Goal: Task Accomplishment & Management: Manage account settings

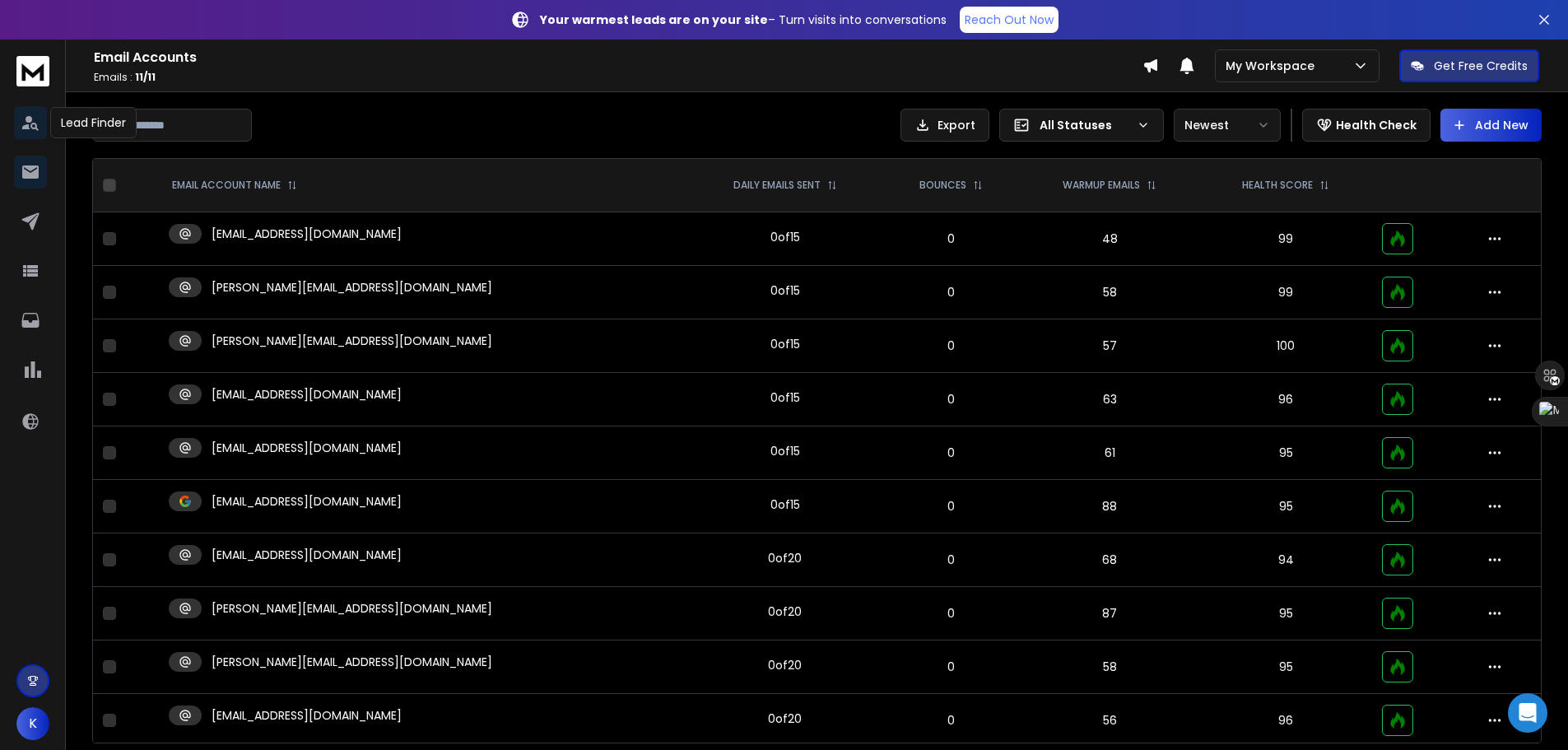
click at [34, 122] on icon at bounding box center [30, 123] width 19 height 19
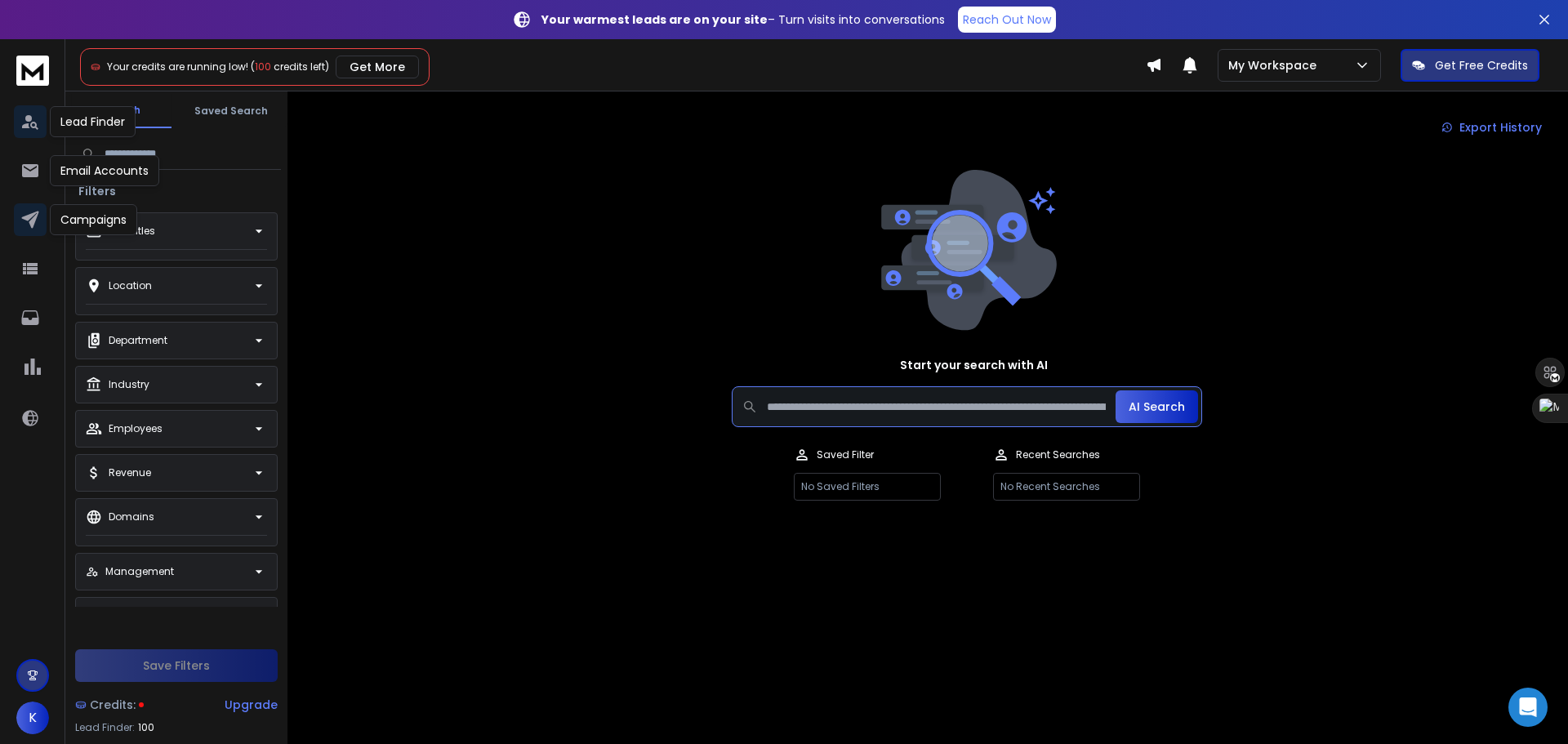
click at [36, 215] on icon at bounding box center [30, 219] width 18 height 18
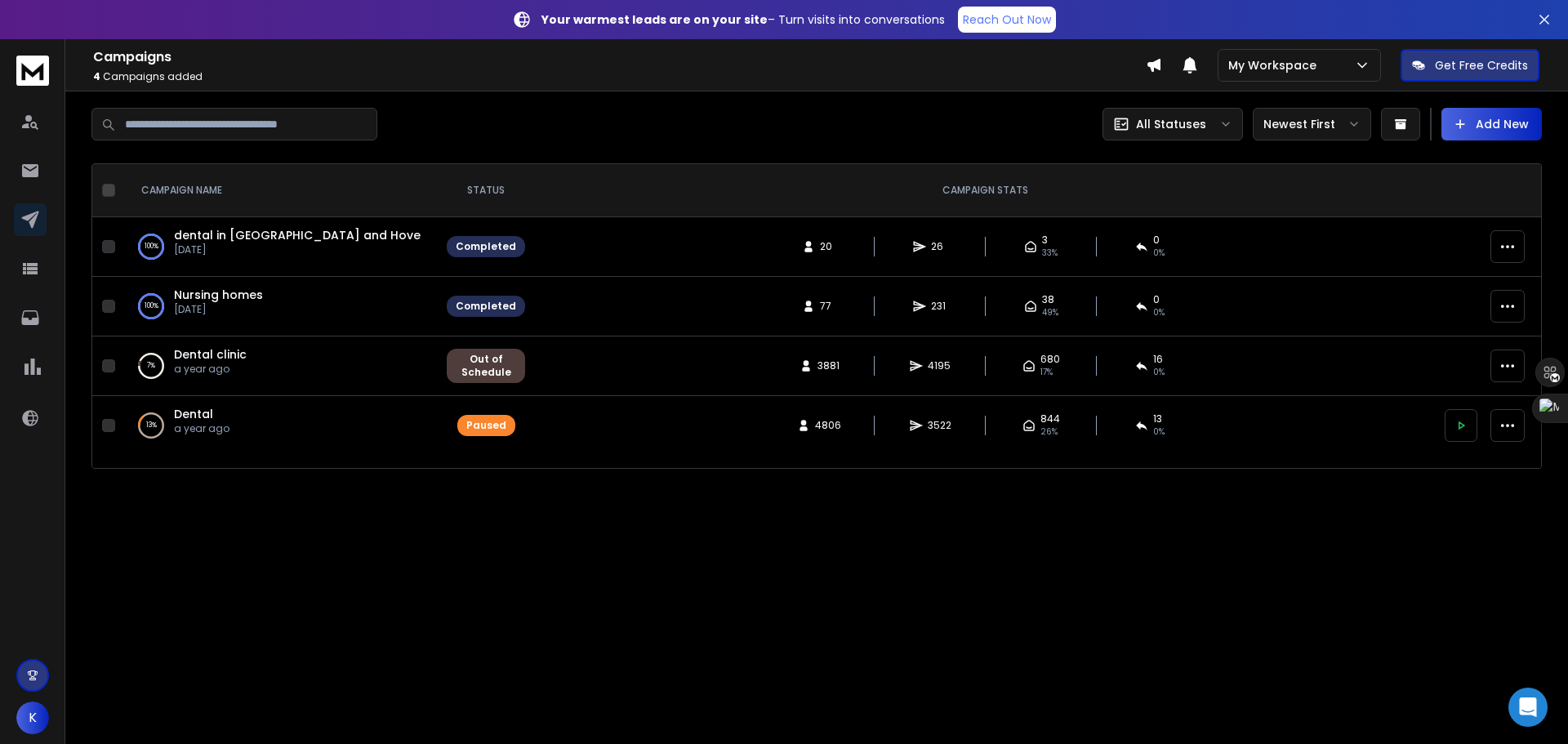
click at [261, 237] on span "dental in [GEOGRAPHIC_DATA] and Hove" at bounding box center [296, 235] width 246 height 17
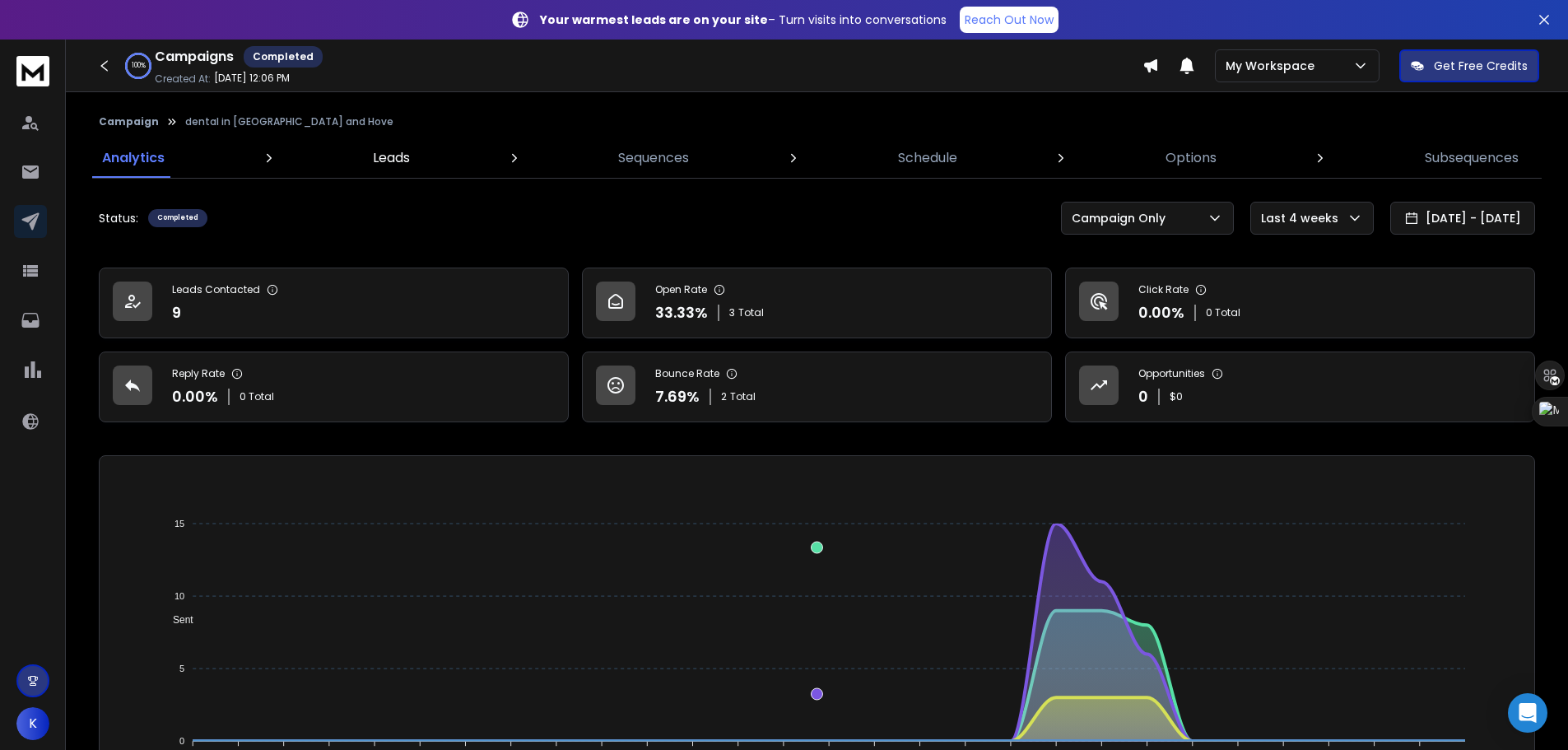
click at [389, 158] on p "Leads" at bounding box center [391, 158] width 37 height 19
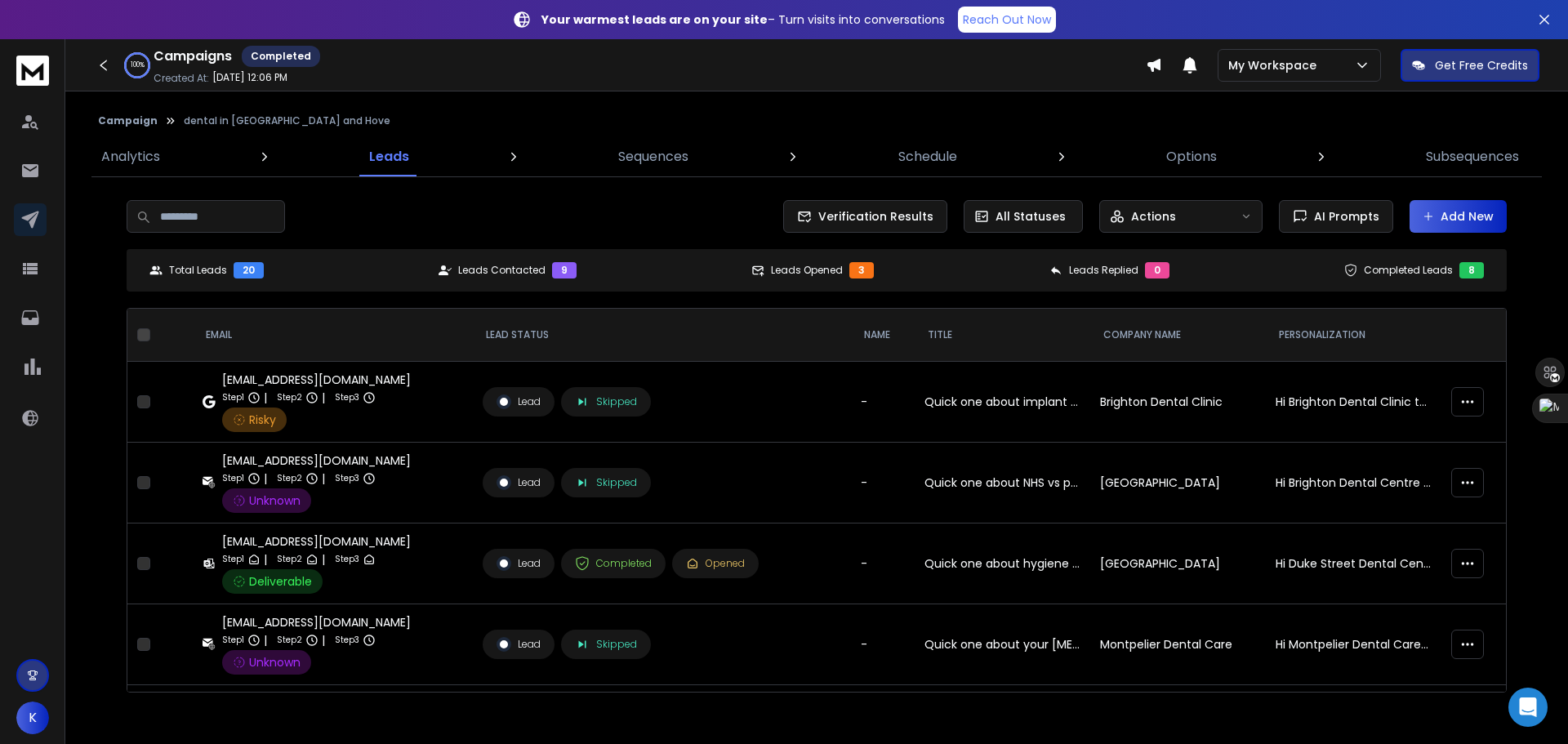
click at [1463, 221] on button "Add New" at bounding box center [1458, 216] width 97 height 32
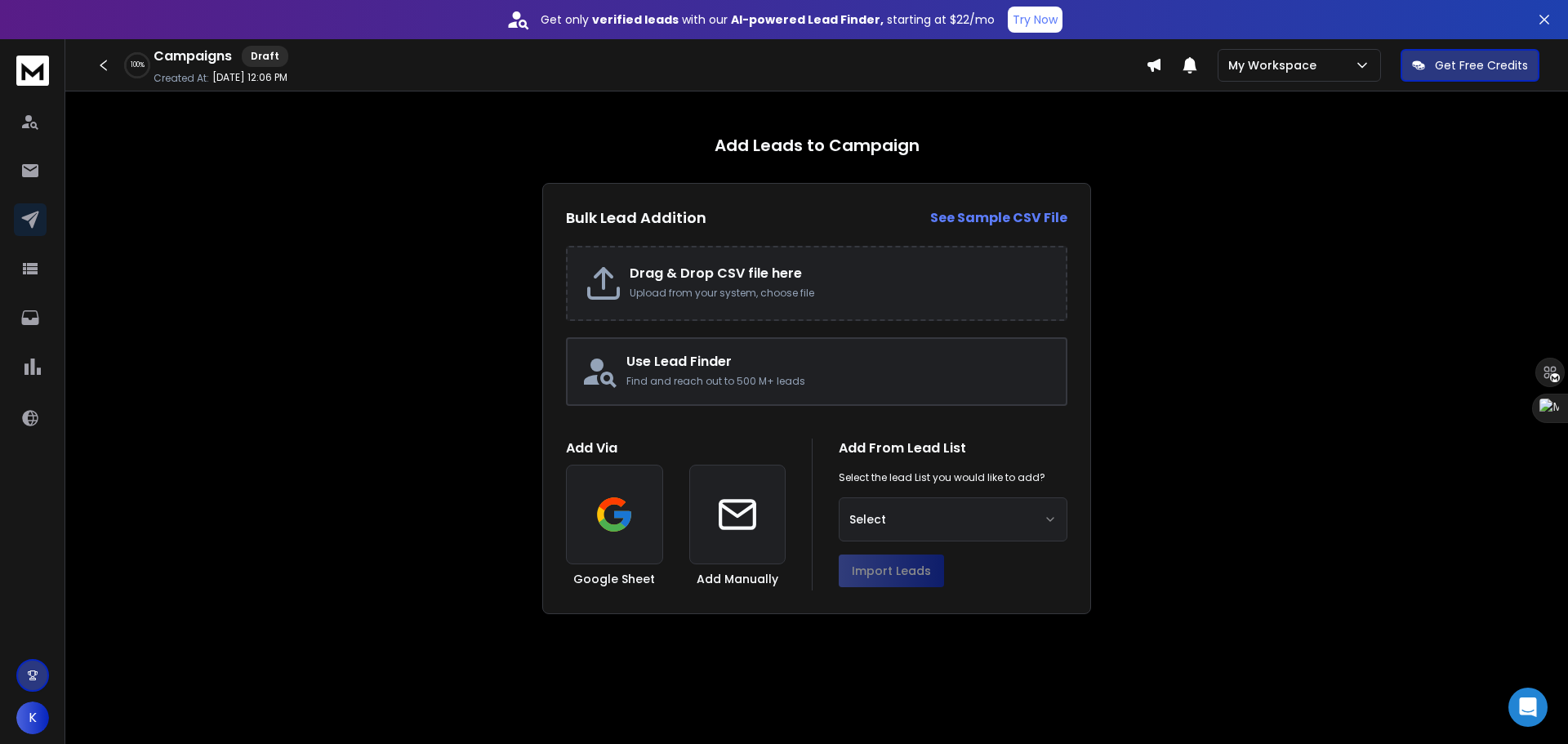
click at [715, 291] on p "Upload from your system, choose file" at bounding box center [839, 293] width 420 height 13
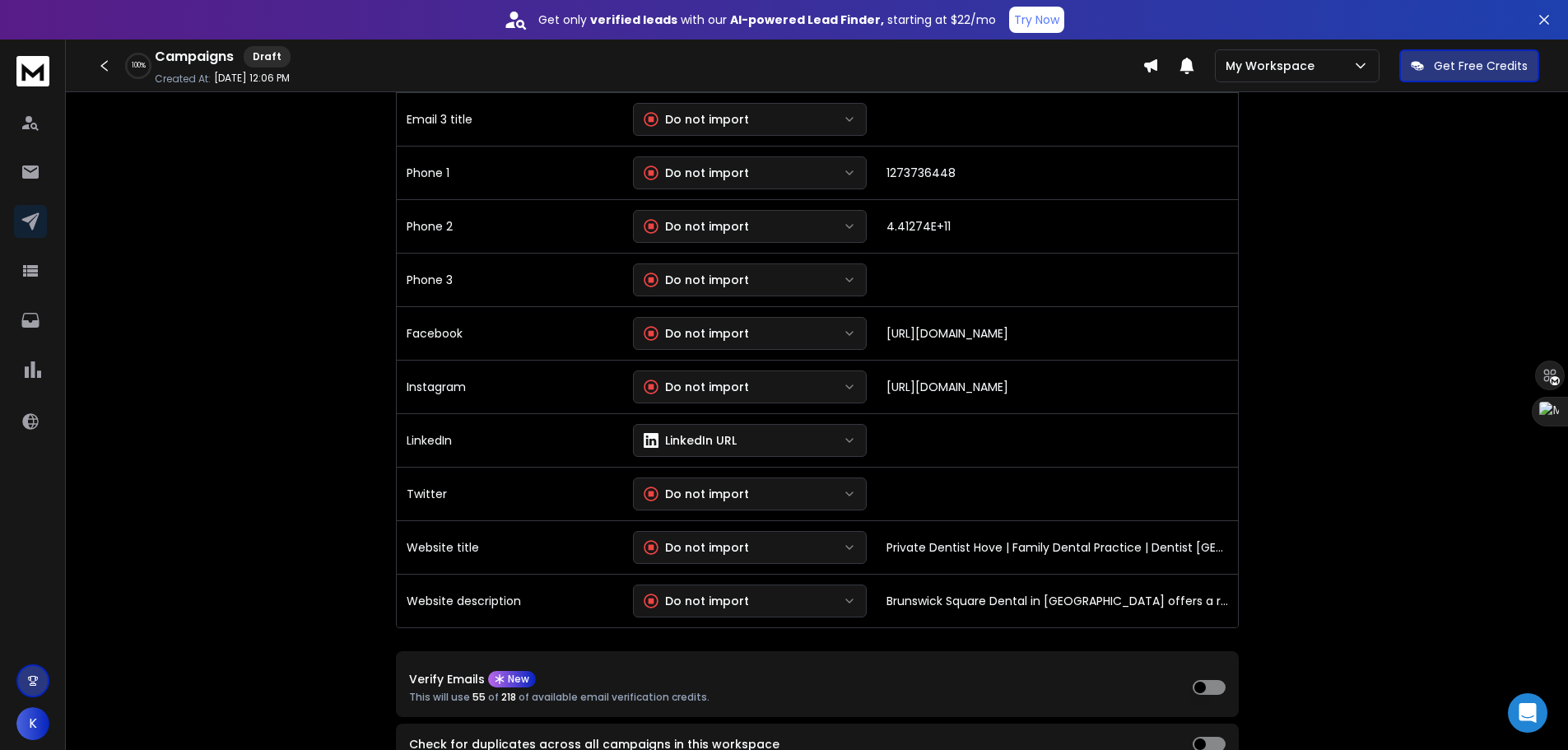
scroll to position [1871, 0]
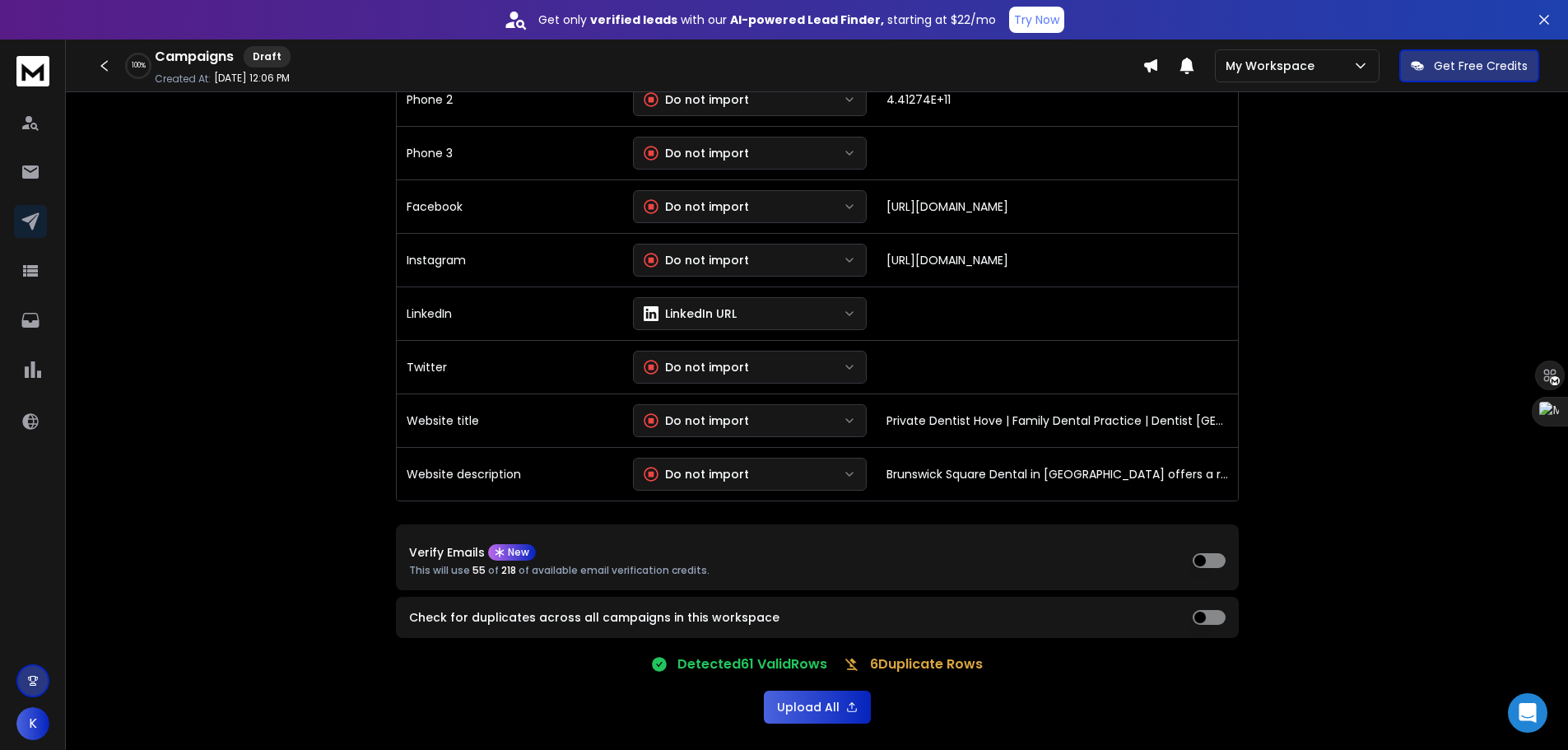
click at [1223, 559] on button "Verify Emails New This will use 55 of 218 of available email verification credi…" at bounding box center [1208, 560] width 33 height 15
click at [1221, 613] on button "Check for duplicates across all campaigns in this workspace" at bounding box center [1208, 617] width 33 height 15
click at [823, 701] on button "Upload All" at bounding box center [816, 707] width 107 height 33
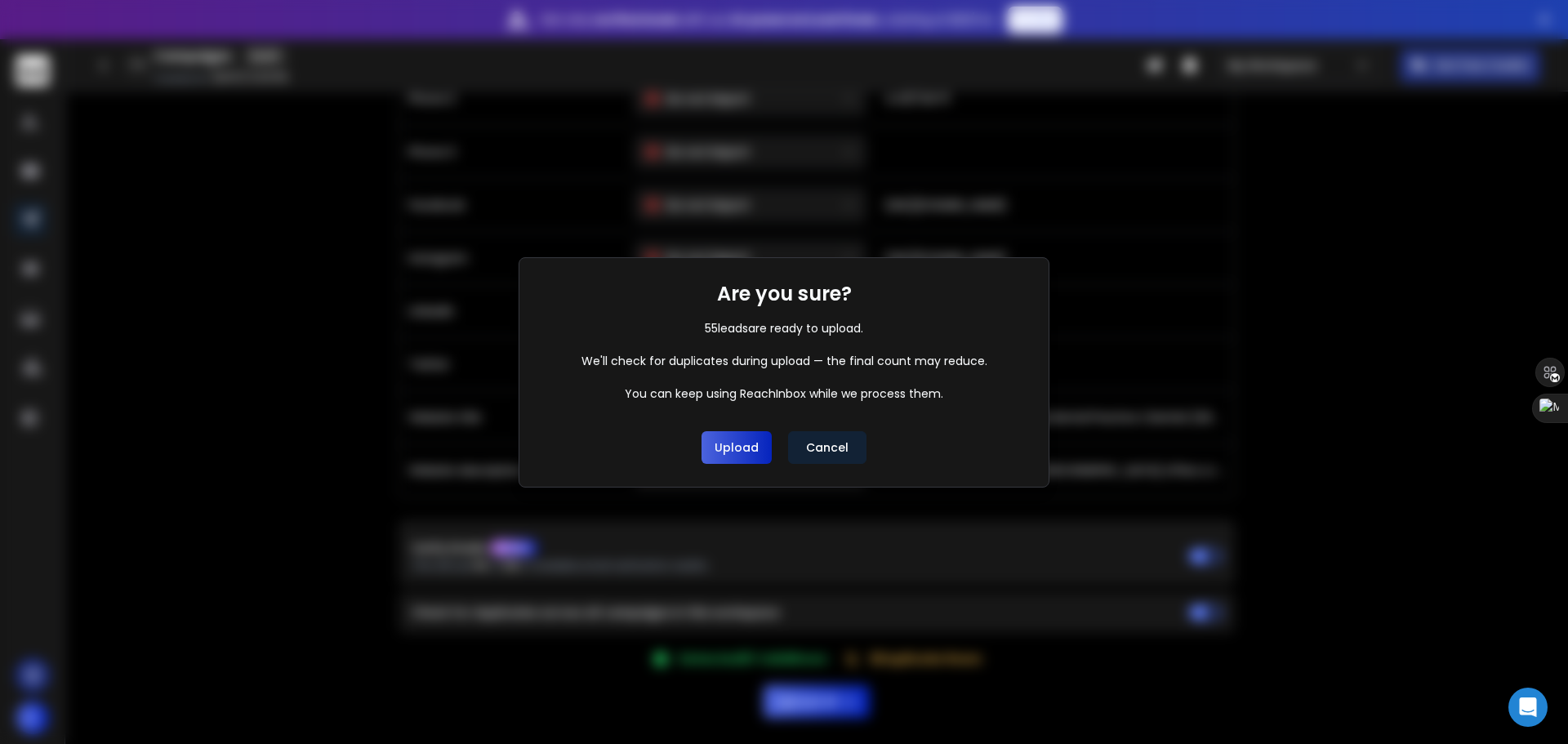
click at [727, 446] on button "Upload" at bounding box center [736, 447] width 70 height 32
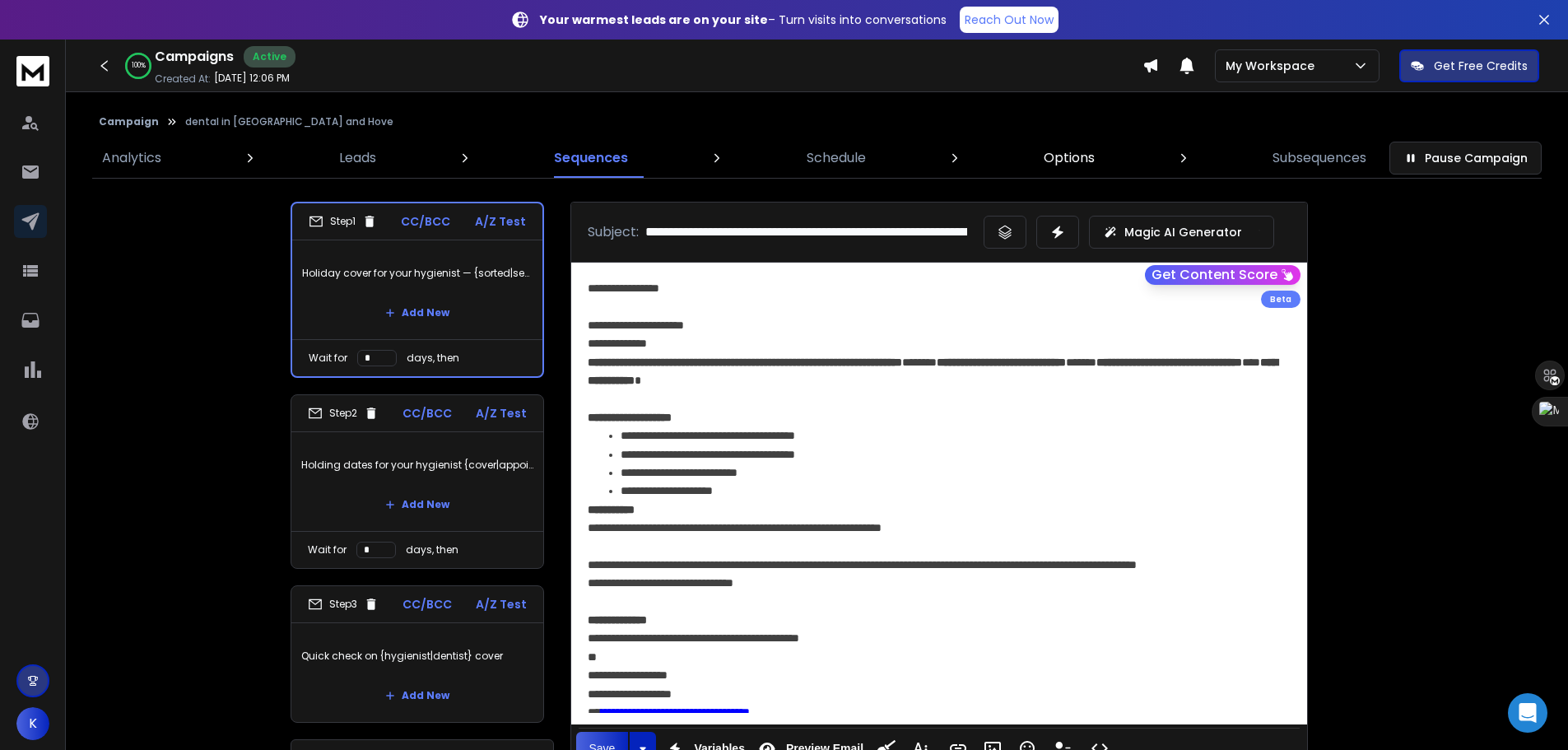
click at [1079, 161] on p "Options" at bounding box center [1069, 158] width 51 height 19
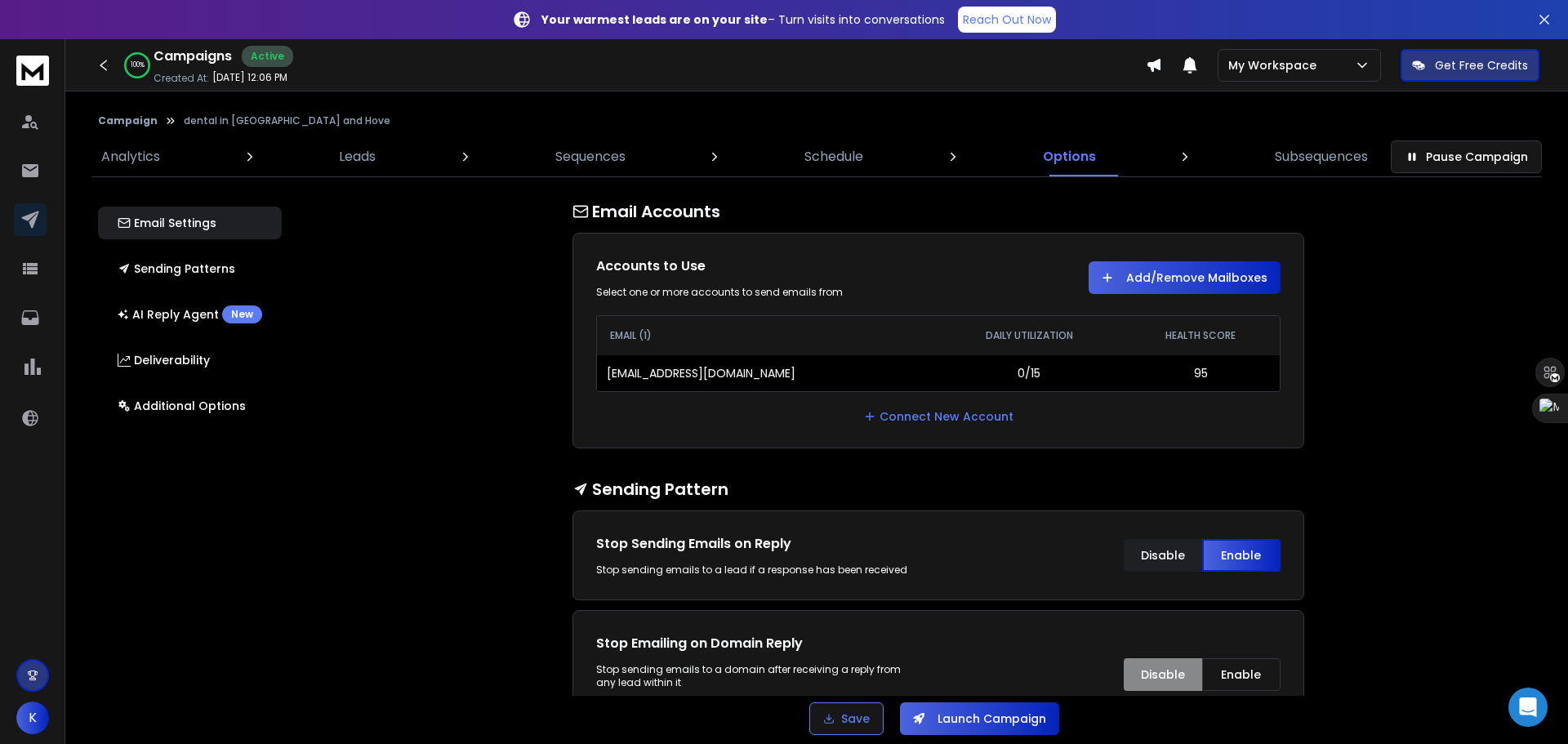
click at [1227, 274] on button "Add/Remove Mailboxes" at bounding box center [1184, 277] width 192 height 32
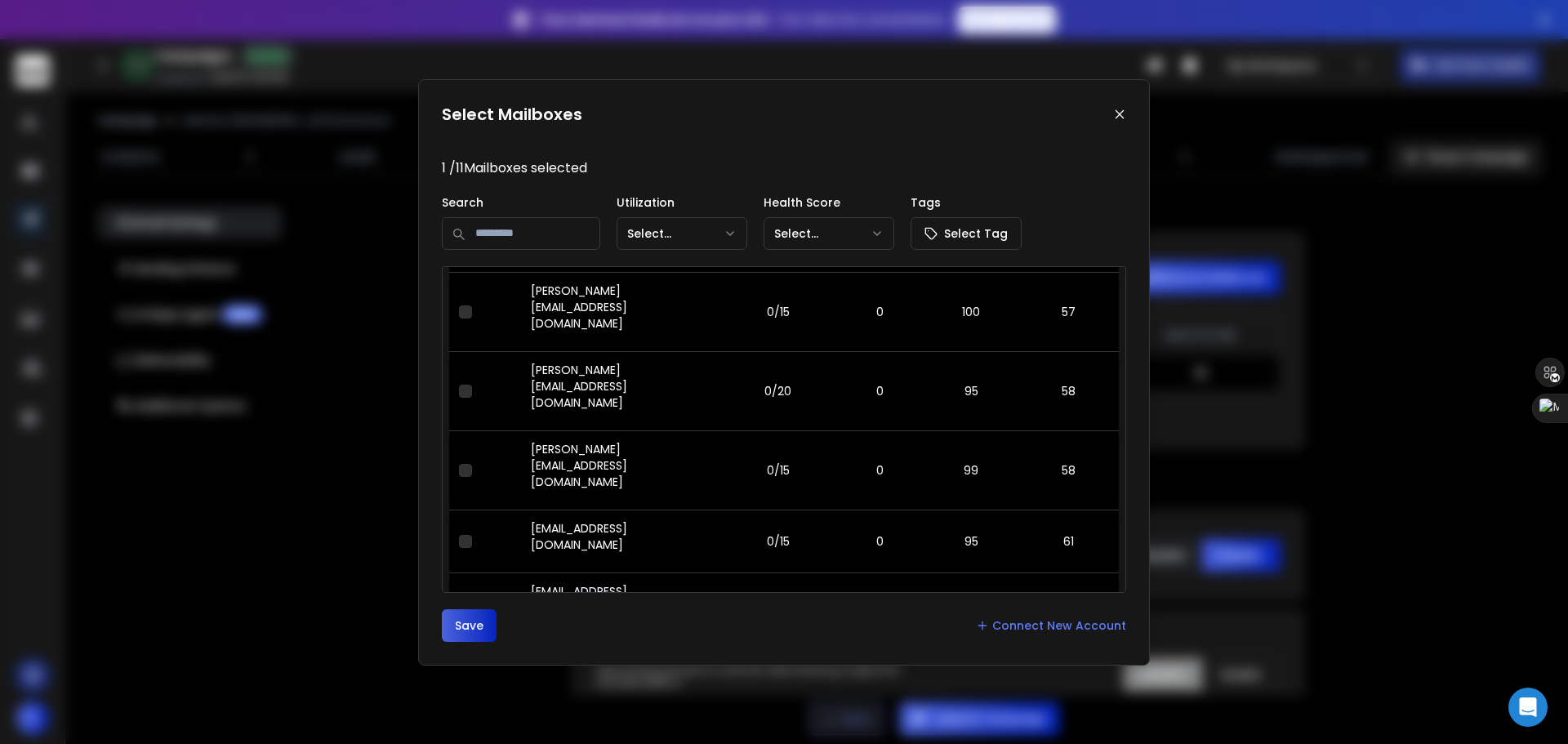
scroll to position [310, 0]
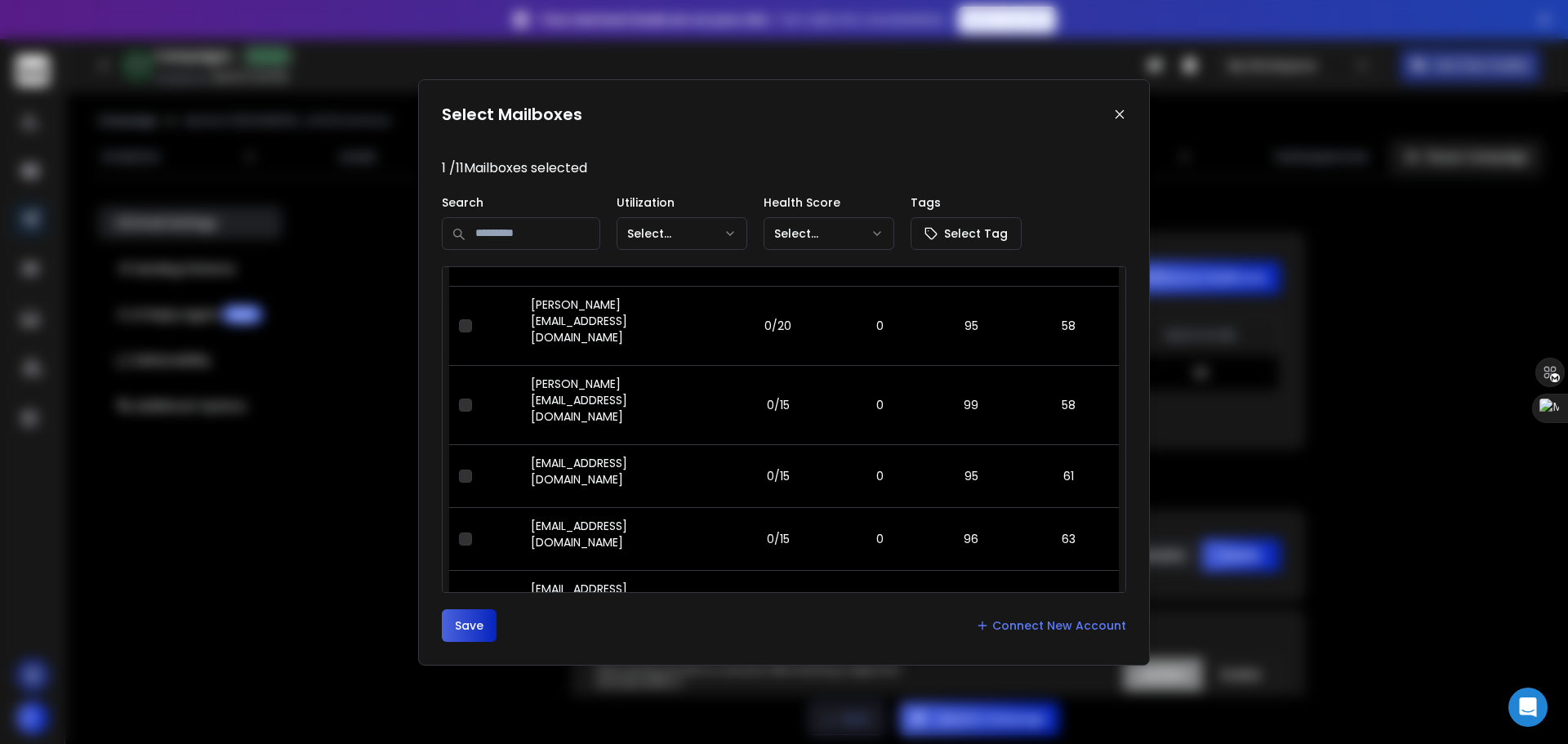
click at [463, 666] on button "button" at bounding box center [465, 672] width 13 height 13
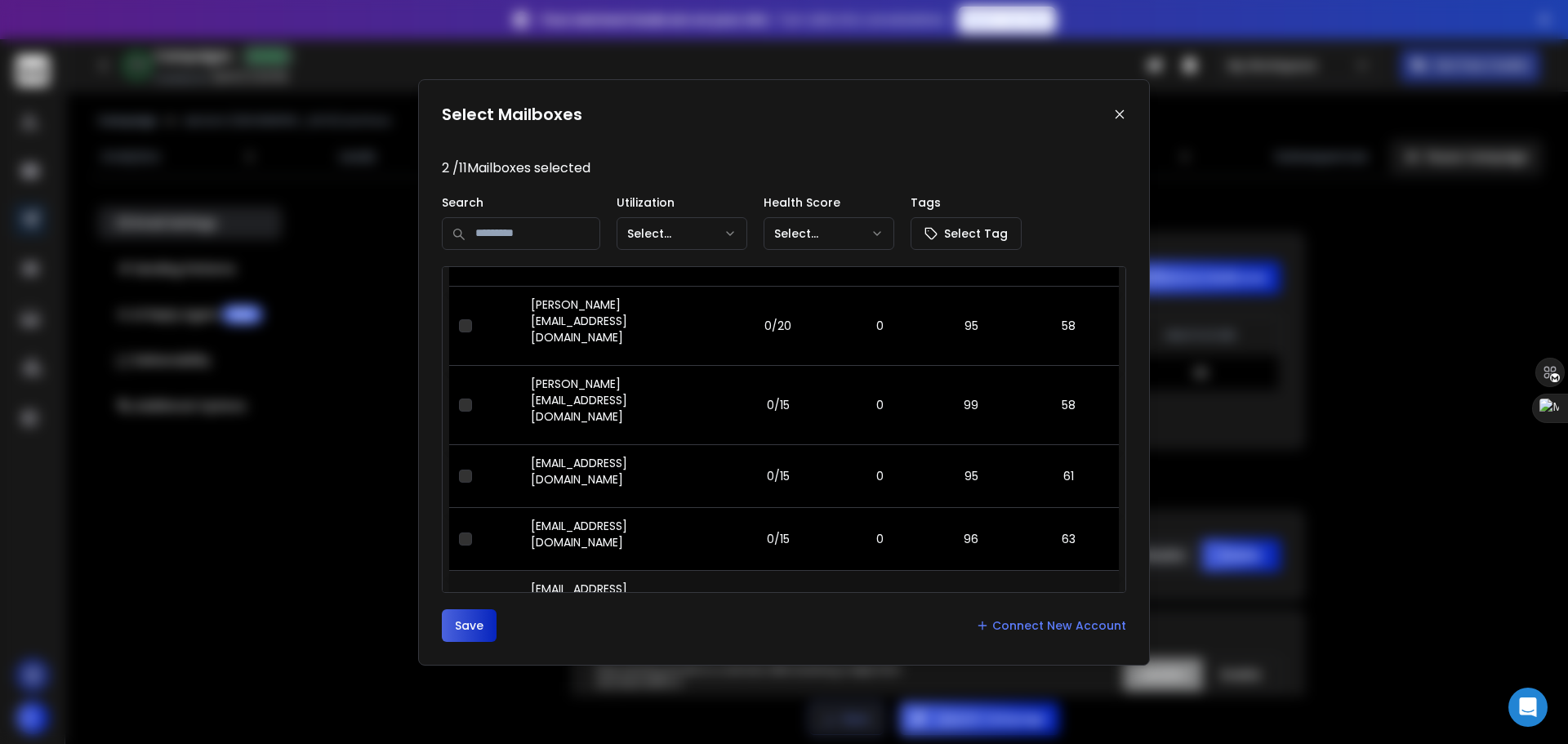
click at [463, 595] on button "button" at bounding box center [465, 601] width 13 height 13
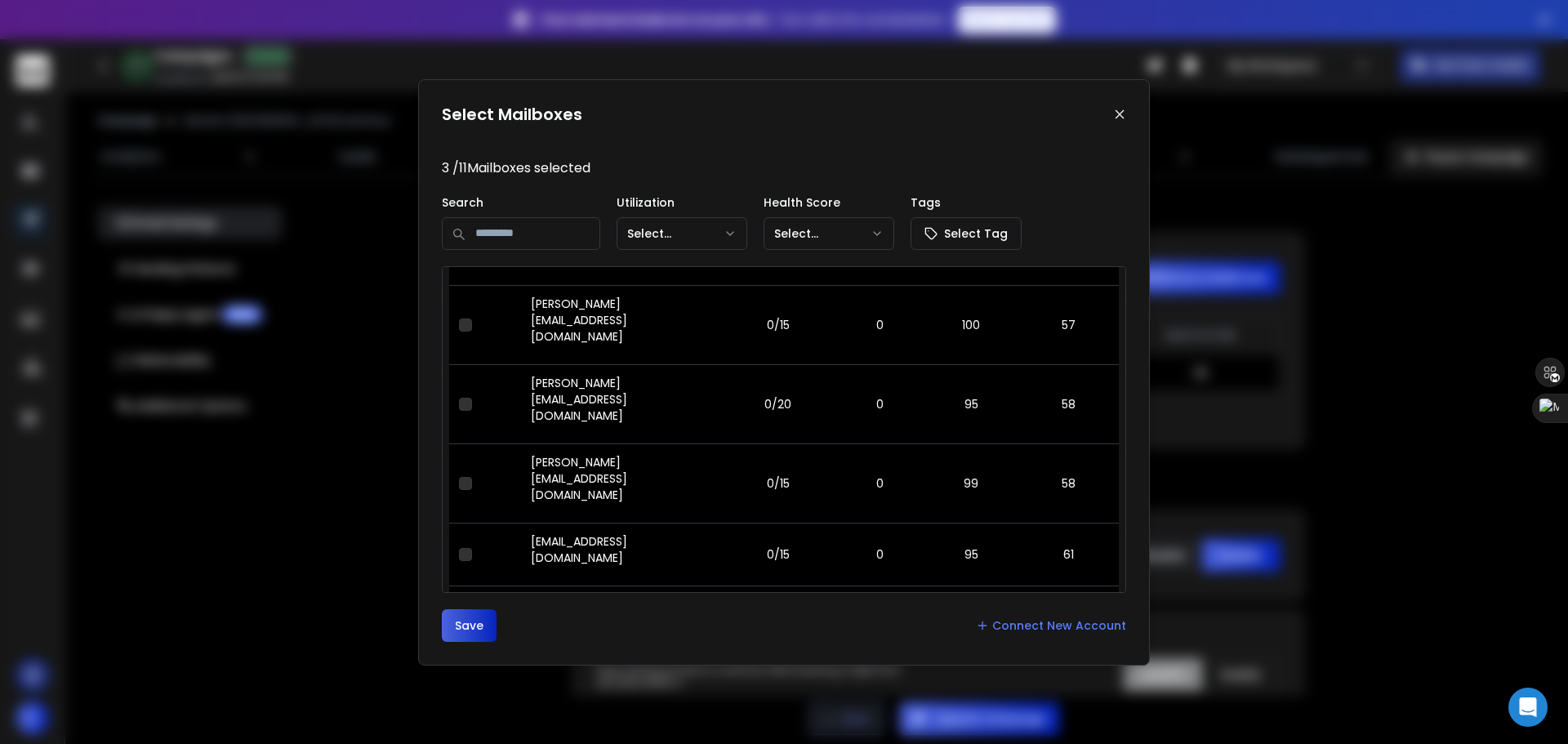
scroll to position [229, 0]
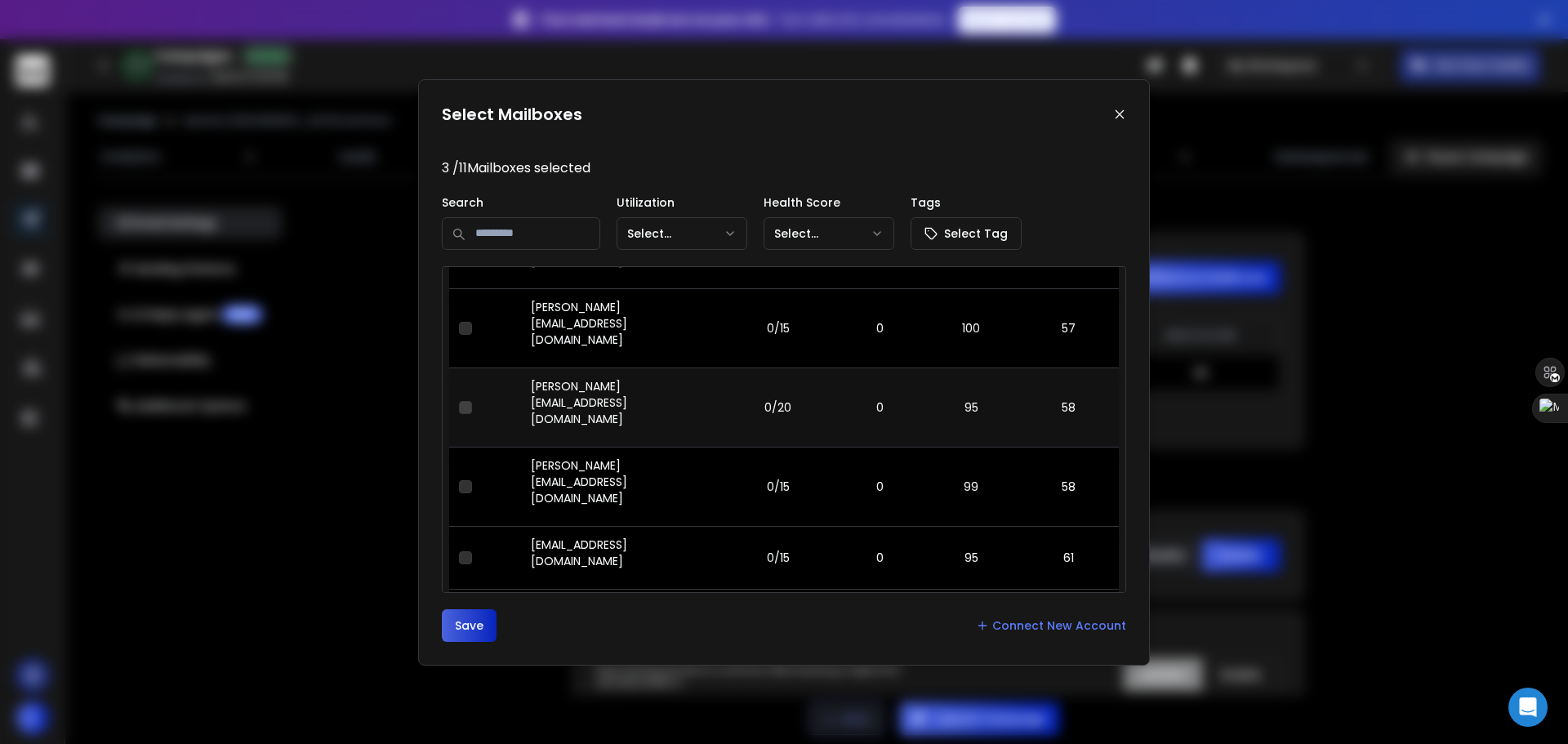
click at [458, 368] on td at bounding box center [481, 407] width 66 height 79
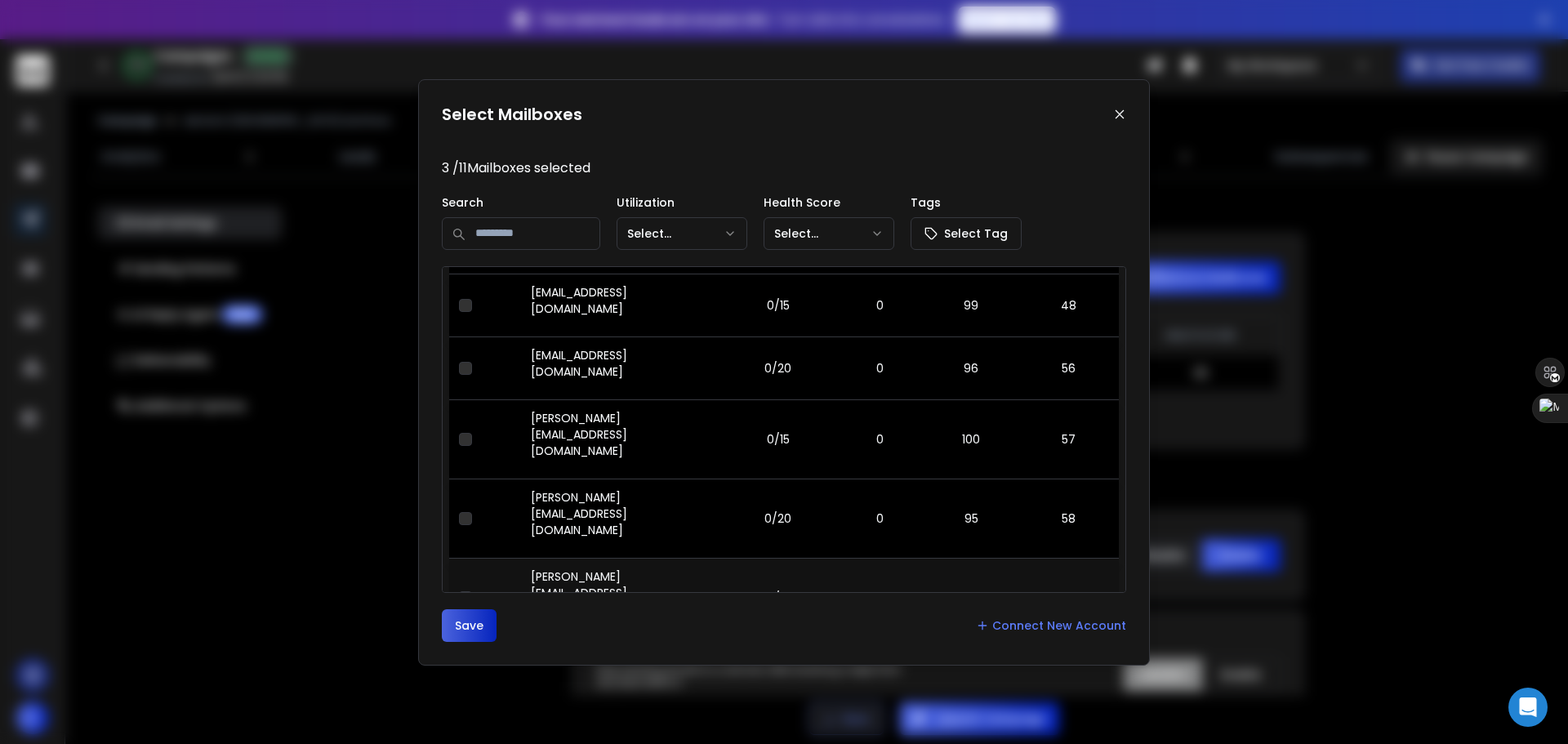
scroll to position [66, 0]
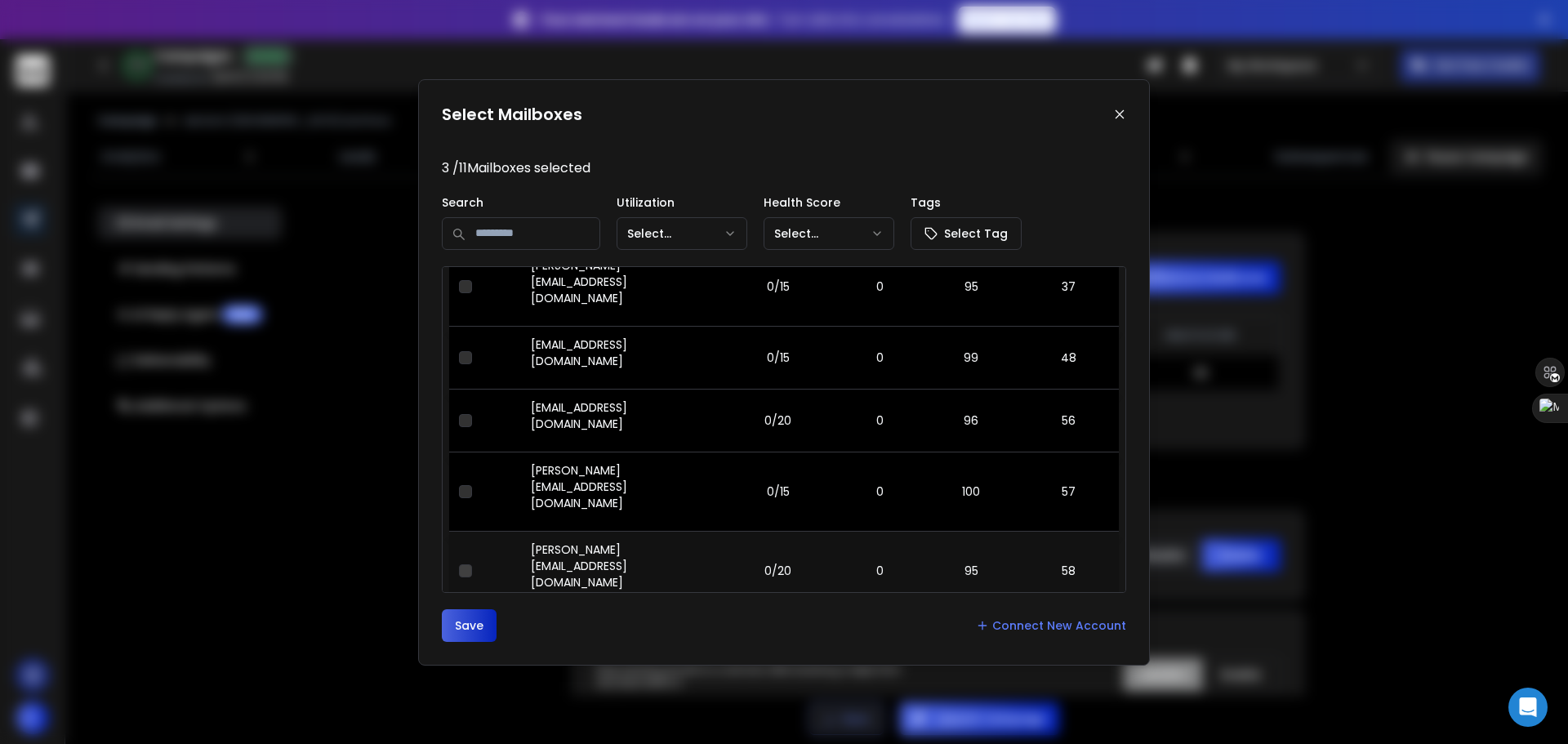
click at [461, 564] on button "button" at bounding box center [465, 570] width 13 height 13
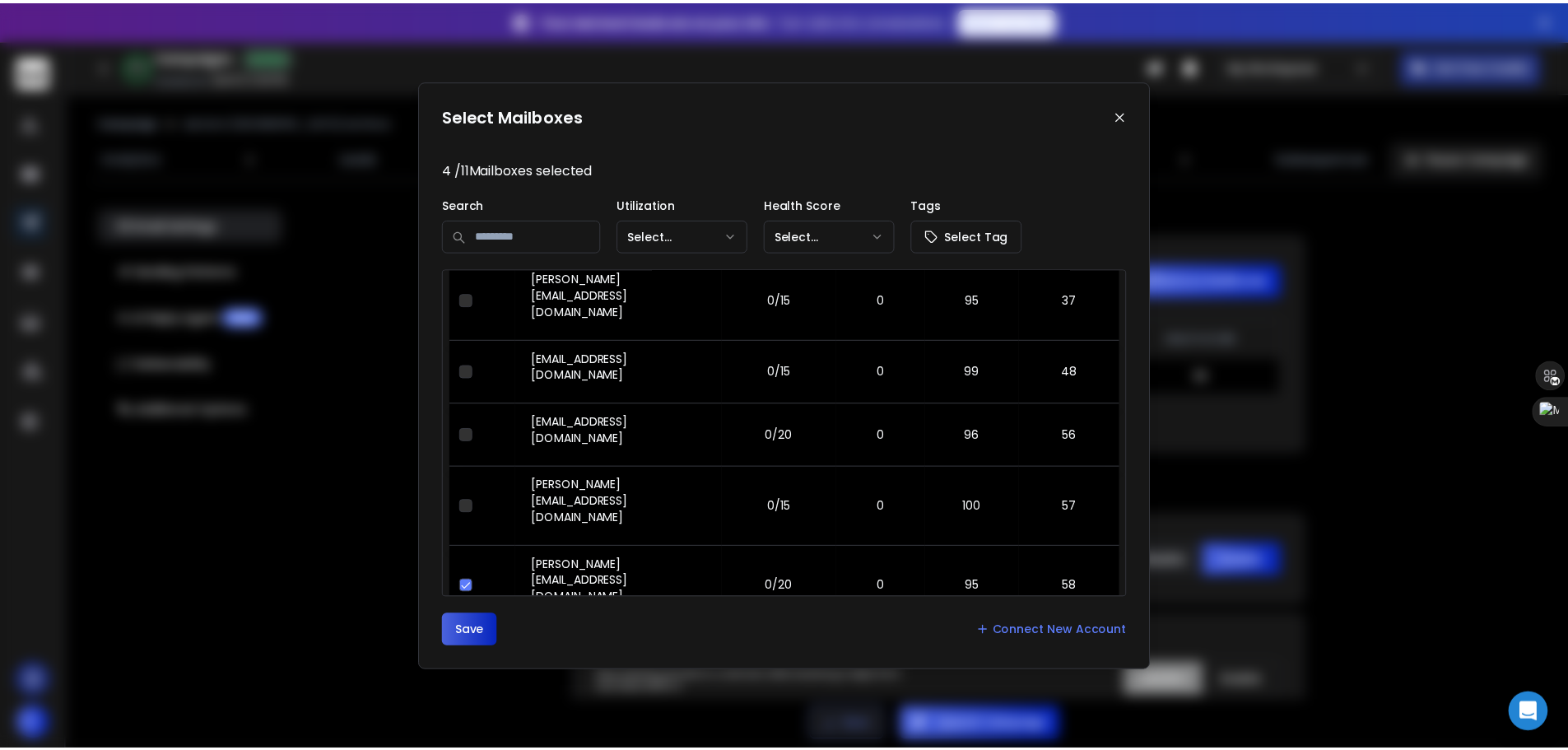
scroll to position [0, 0]
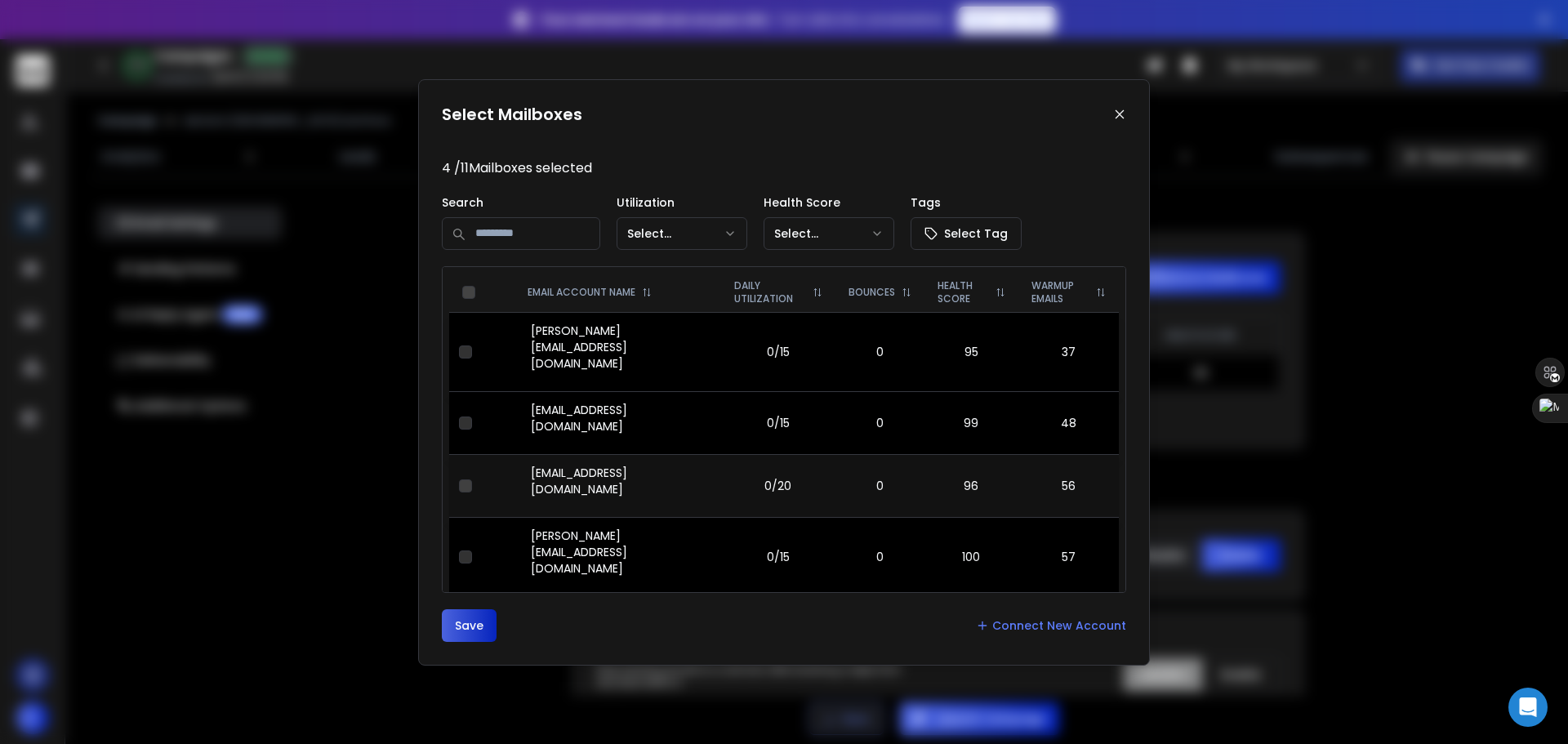
click at [467, 479] on button "button" at bounding box center [465, 485] width 13 height 13
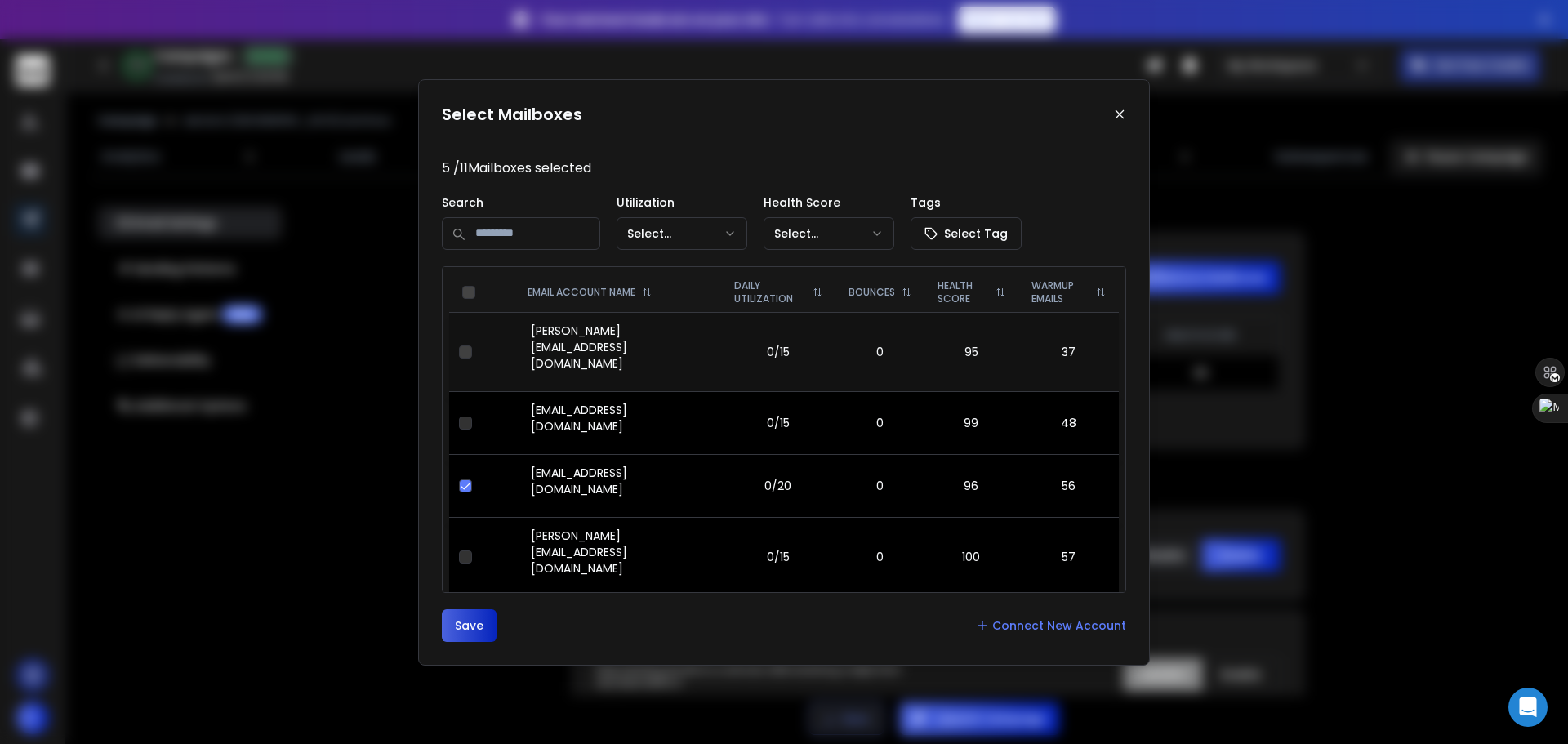
click at [467, 345] on button "button" at bounding box center [465, 351] width 13 height 13
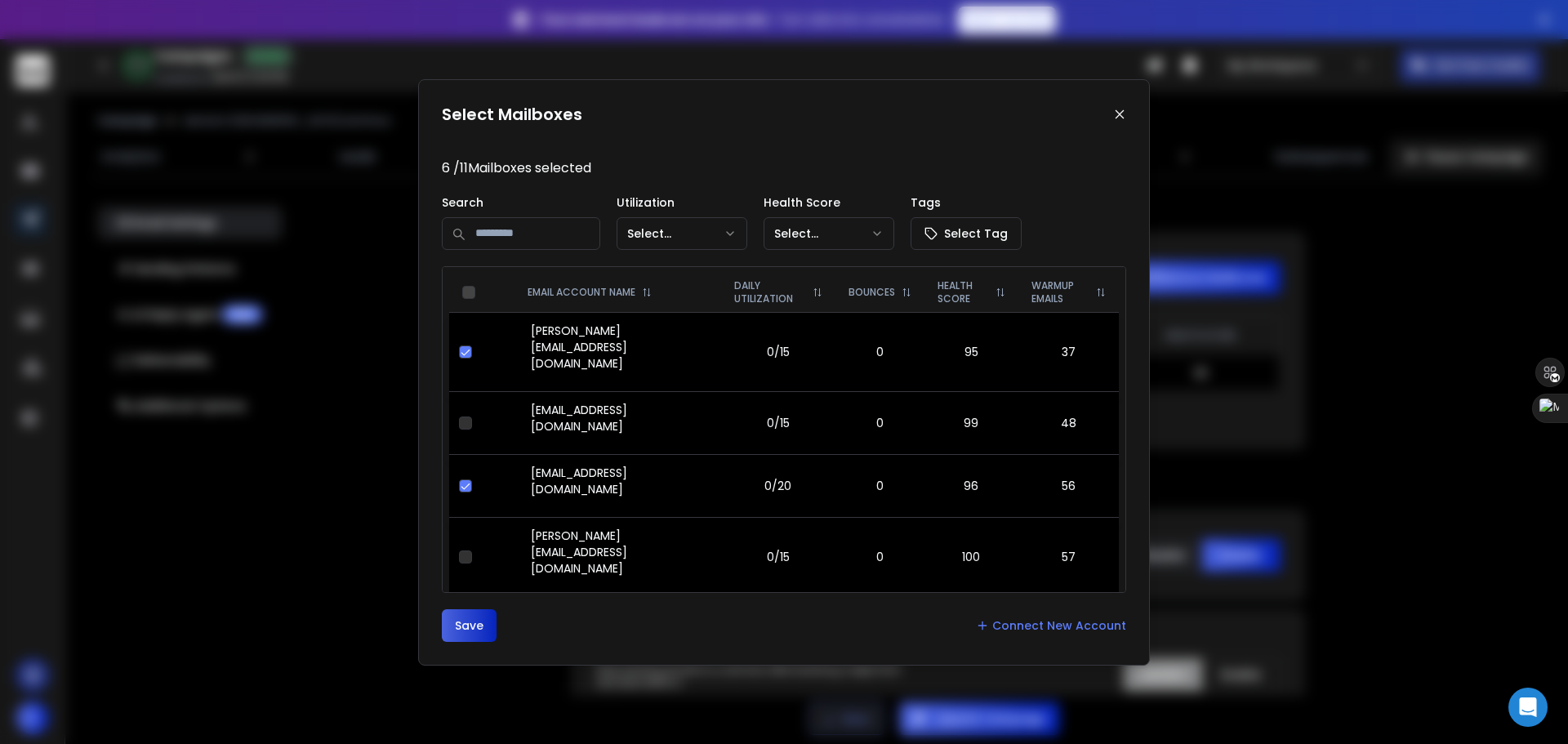
click at [473, 622] on button "Save" at bounding box center [469, 625] width 54 height 32
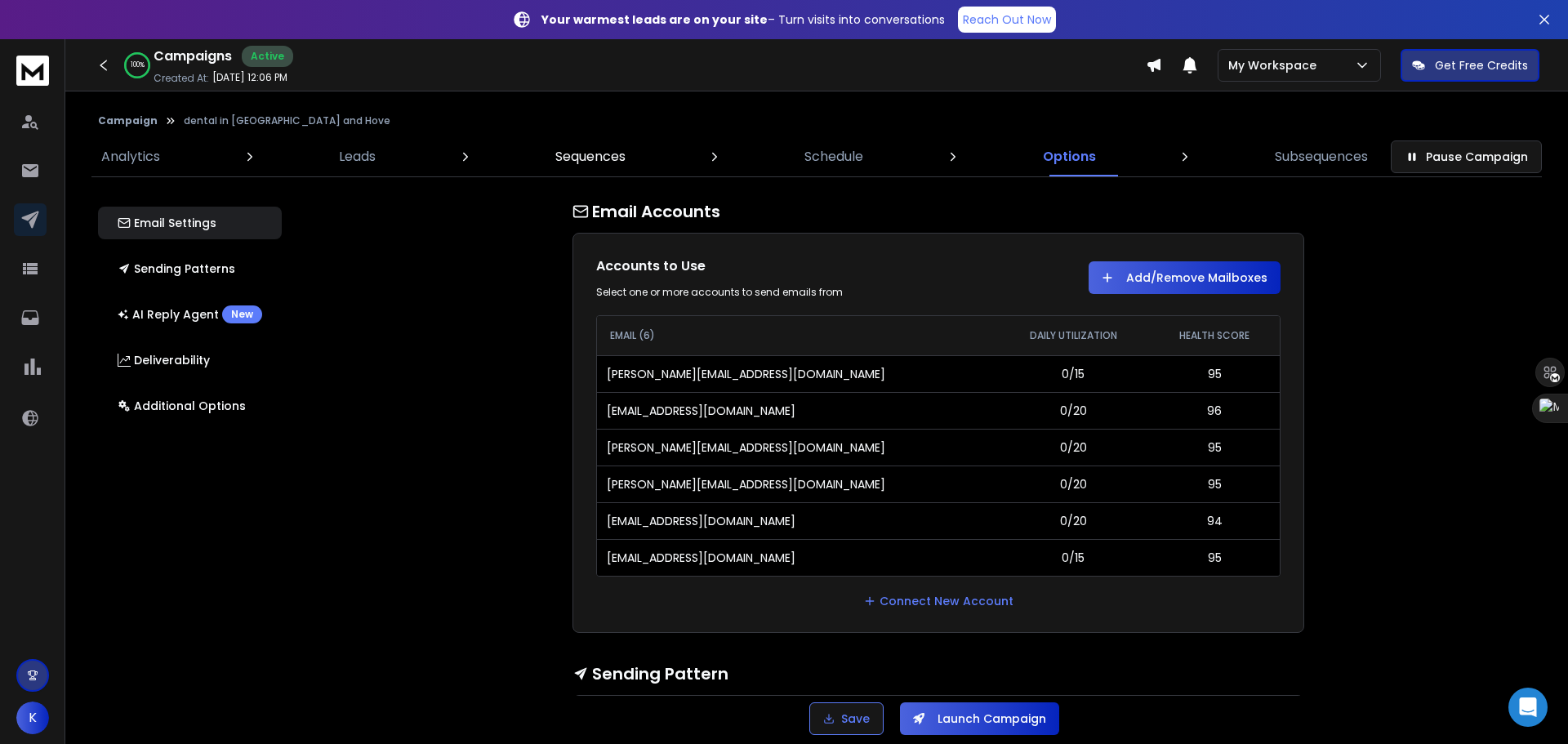
click at [582, 159] on p "Sequences" at bounding box center [590, 157] width 70 height 19
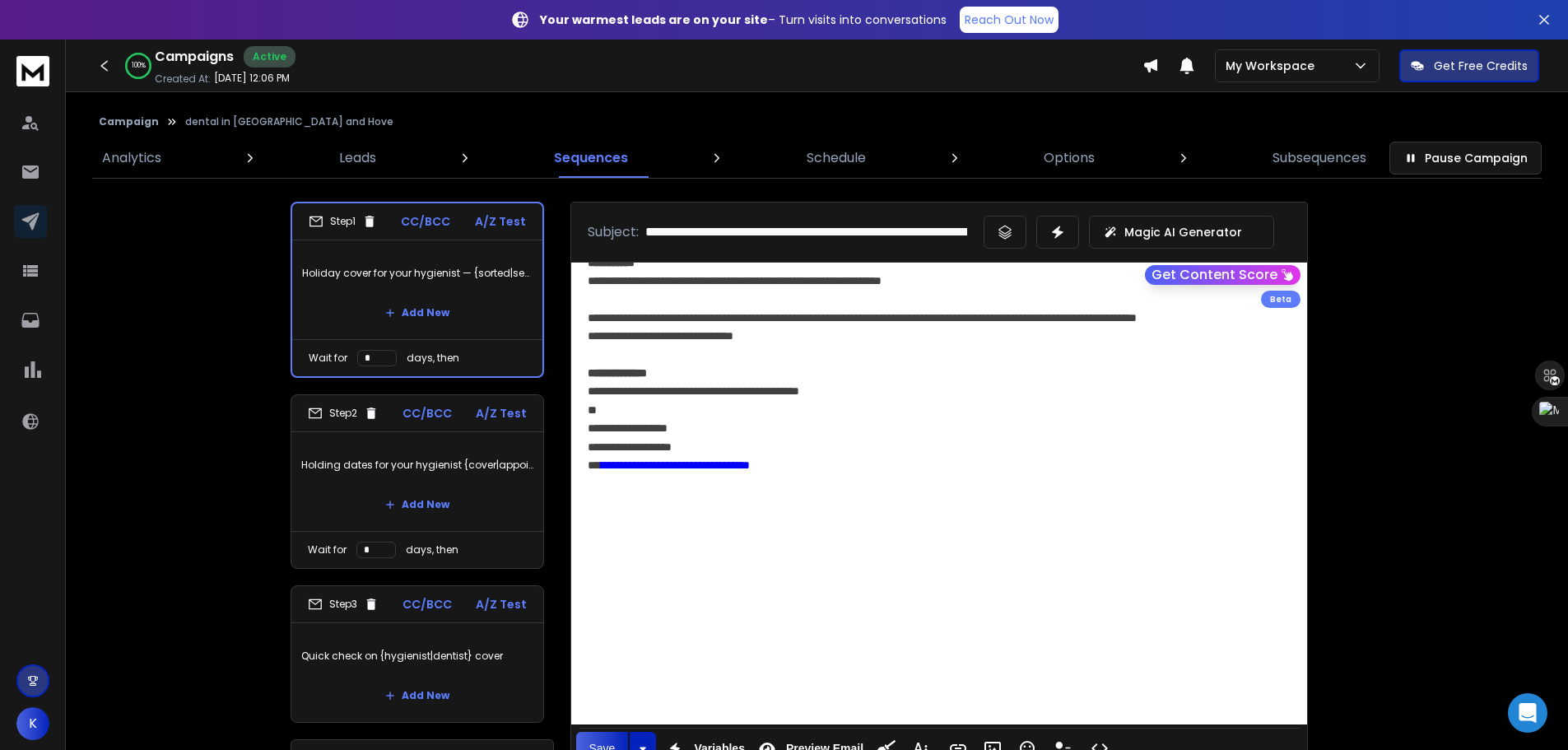
click at [497, 501] on div "Add New" at bounding box center [417, 504] width 232 height 33
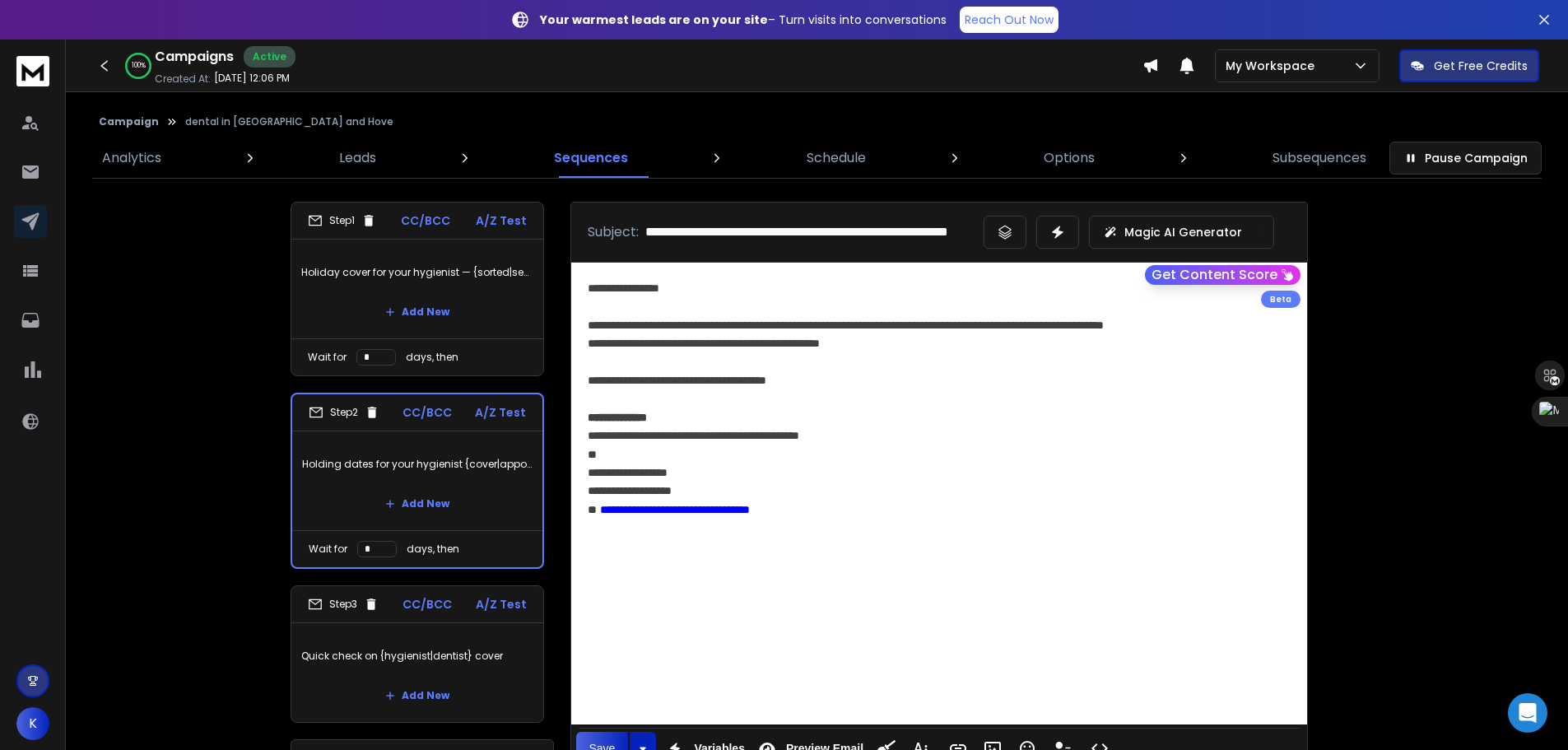
click at [512, 663] on p "Quick check on {hygienist|dentist} cover" at bounding box center [417, 655] width 232 height 46
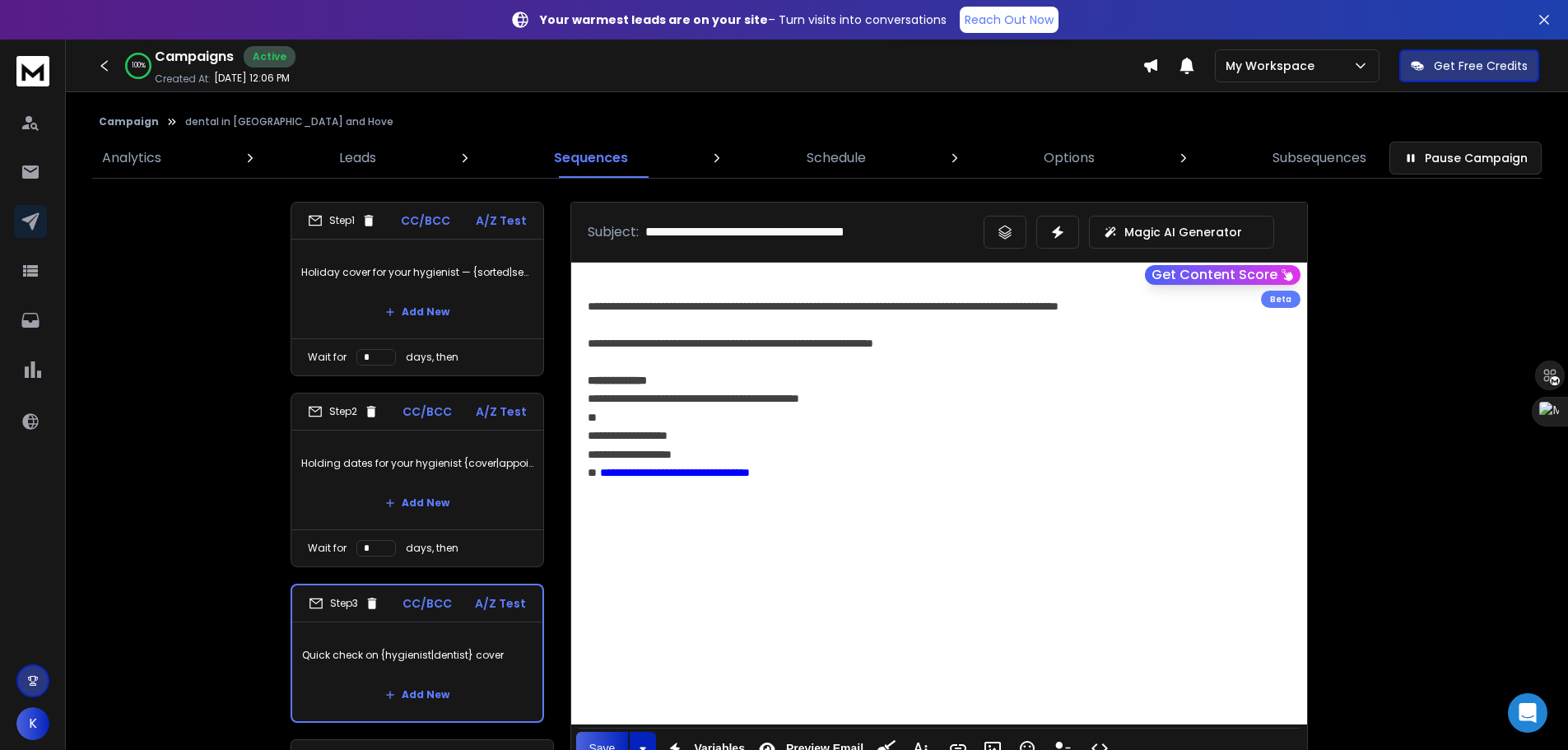
click at [504, 518] on div "Add New" at bounding box center [417, 503] width 232 height 33
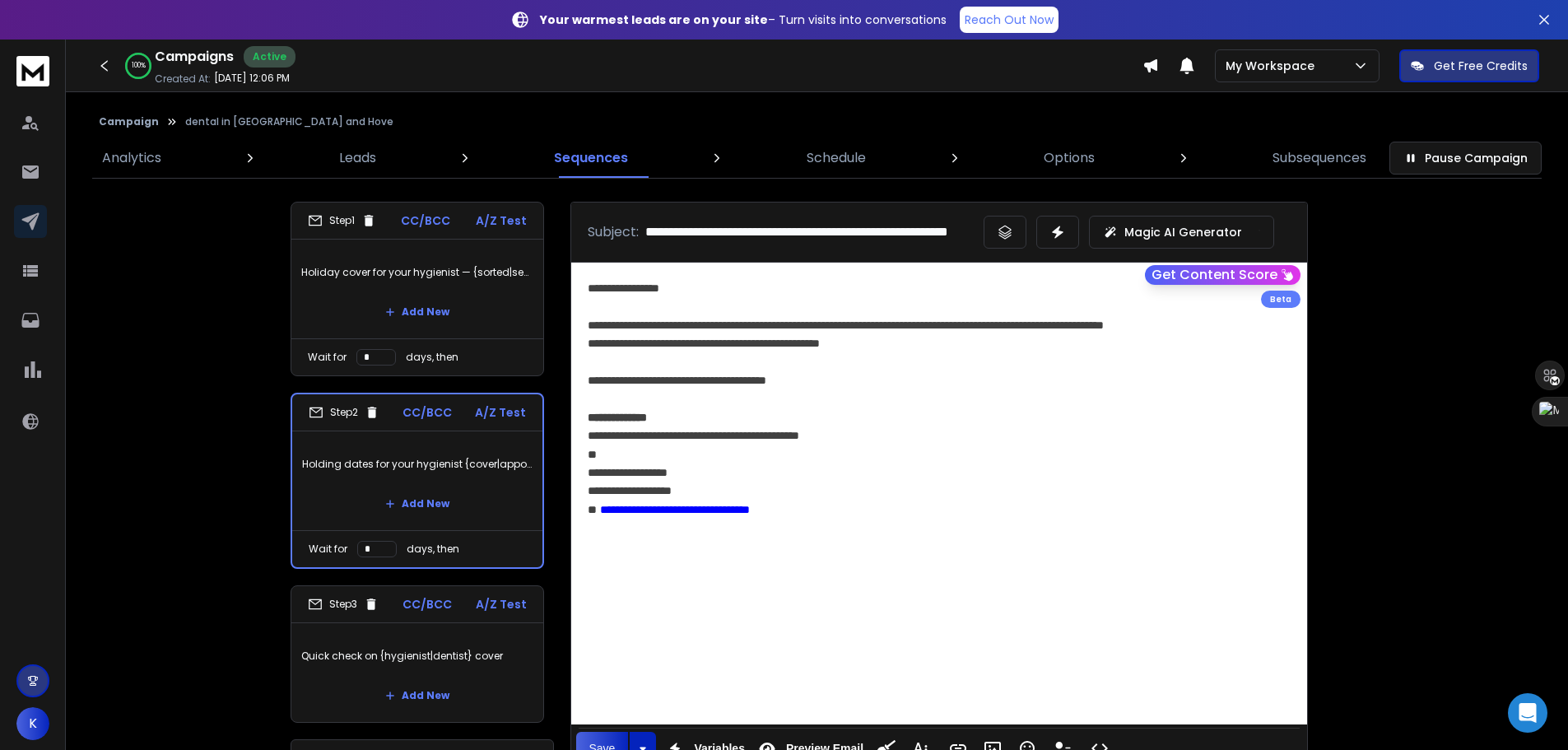
click at [504, 321] on div "Add New" at bounding box center [417, 311] width 232 height 33
type input "**********"
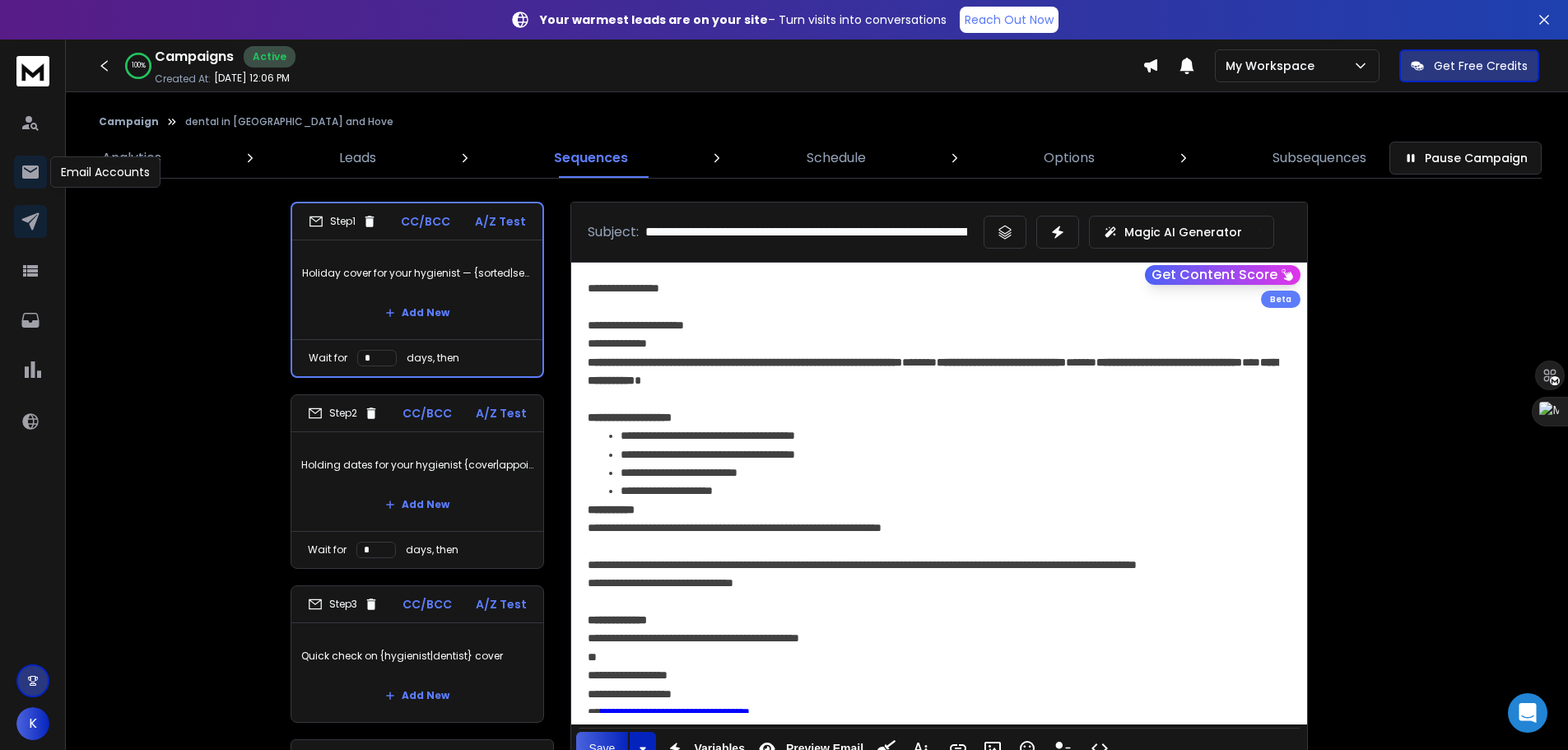
click at [28, 180] on icon at bounding box center [30, 172] width 19 height 19
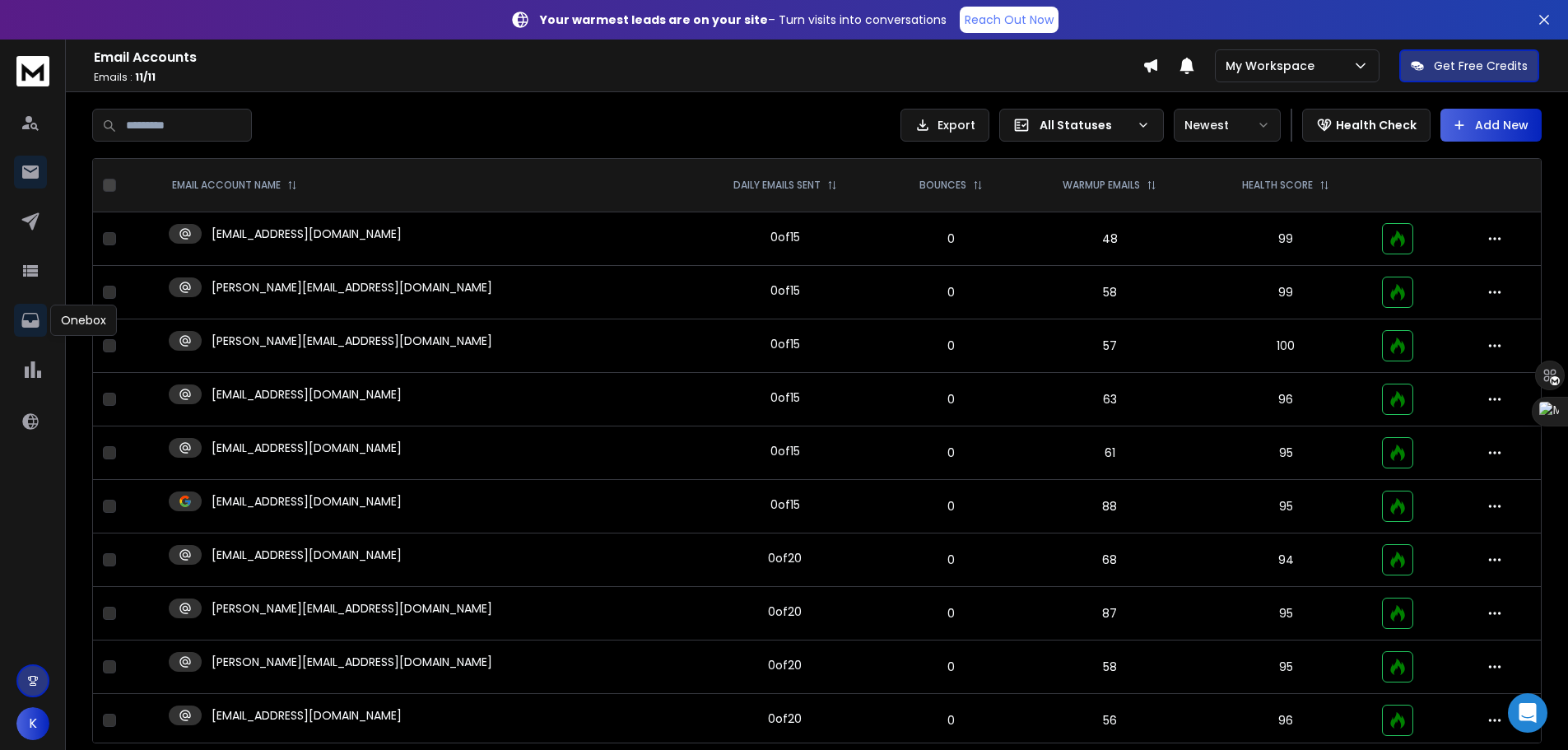
click at [30, 317] on icon at bounding box center [30, 320] width 19 height 19
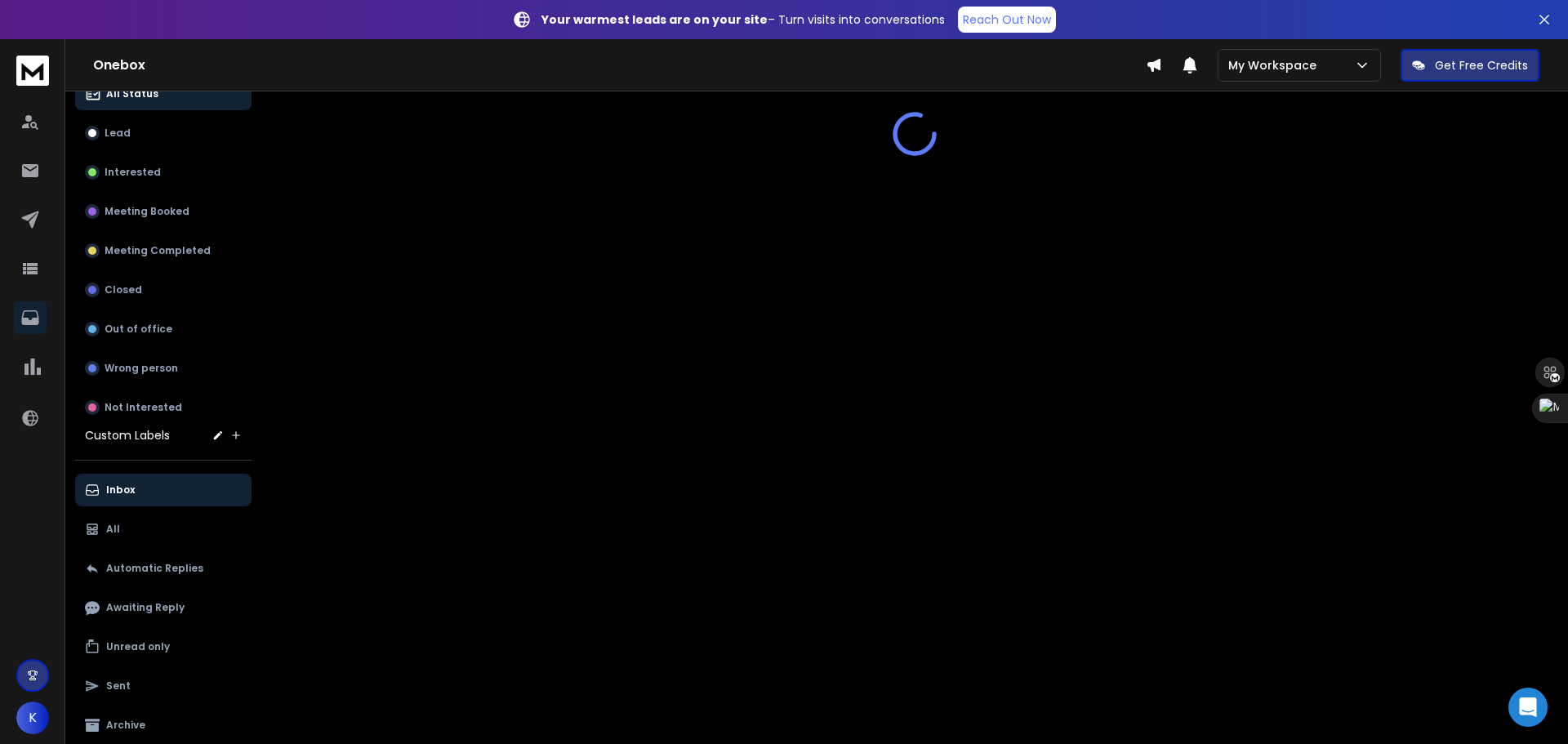
scroll to position [195, 0]
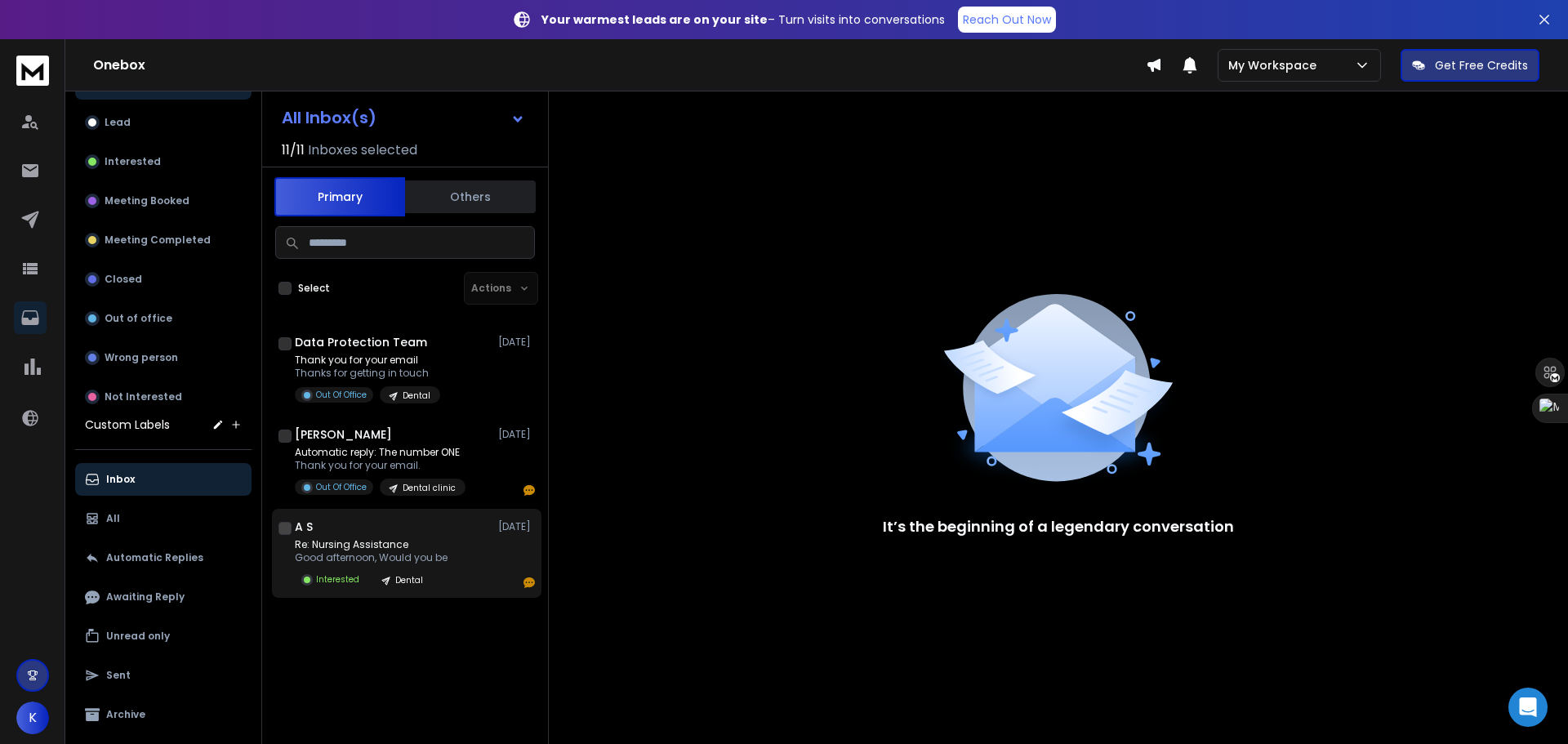
click at [380, 542] on p "Re: Nursing Assistance" at bounding box center [371, 544] width 153 height 13
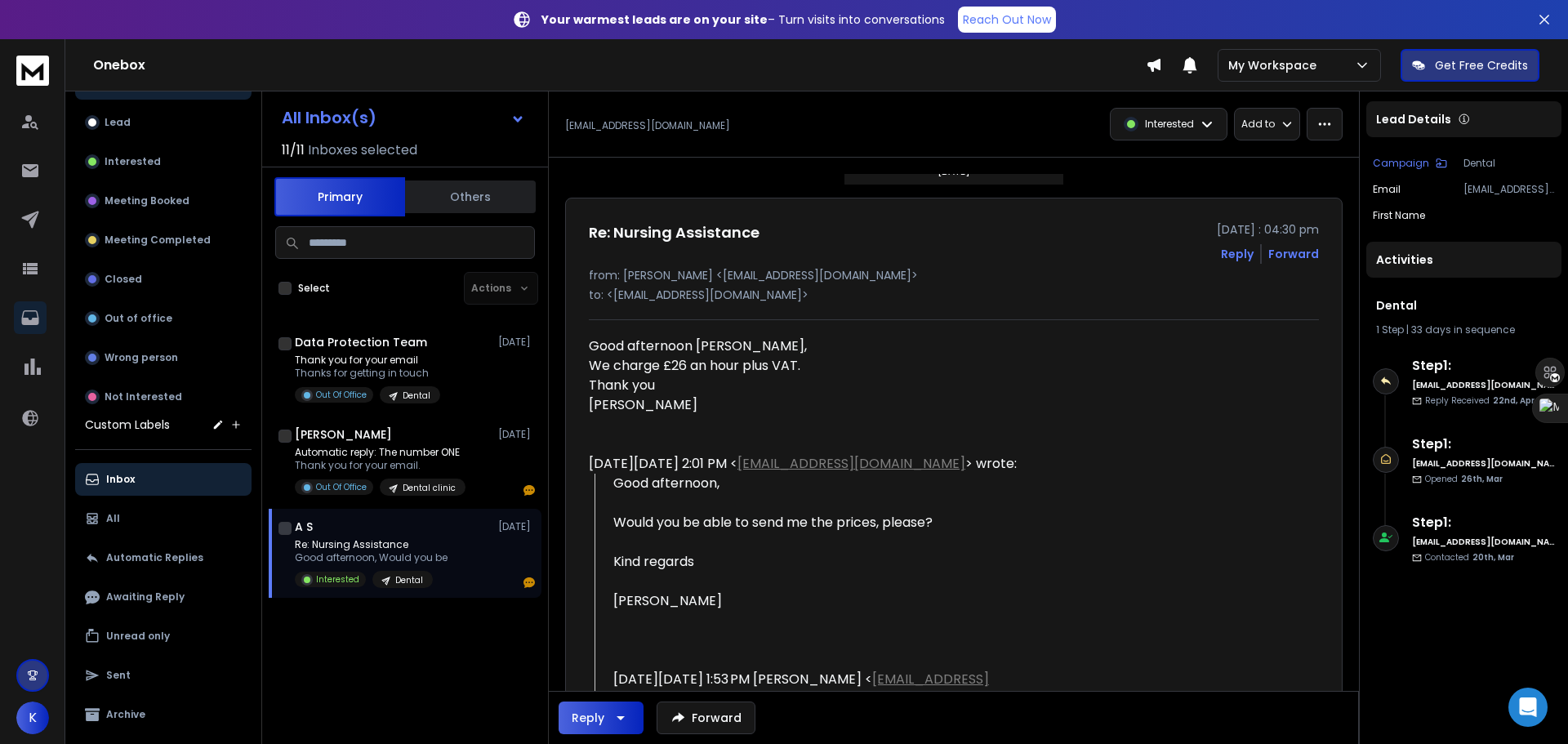
scroll to position [0, 0]
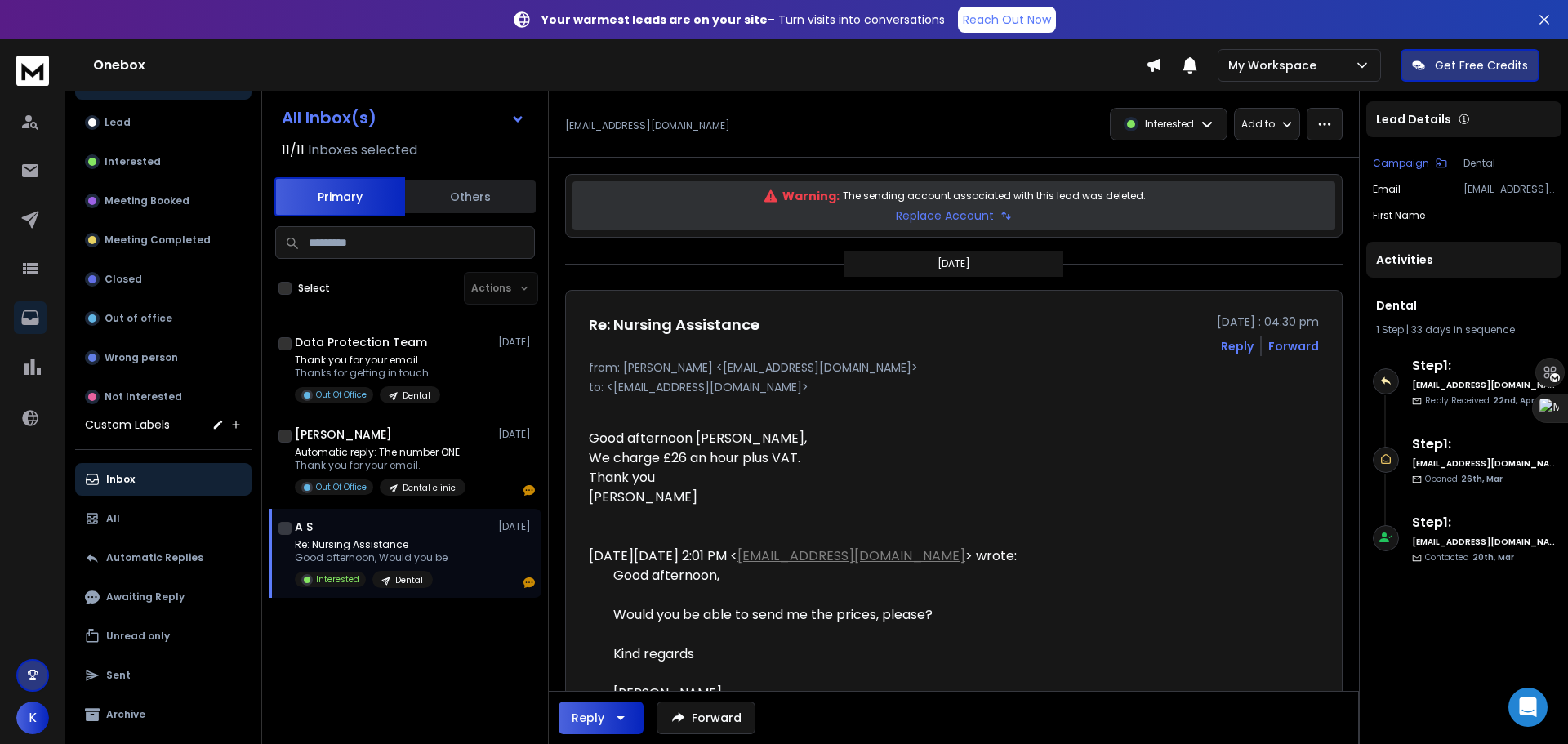
click at [284, 526] on button "button" at bounding box center [285, 528] width 13 height 13
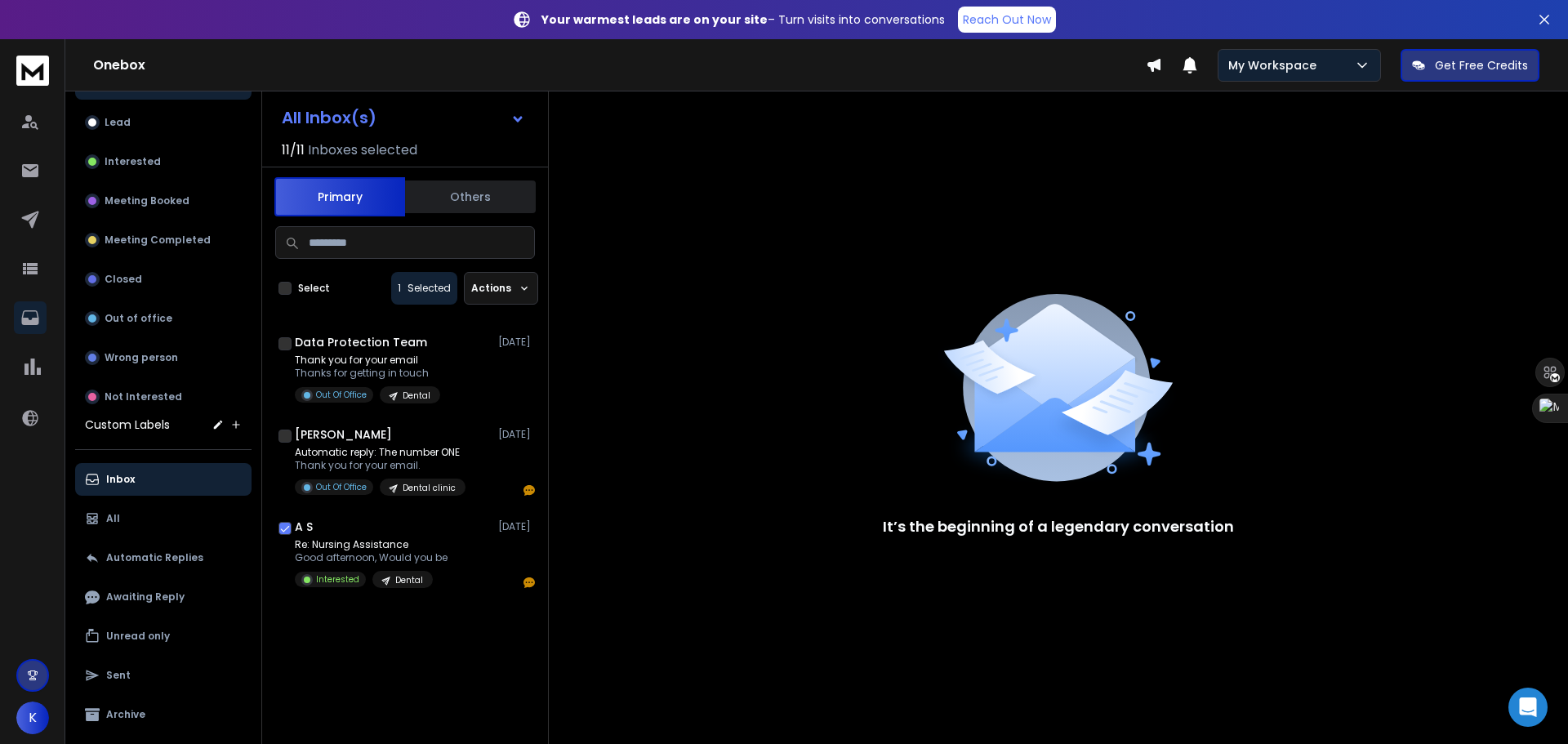
click at [1380, 63] on button "My Workspace" at bounding box center [1299, 65] width 163 height 32
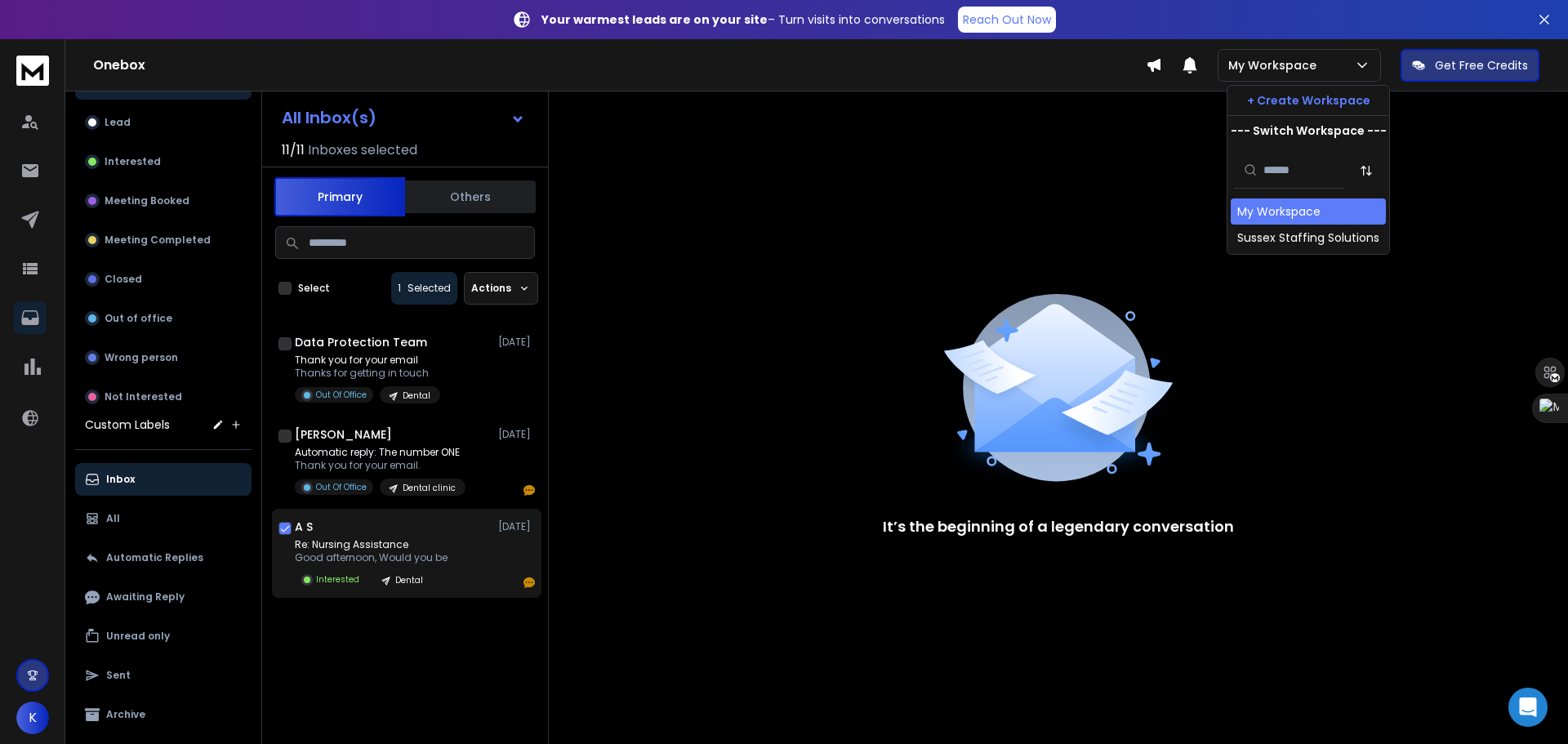
click at [287, 528] on button "button" at bounding box center [285, 528] width 13 height 13
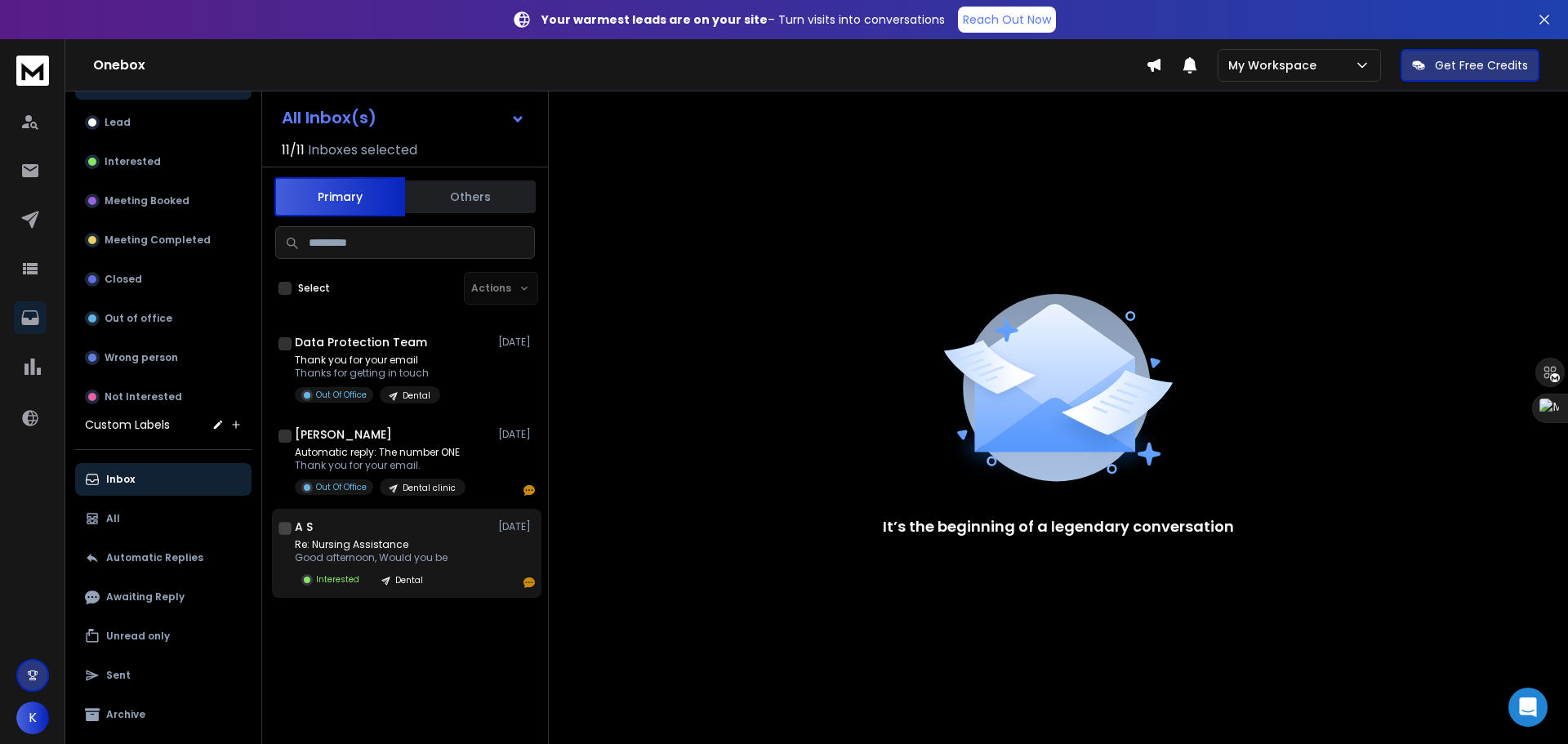
click at [435, 548] on div "Re: Nursing Assistance Good afternoon, Would you be Interested Dental" at bounding box center [415, 563] width 240 height 50
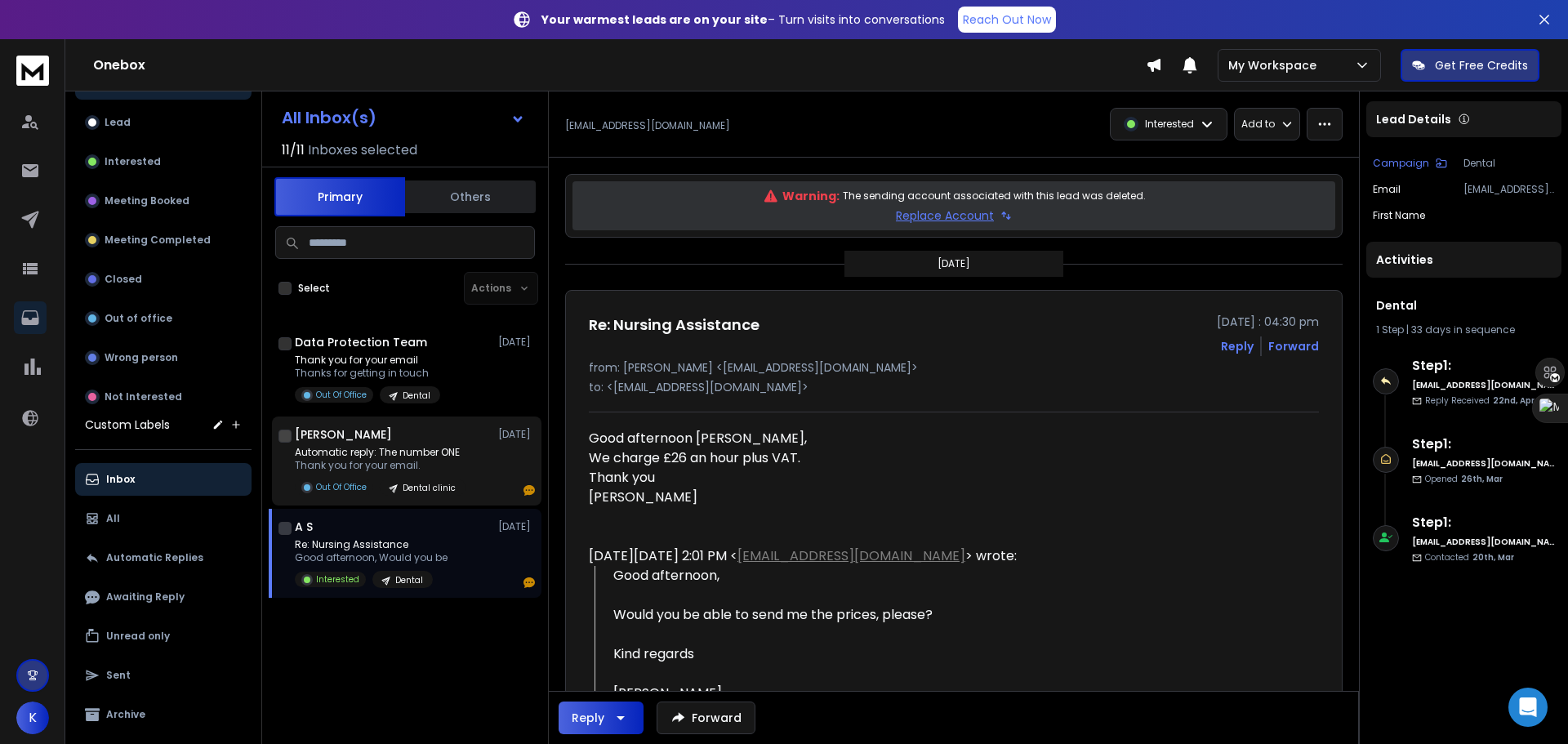
click at [407, 445] on div "[PERSON_NAME] [DATE] Automatic reply: The number ONE Thank you for your email. …" at bounding box center [415, 460] width 240 height 69
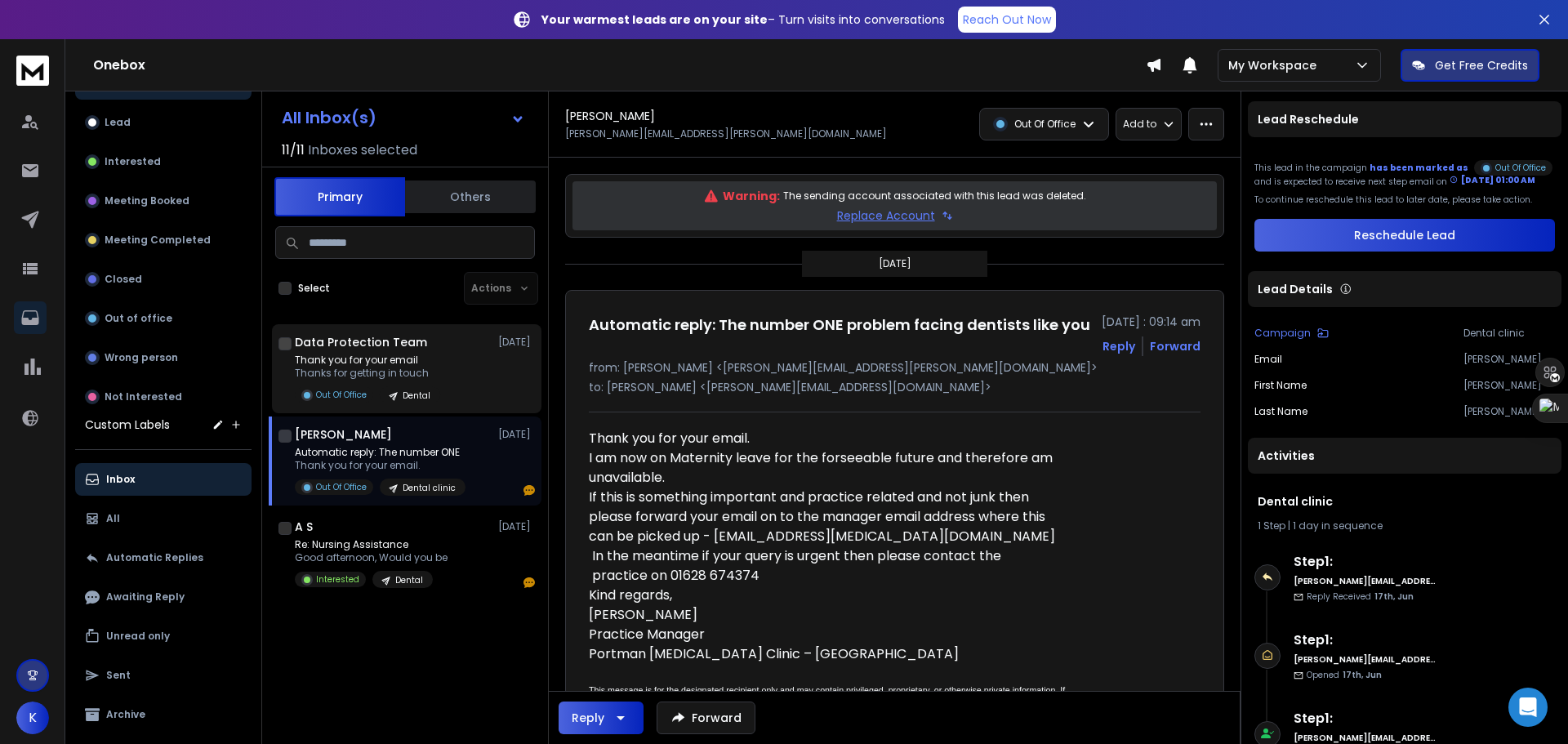
click at [430, 364] on p "Thank you for your email" at bounding box center [367, 359] width 145 height 13
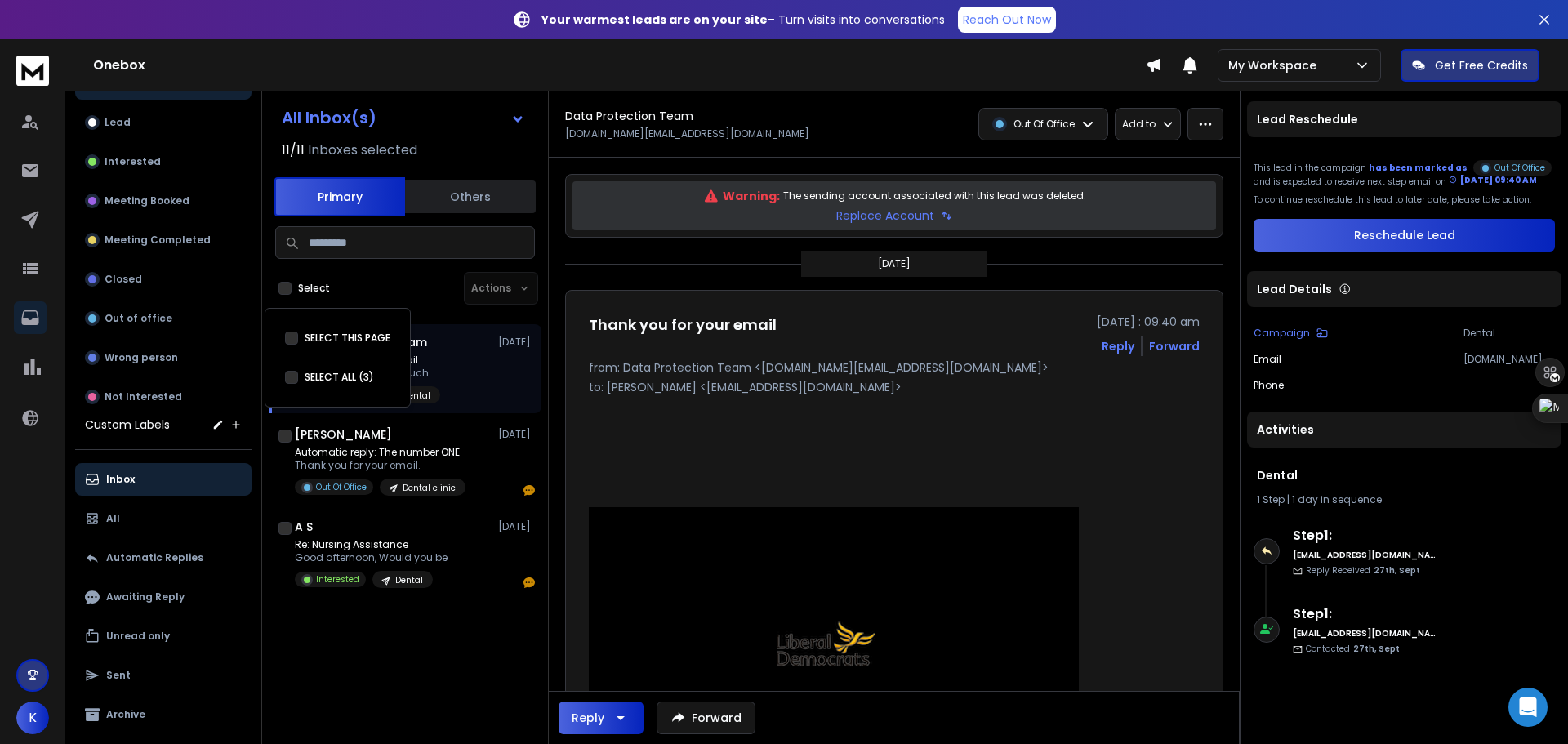
click at [287, 285] on button "SELECT THIS PAGE" at bounding box center [285, 287] width 13 height 13
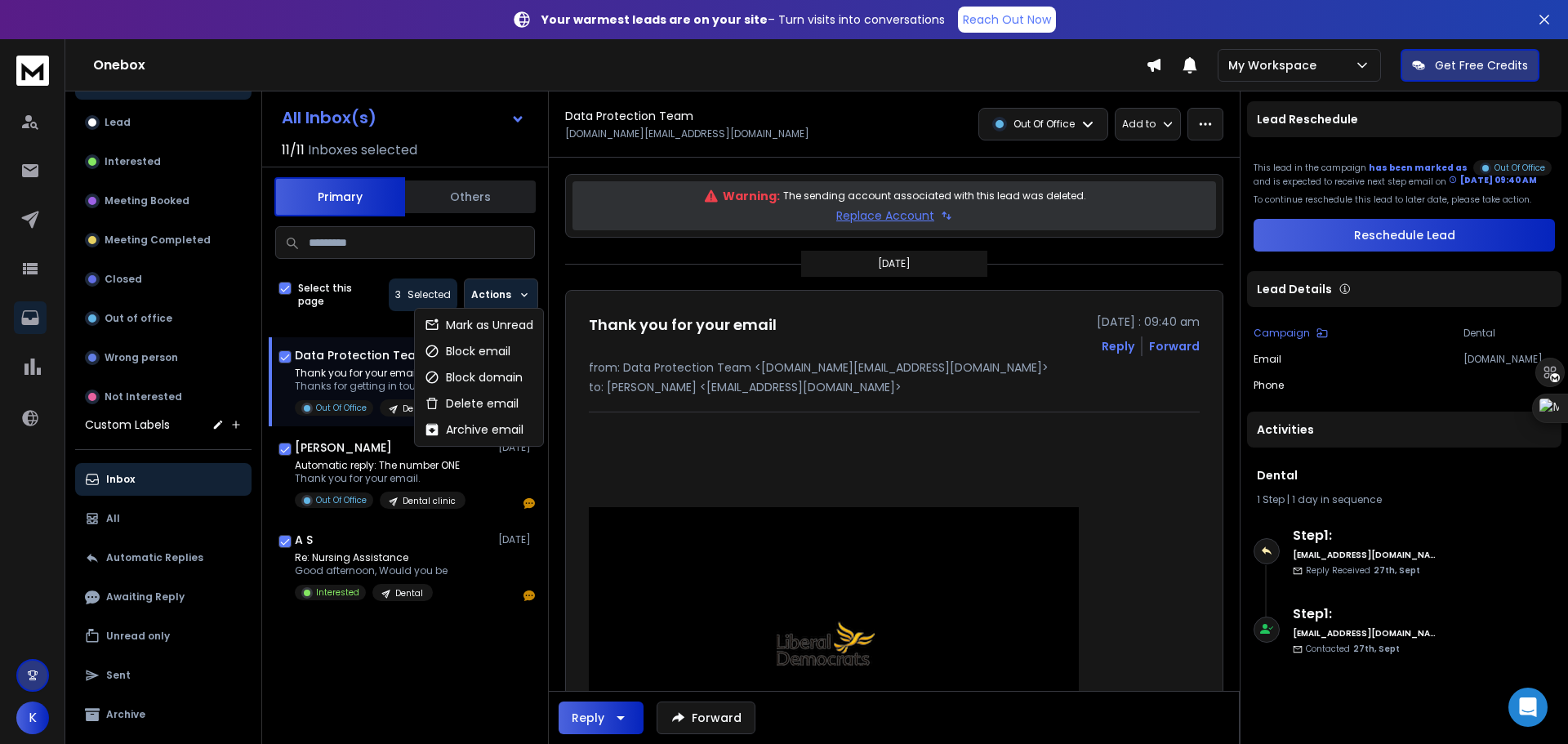
click at [525, 293] on icon "button" at bounding box center [524, 294] width 13 height 13
click at [491, 402] on div "Delete email" at bounding box center [471, 403] width 94 height 17
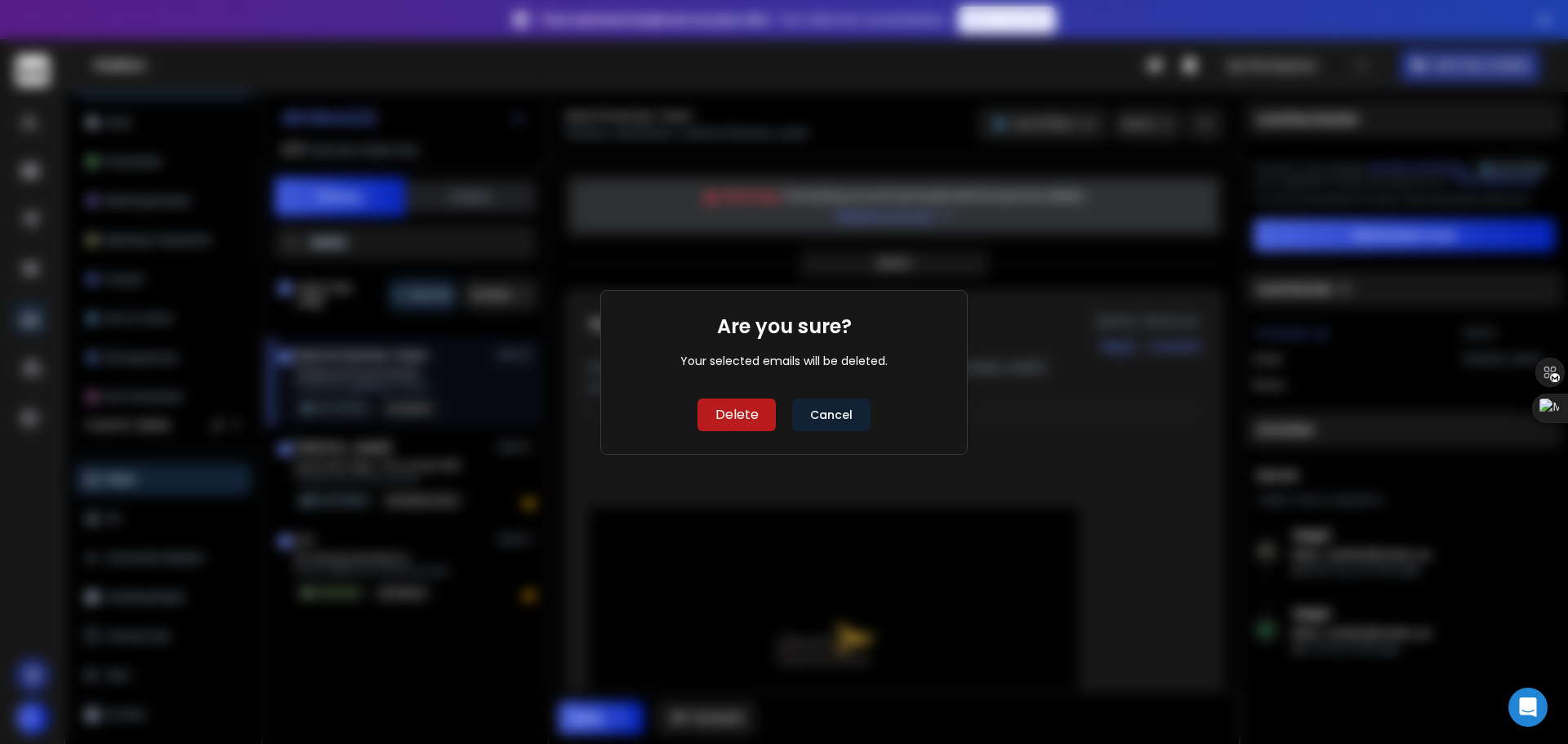
click at [724, 409] on button "Delete" at bounding box center [736, 415] width 78 height 32
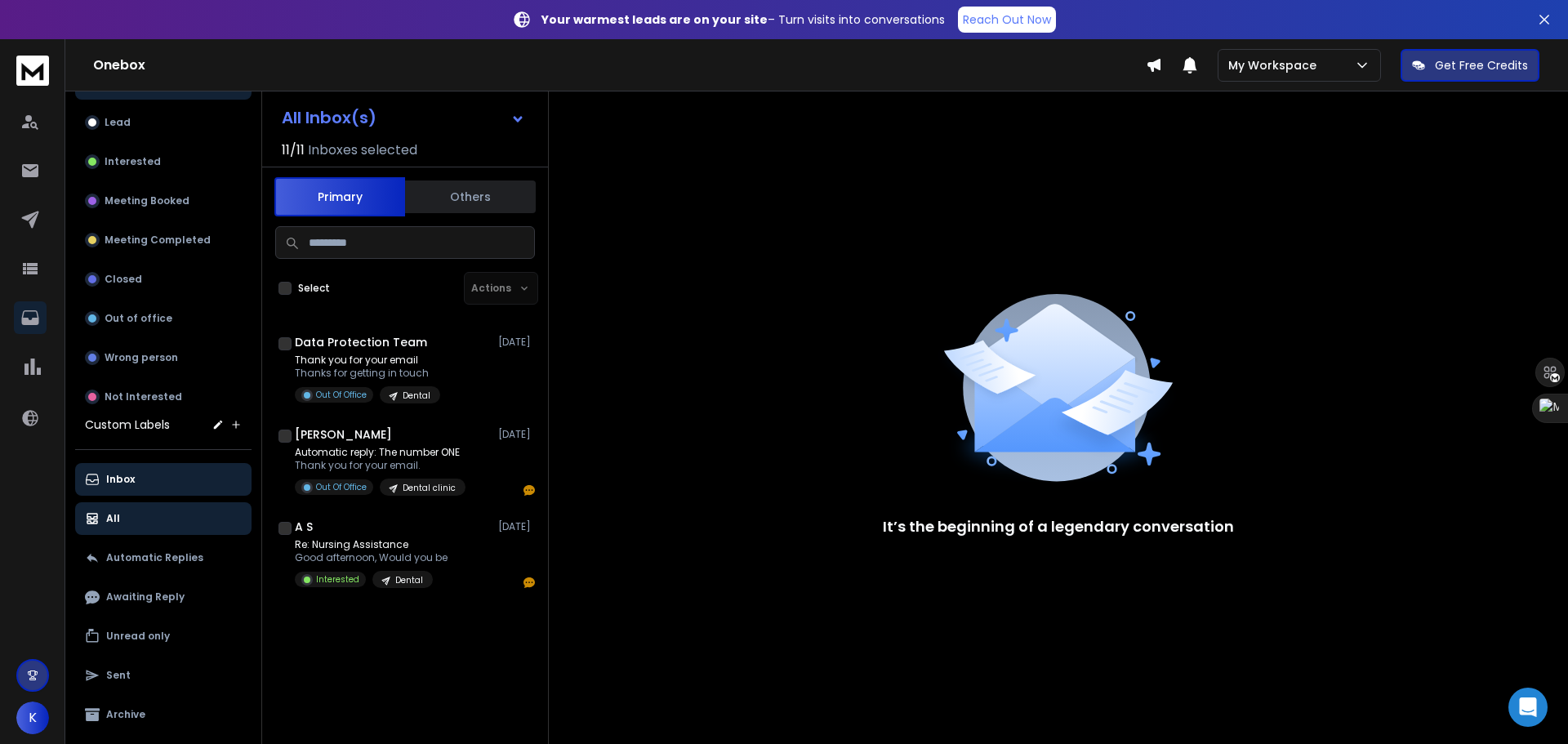
click at [151, 517] on button "All" at bounding box center [163, 518] width 176 height 32
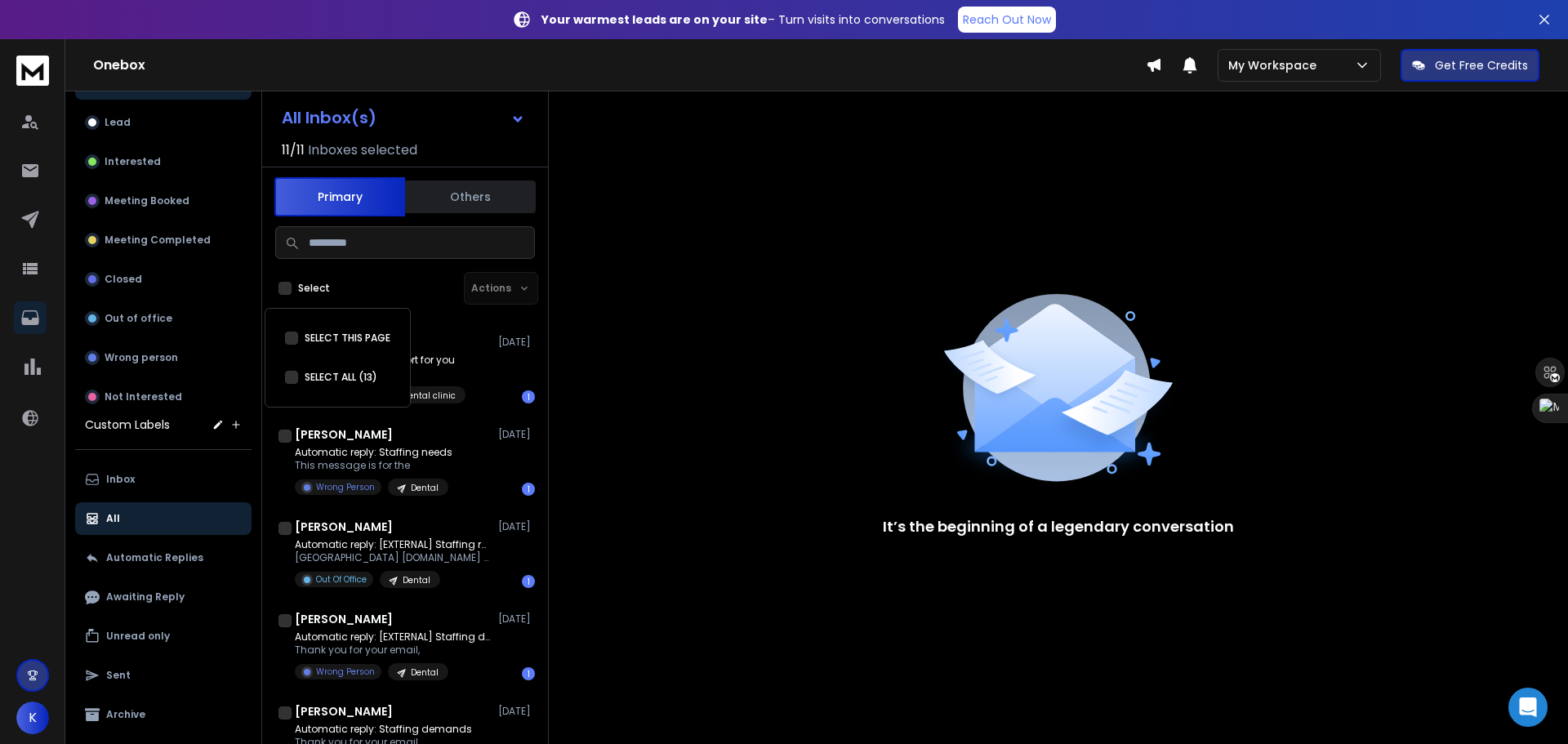
click at [291, 379] on button "SELECT THIS PAGE" at bounding box center [291, 377] width 13 height 13
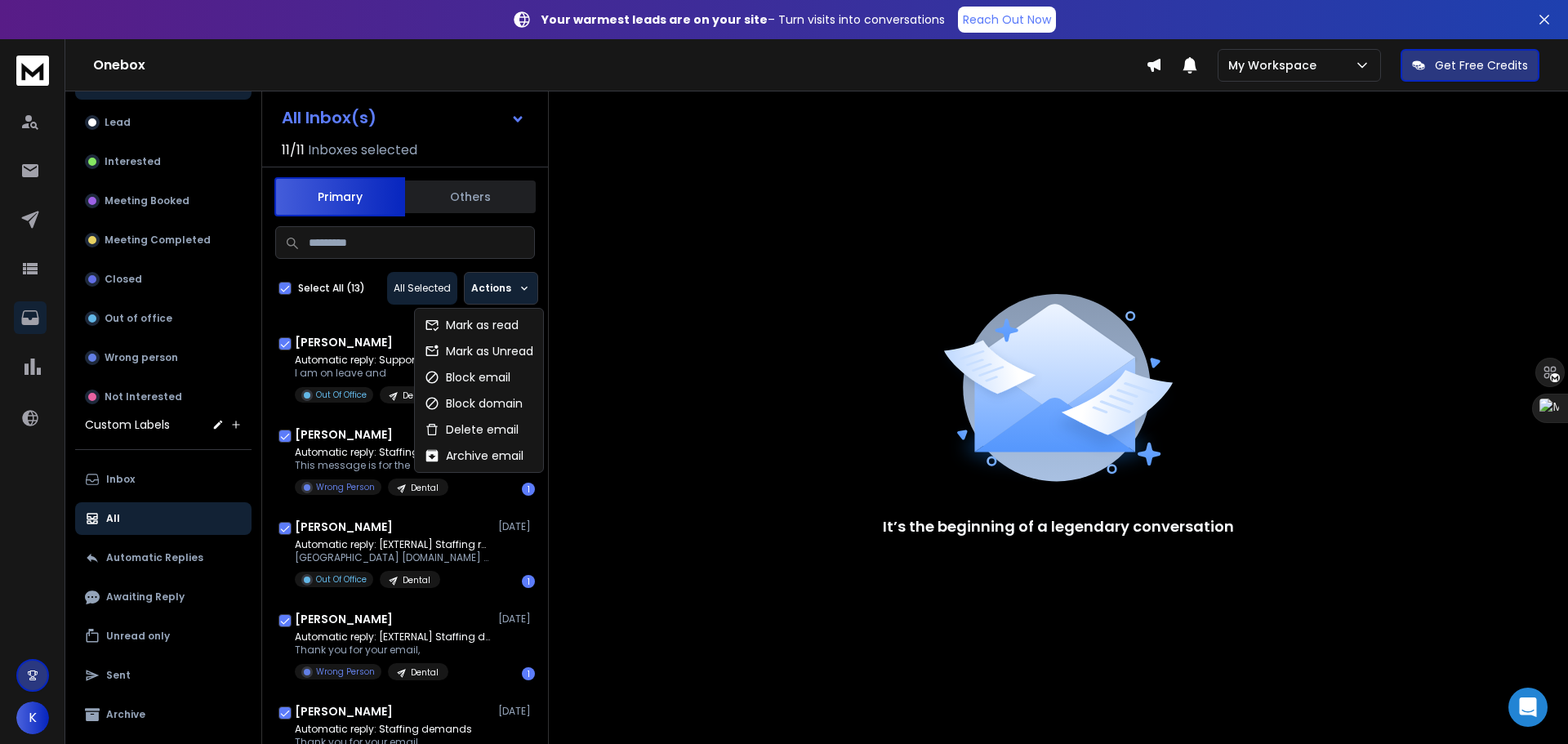
click at [515, 290] on button "Actions" at bounding box center [500, 287] width 74 height 32
click at [480, 424] on div "Delete email" at bounding box center [471, 429] width 94 height 17
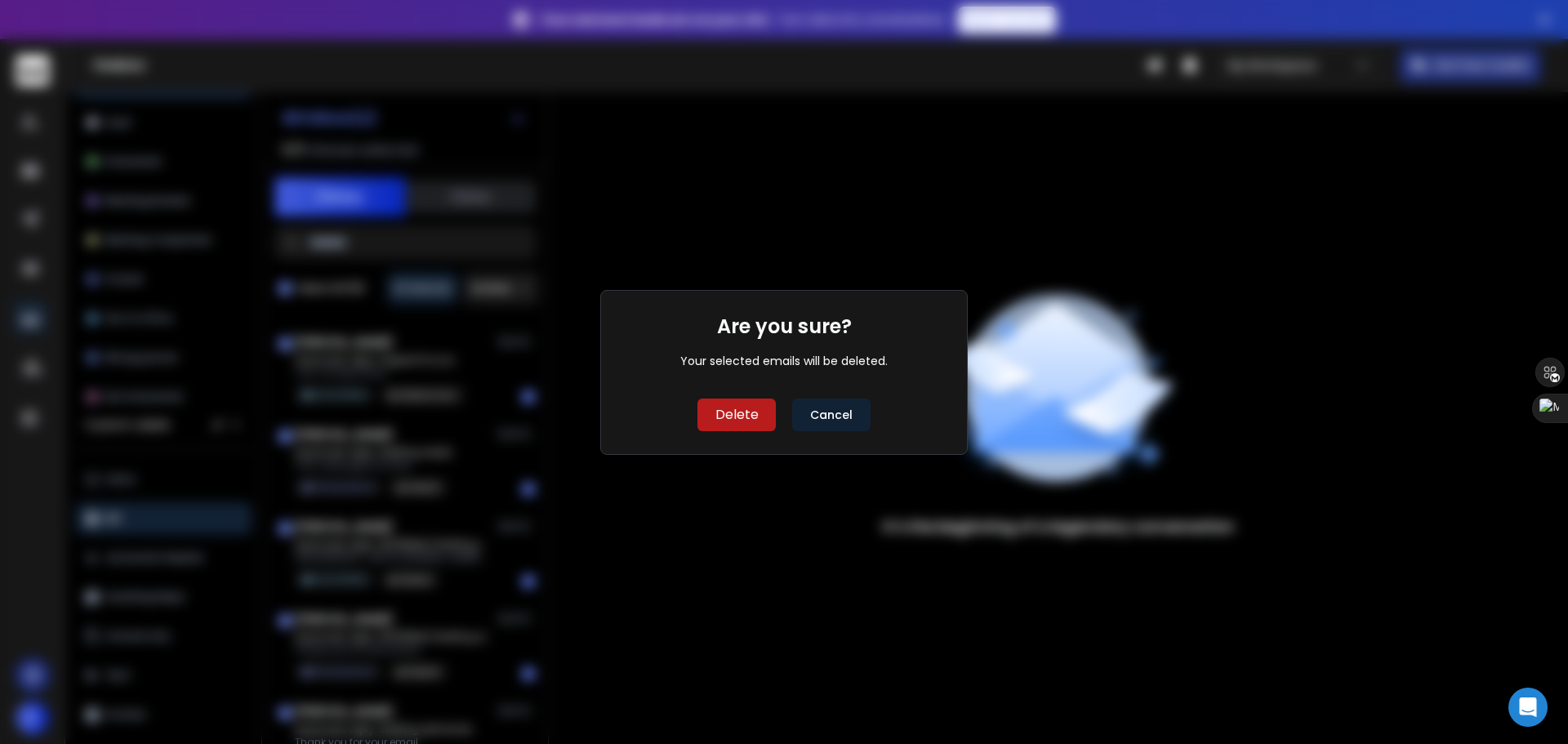
click at [715, 427] on button "Delete" at bounding box center [736, 415] width 78 height 32
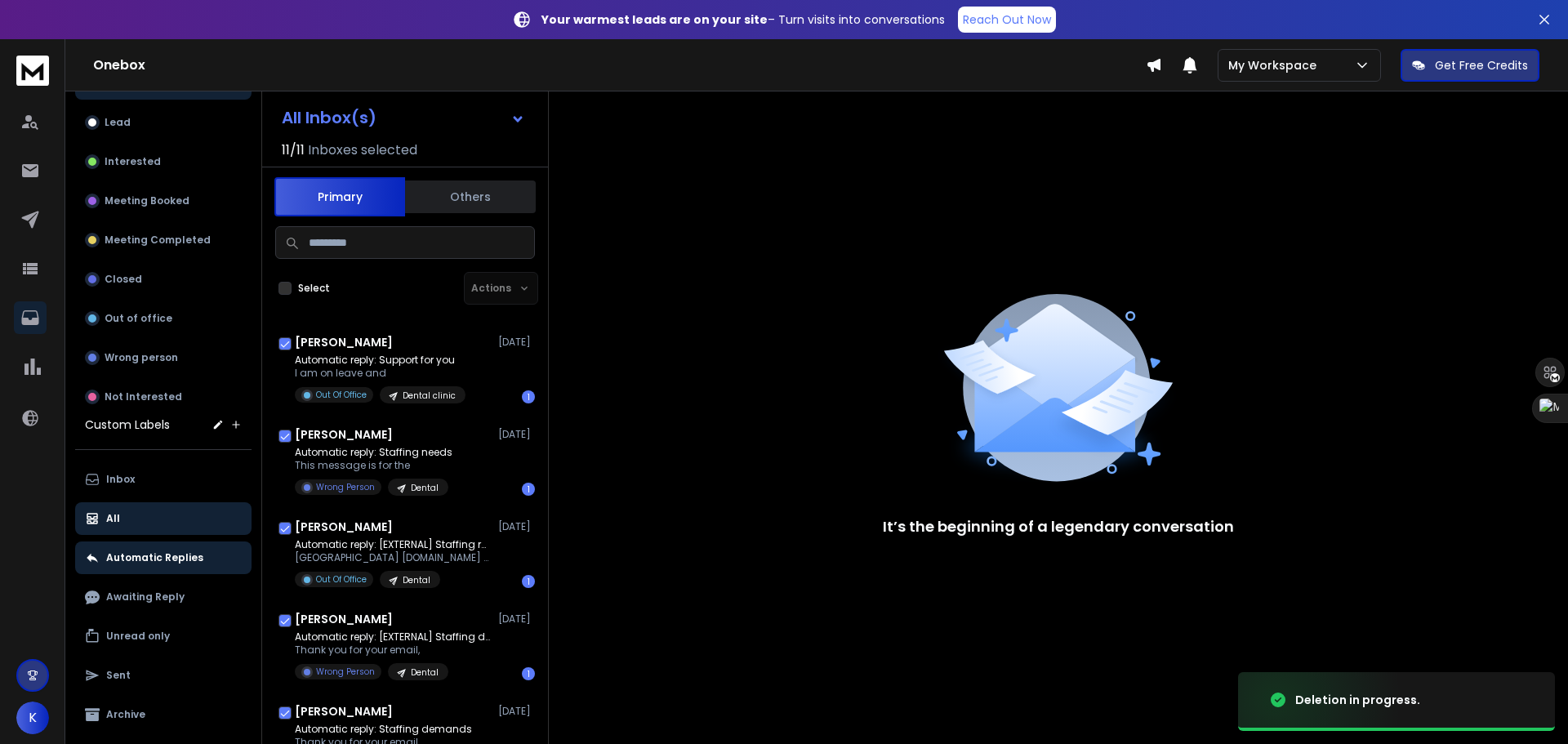
click at [161, 551] on p "Automatic Replies" at bounding box center [154, 557] width 97 height 13
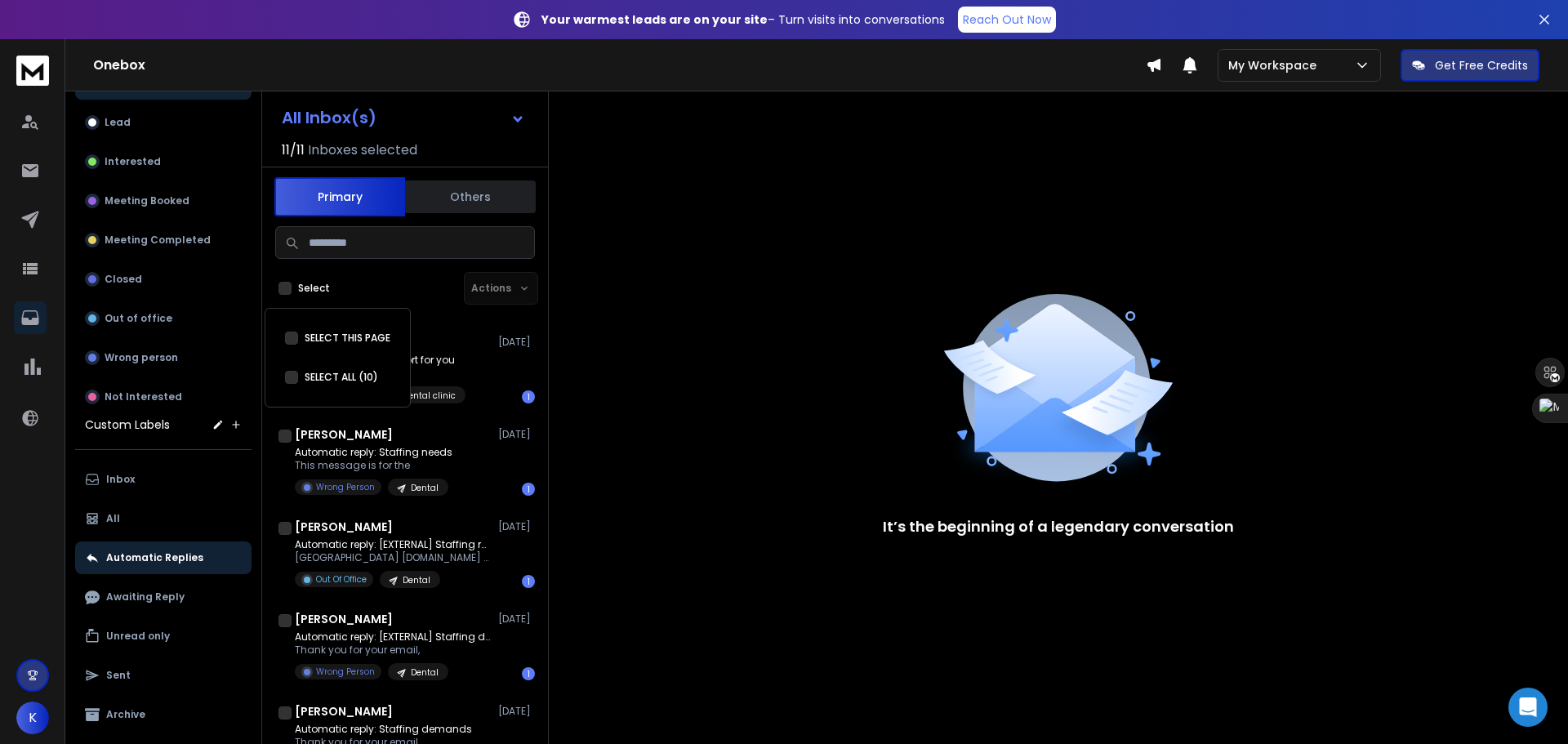
click at [295, 378] on button "SELECT THIS PAGE" at bounding box center [291, 377] width 13 height 13
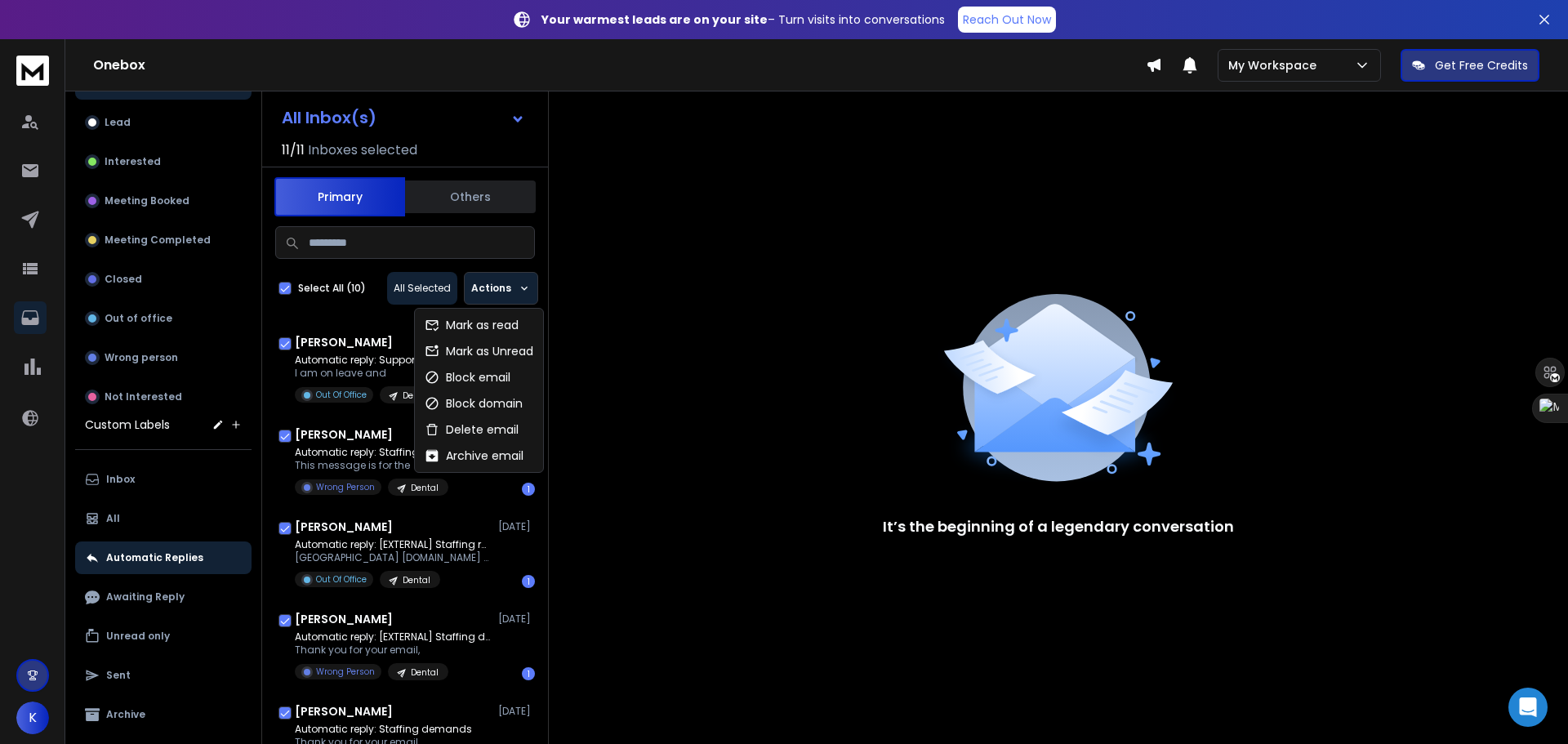
click at [518, 287] on icon "button" at bounding box center [524, 287] width 13 height 13
click at [468, 432] on div "Delete email" at bounding box center [471, 429] width 94 height 17
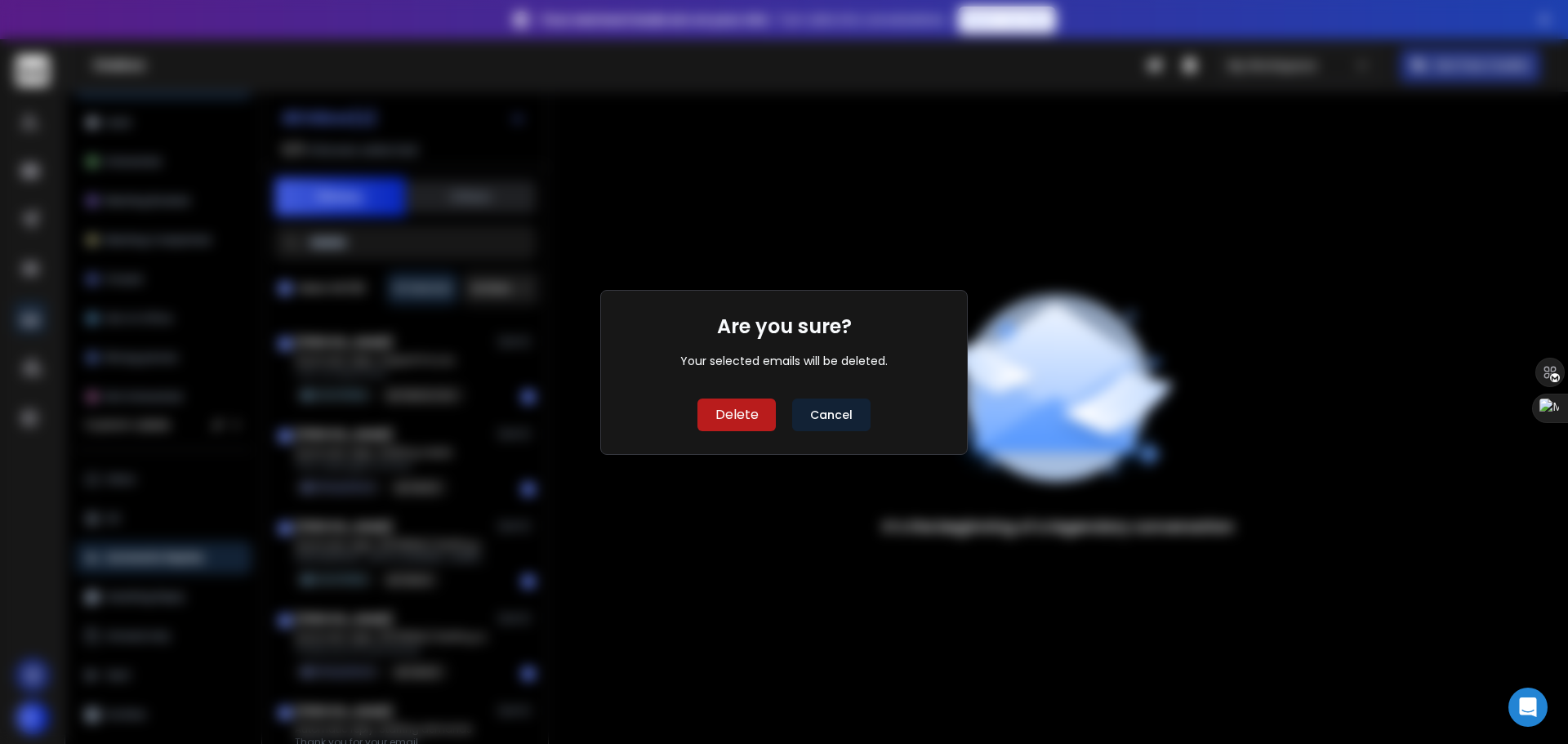
click at [751, 418] on button "Delete" at bounding box center [736, 415] width 78 height 32
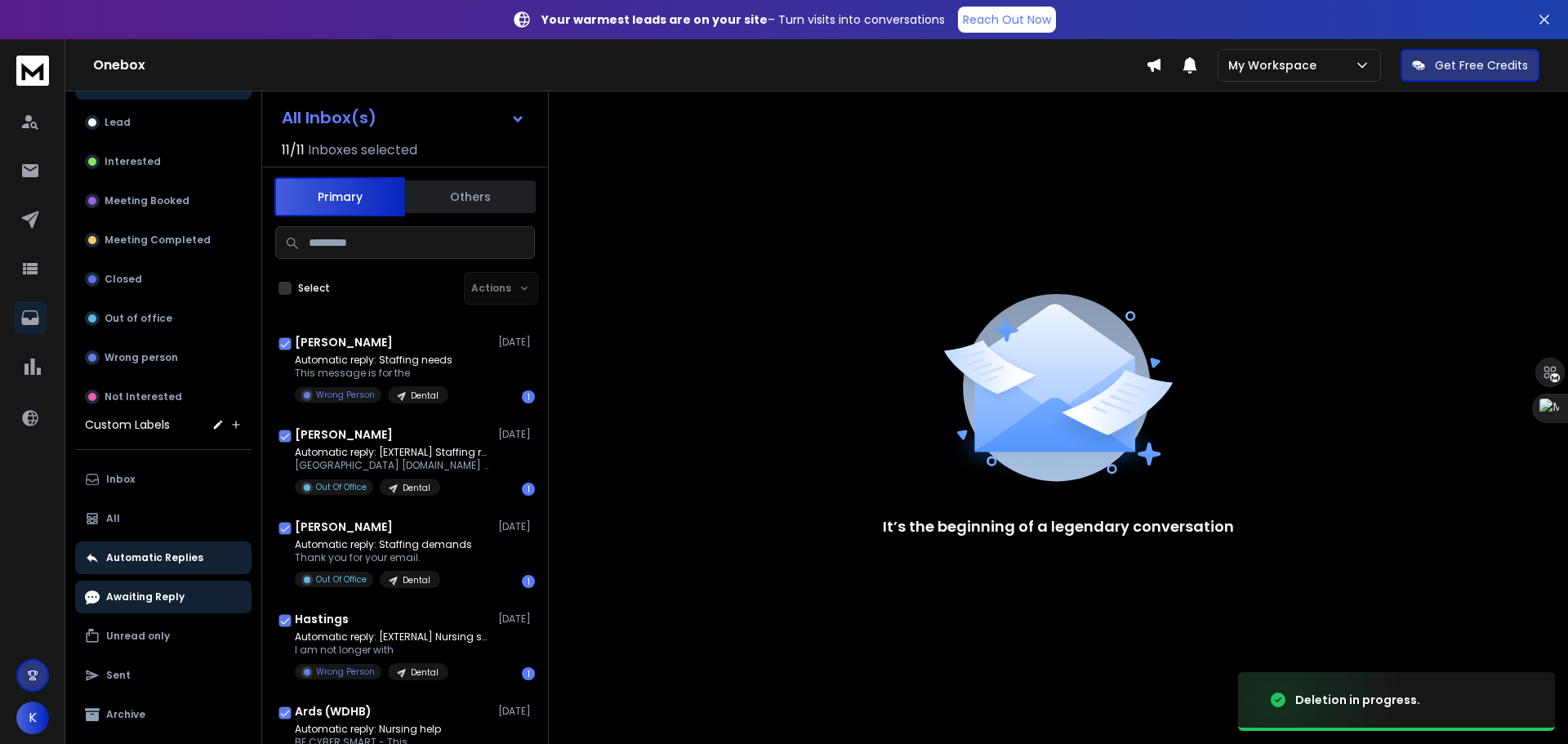
click at [153, 591] on p "Awaiting Reply" at bounding box center [145, 597] width 78 height 13
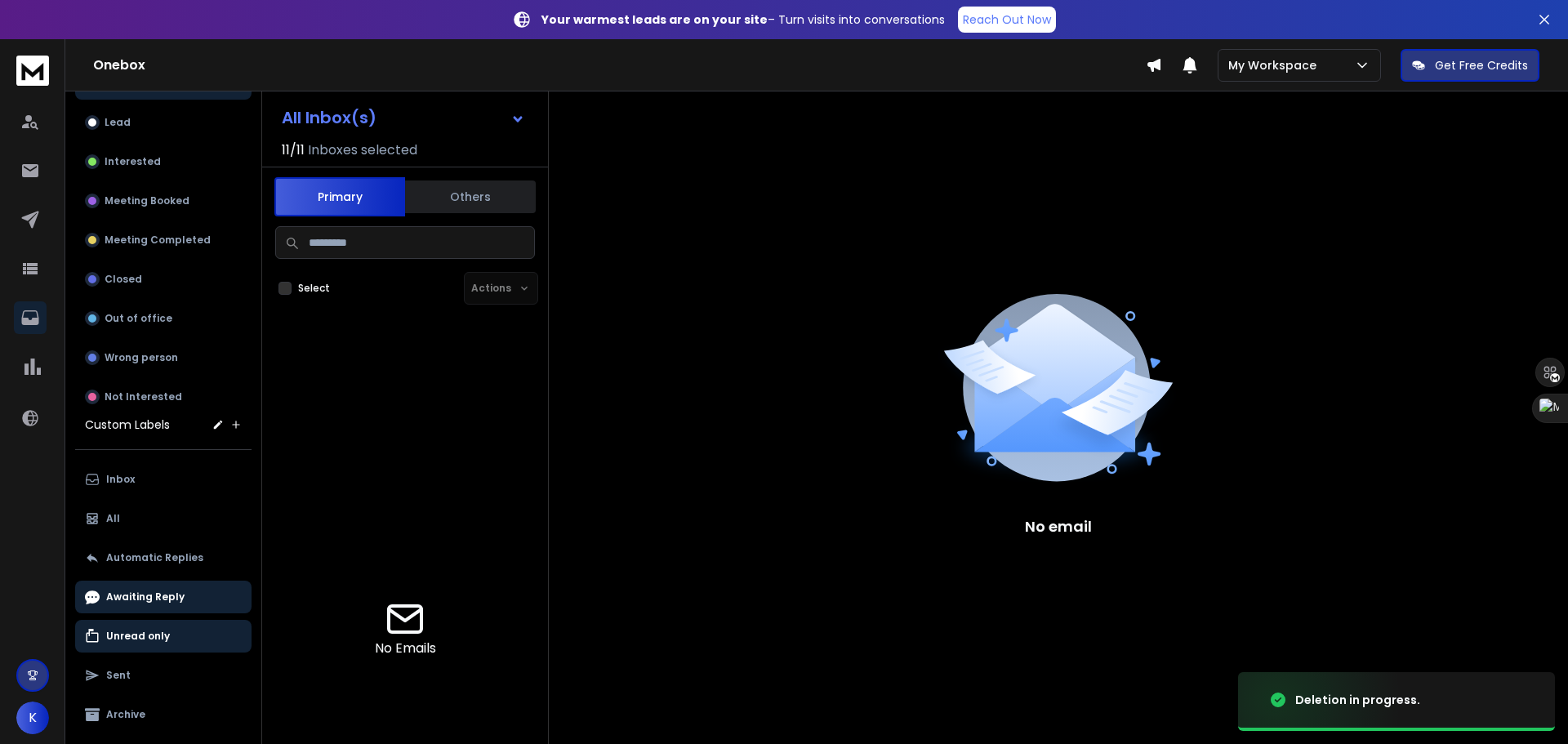
click at [153, 626] on div "Unread only" at bounding box center [127, 635] width 85 height 19
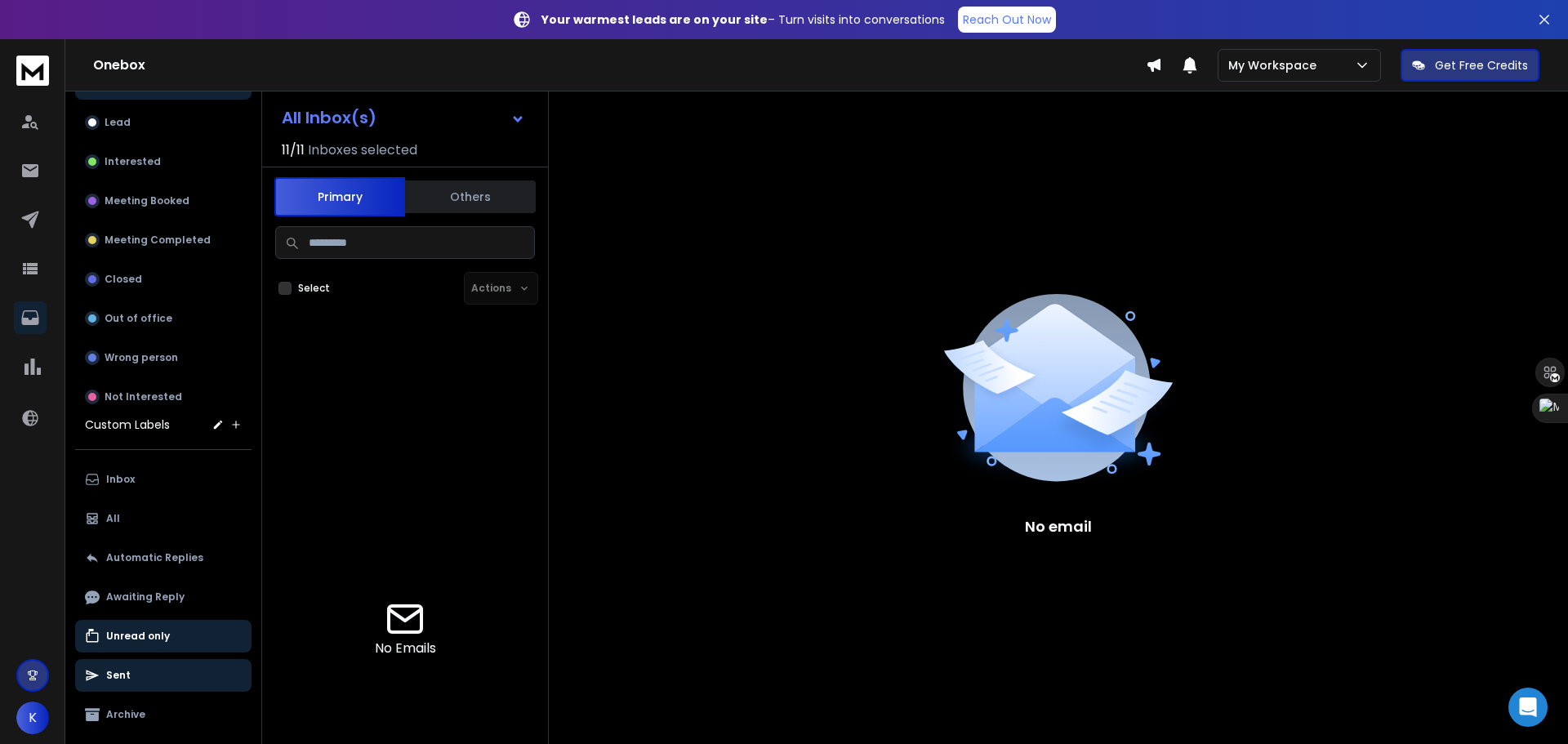
click at [137, 662] on button "Sent" at bounding box center [163, 675] width 176 height 32
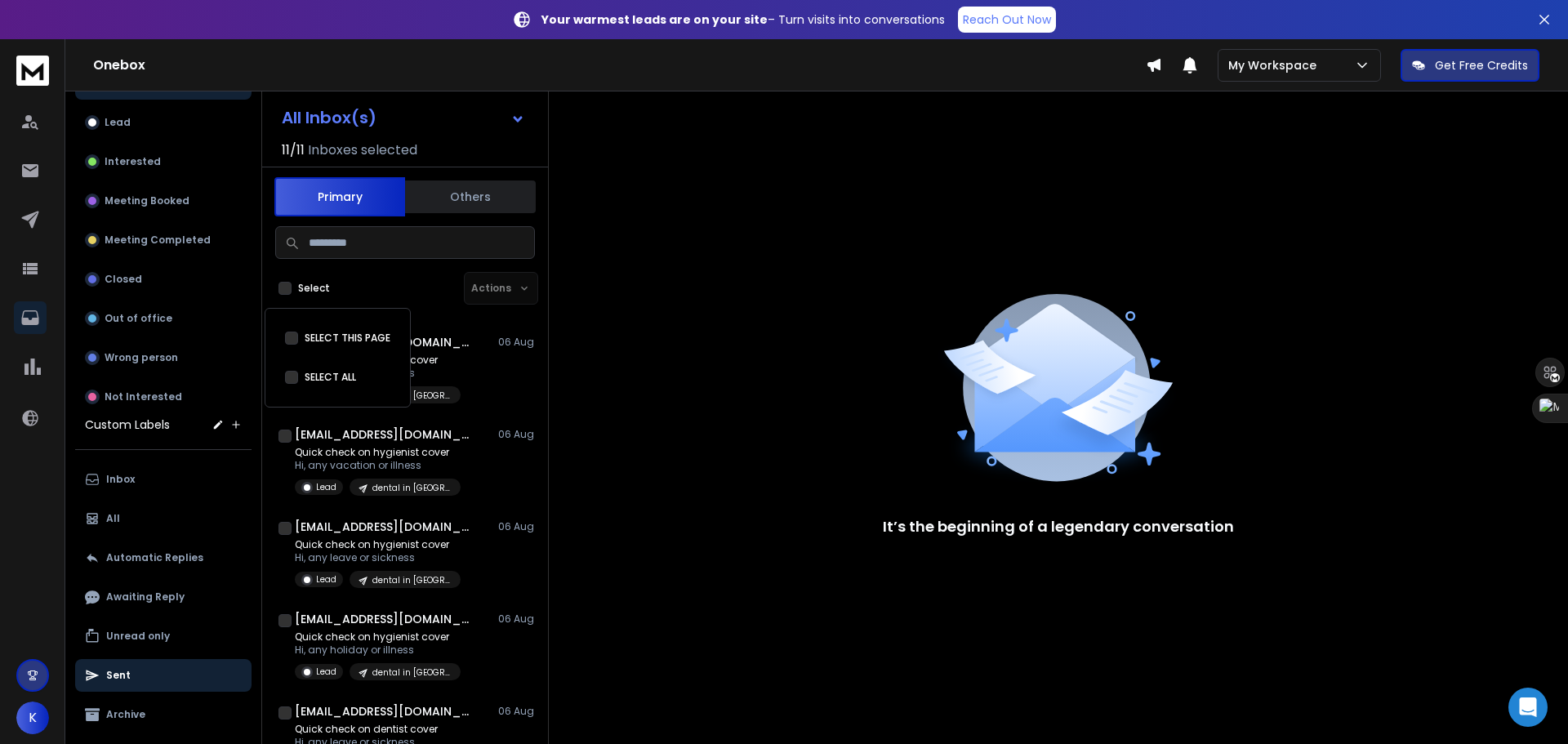
click at [280, 289] on button "SELECT THIS PAGE" at bounding box center [285, 287] width 13 height 13
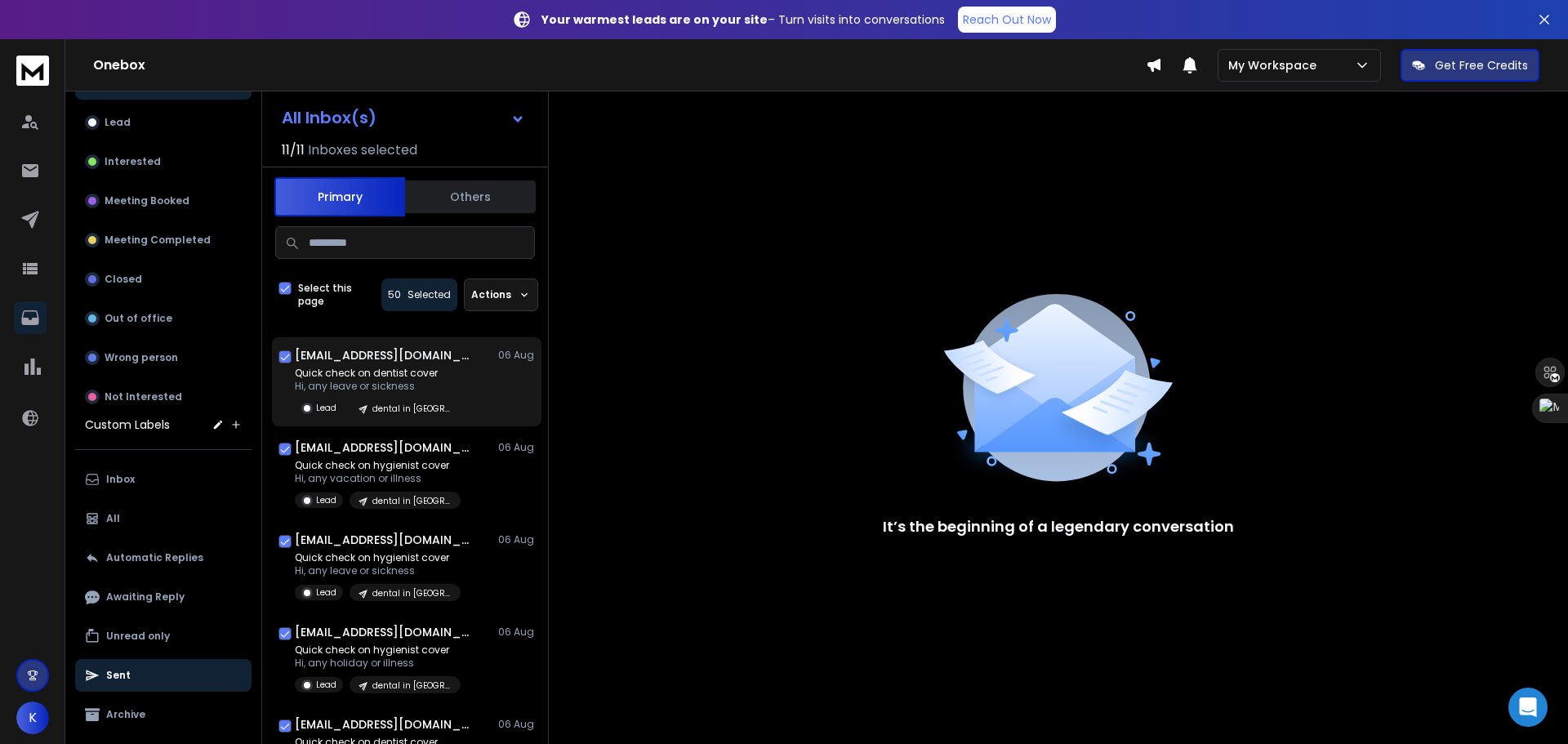
click at [393, 366] on p "Quick check on dentist cover" at bounding box center [377, 372] width 166 height 13
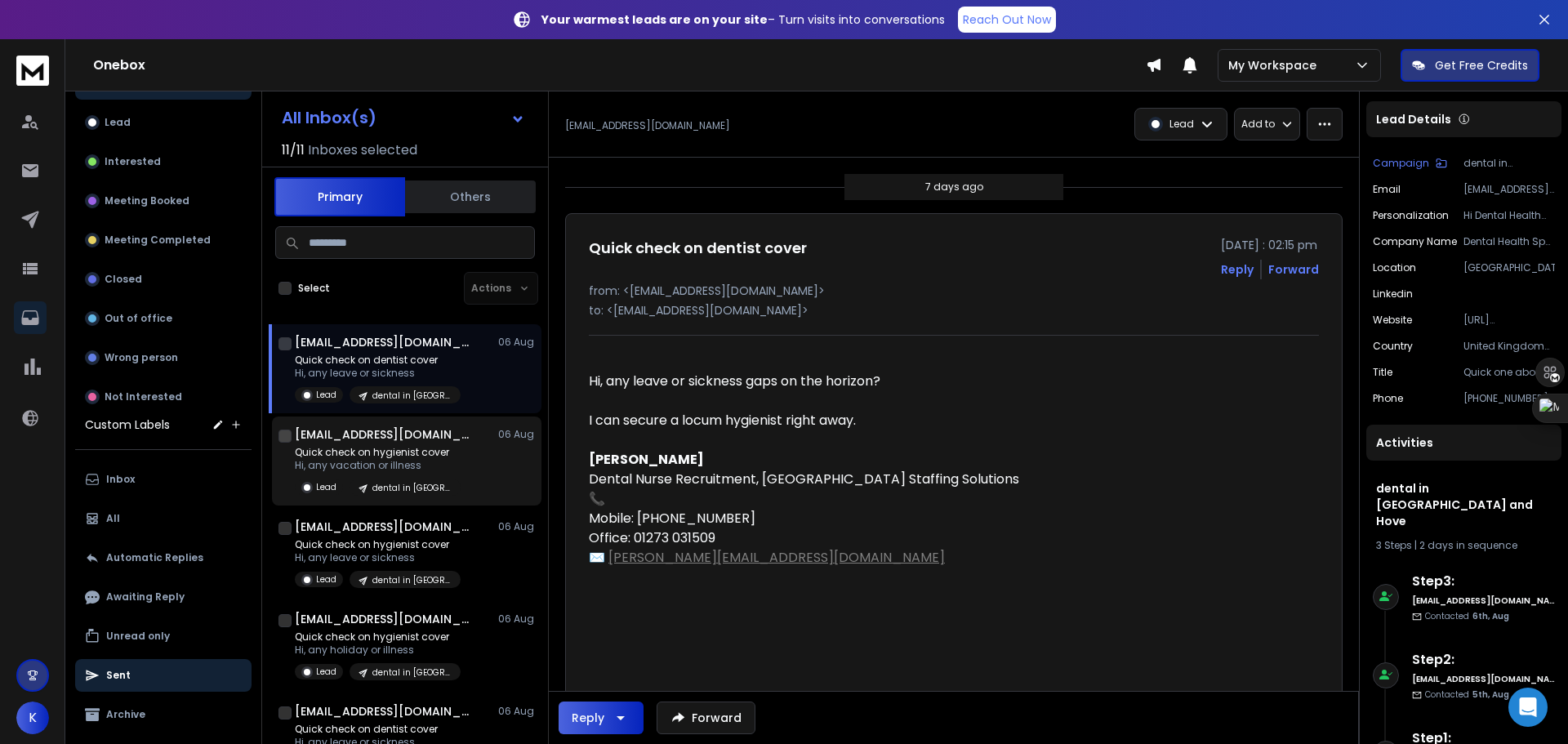
click at [370, 443] on div "[EMAIL_ADDRESS][DOMAIN_NAME] [DATE] Quick check on hygienist cover Hi, any vaca…" at bounding box center [415, 460] width 240 height 69
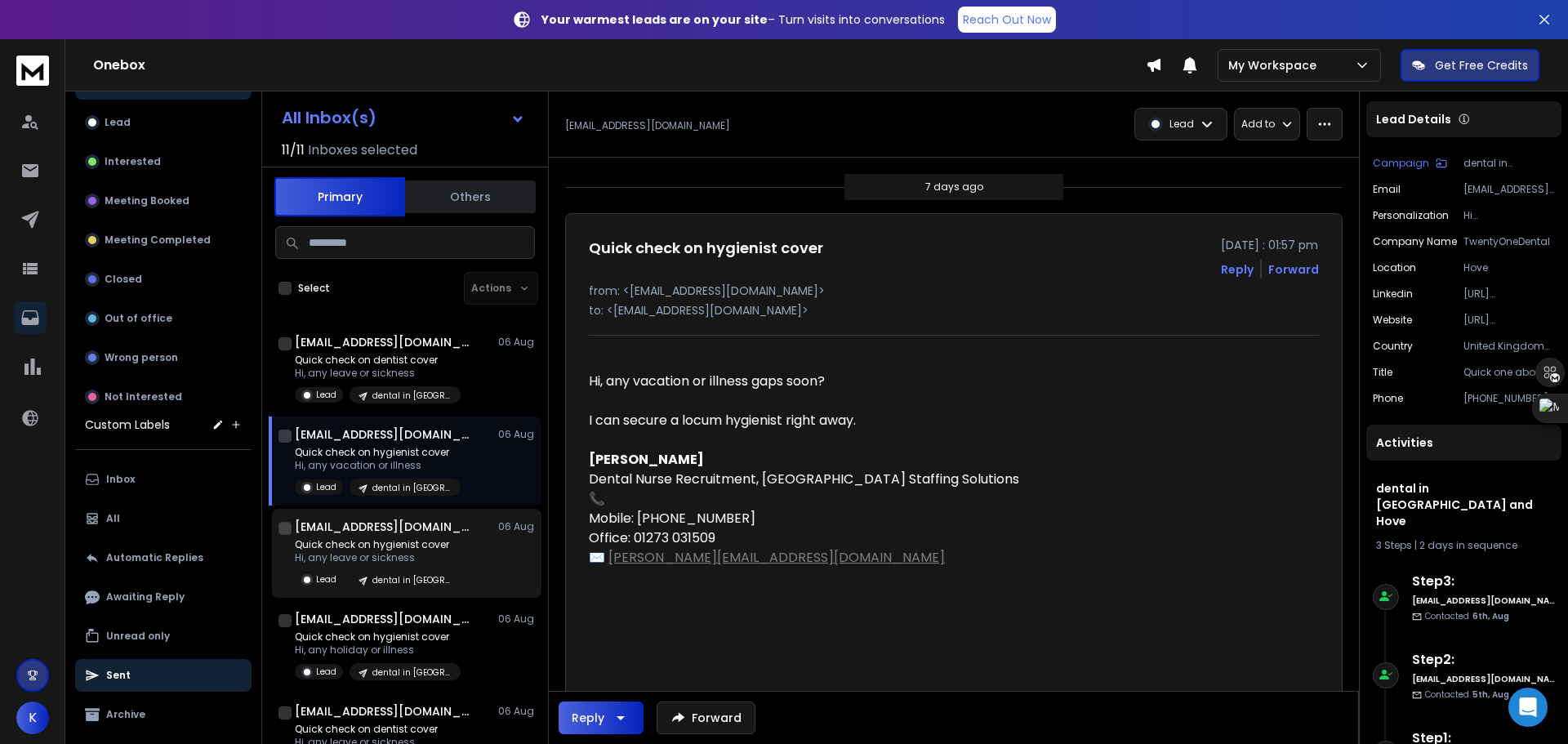
click at [412, 535] on div "[EMAIL_ADDRESS][DOMAIN_NAME] [DATE] Quick check on hygienist cover Hi, any leav…" at bounding box center [415, 553] width 240 height 69
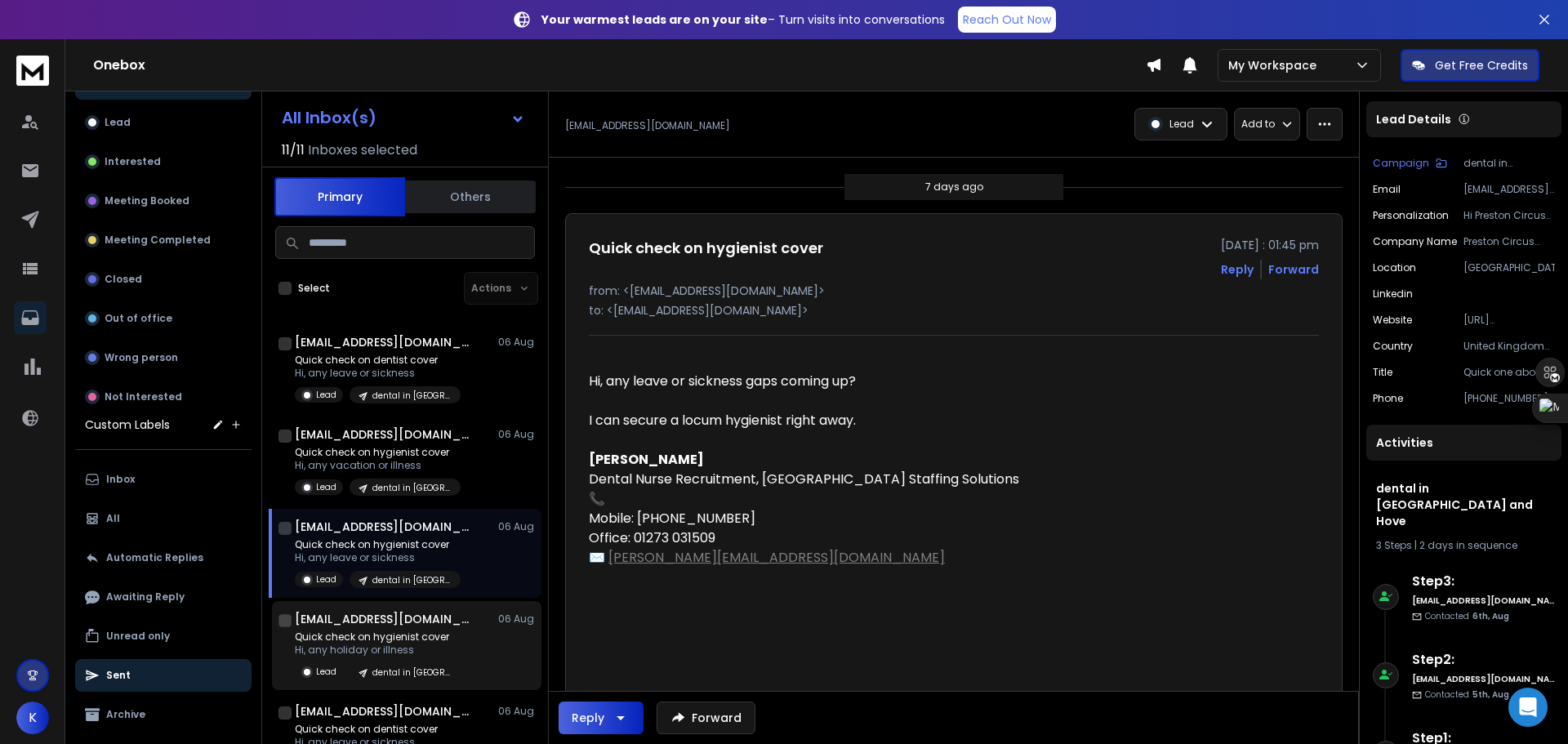
click at [394, 614] on h1 "[EMAIL_ADDRESS][DOMAIN_NAME]" at bounding box center [384, 619] width 180 height 17
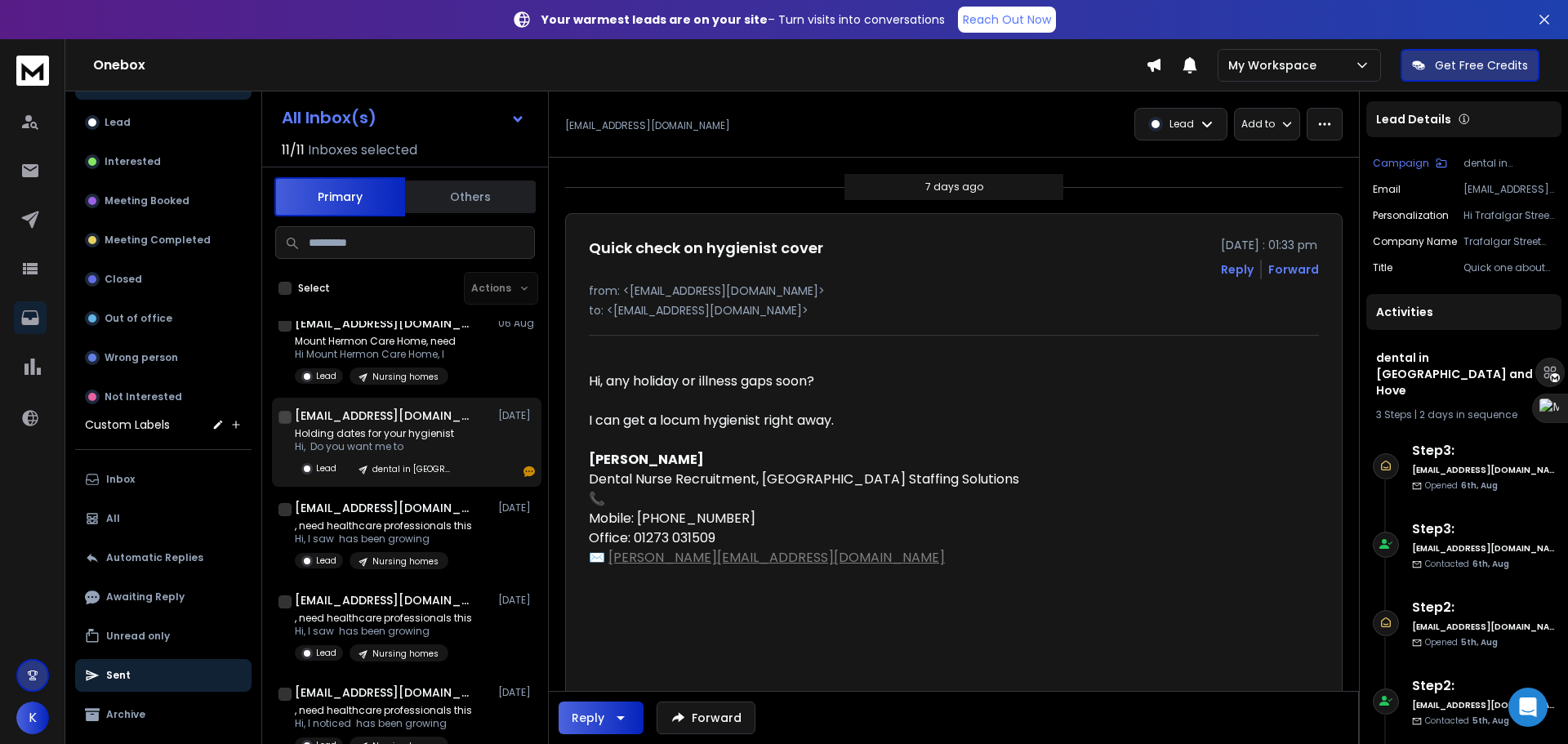
scroll to position [734, 0]
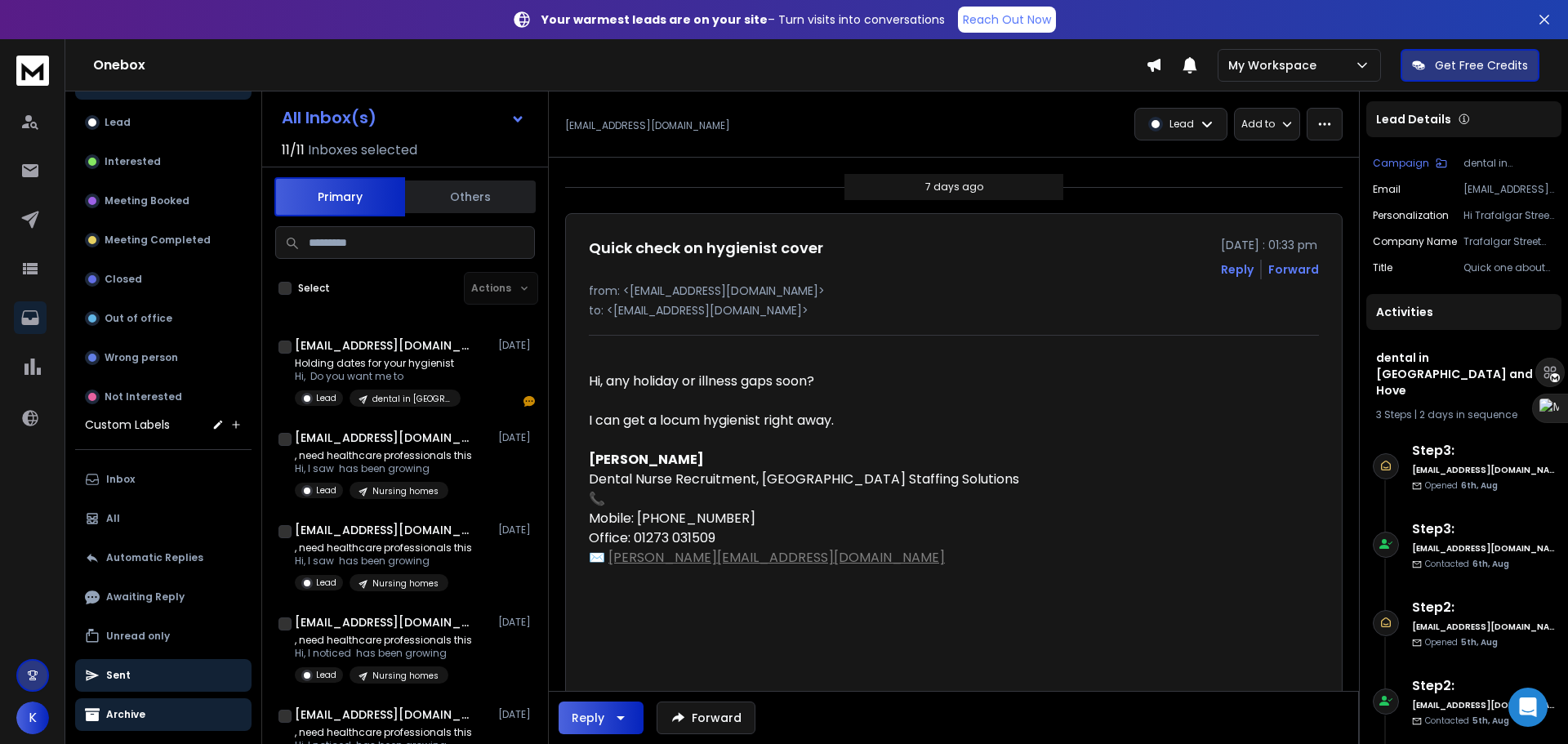
click at [116, 708] on p "Archive" at bounding box center [125, 714] width 39 height 13
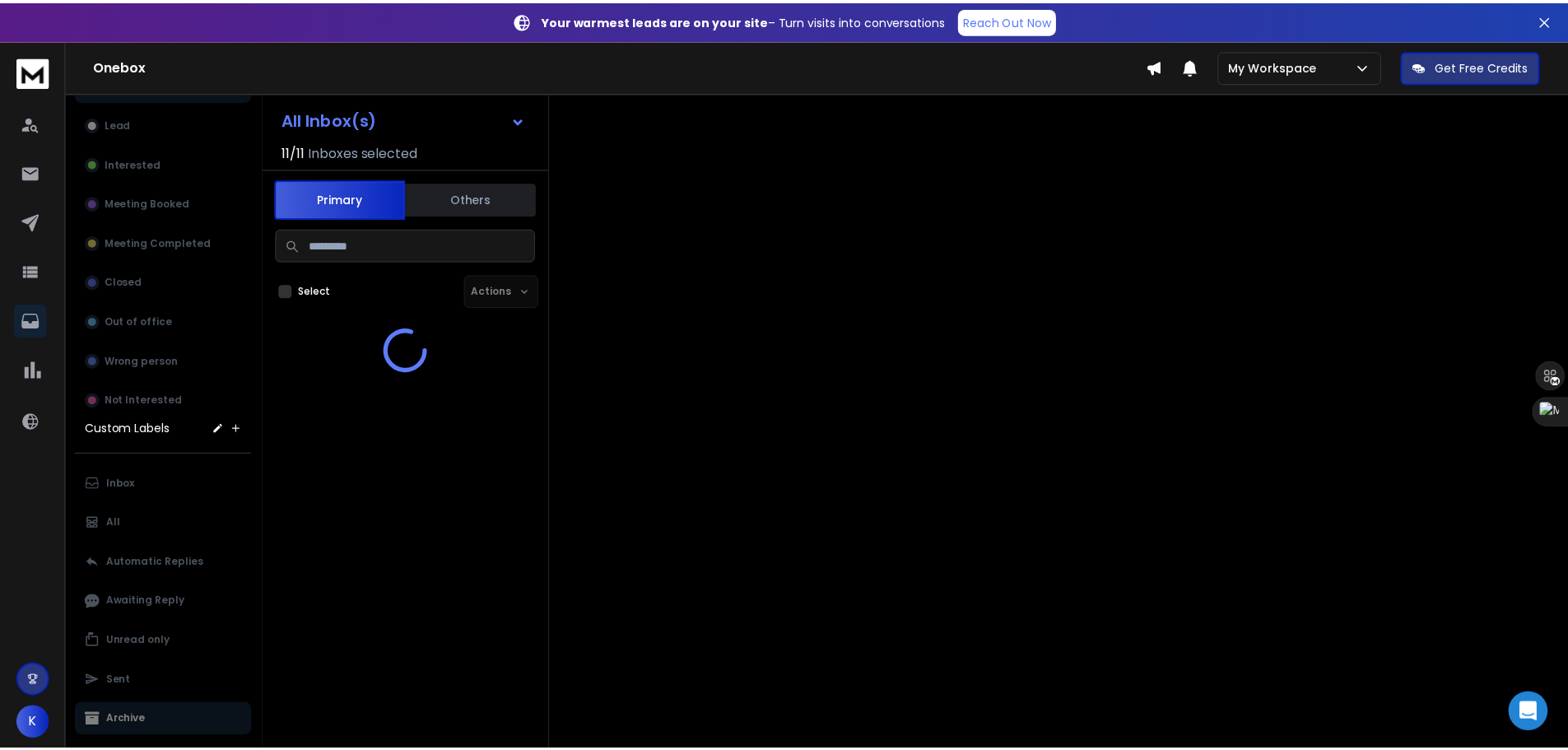
scroll to position [0, 0]
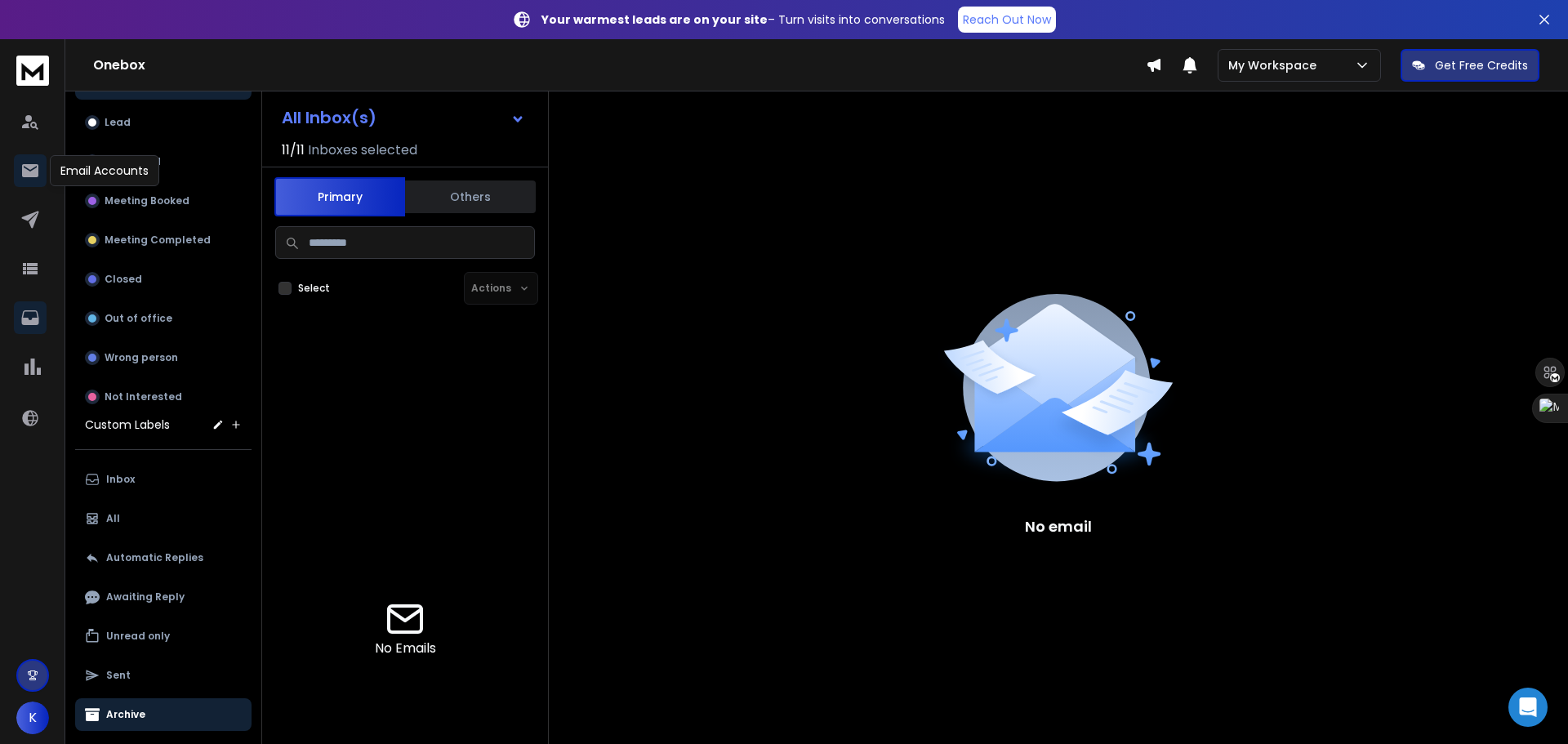
click at [34, 163] on icon at bounding box center [30, 171] width 19 height 19
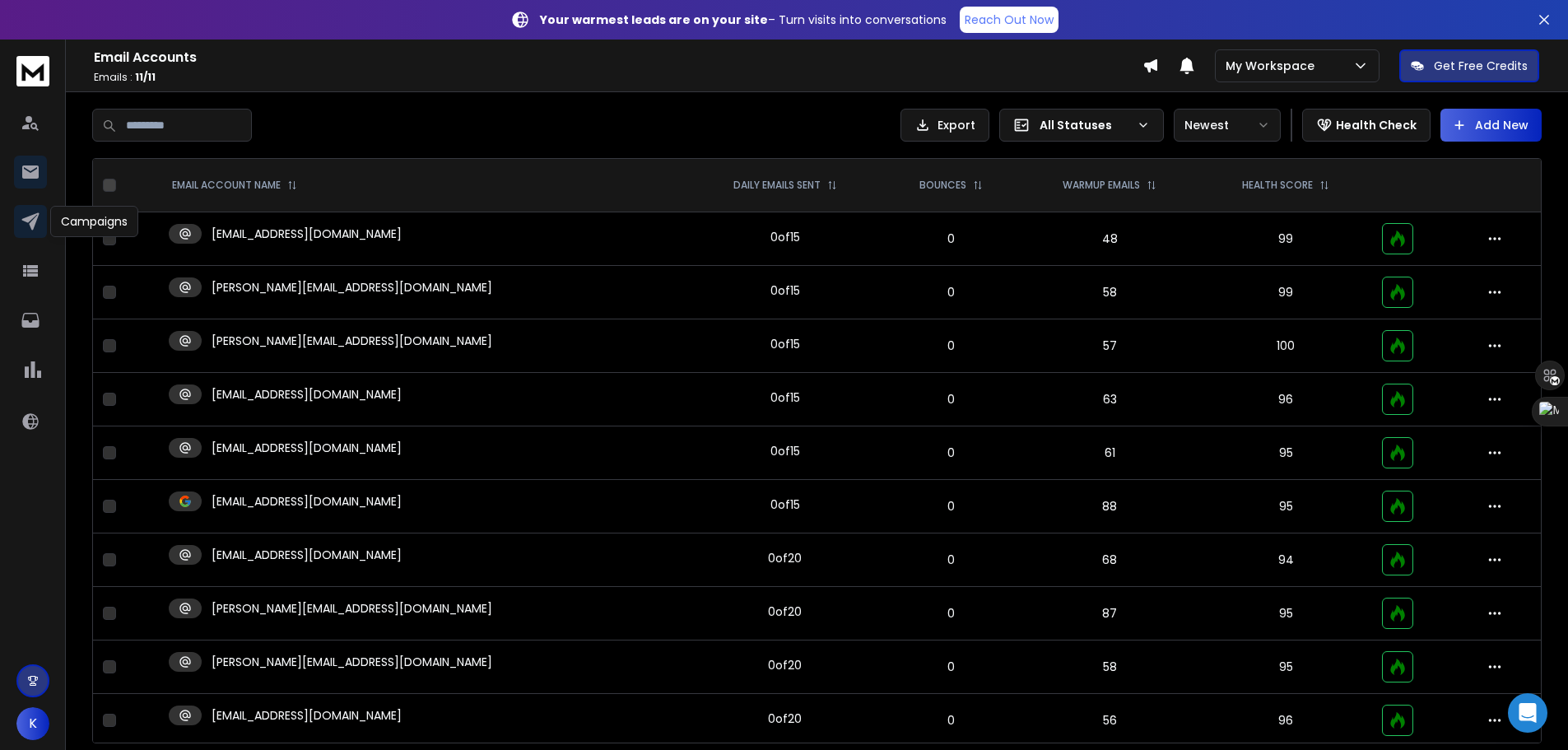
click at [26, 215] on icon at bounding box center [30, 221] width 19 height 19
